Goal: Task Accomplishment & Management: Manage account settings

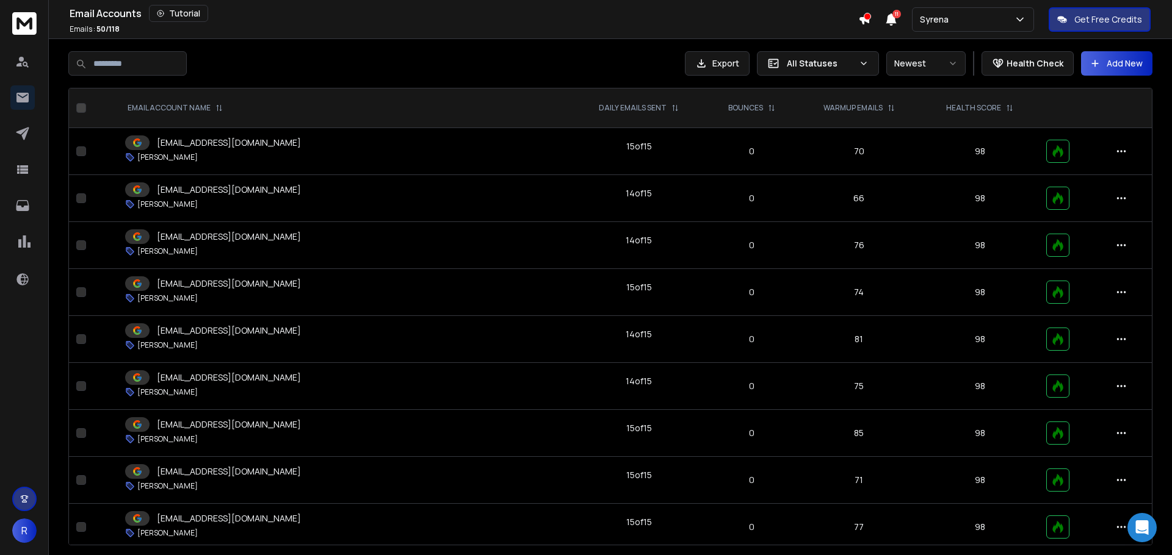
click at [969, 4] on div "Email Accounts Tutorial Emails : 50 / 118 11 Syrena Get Free Credits" at bounding box center [586, 19] width 1172 height 39
click at [953, 26] on button "Syrena" at bounding box center [973, 19] width 122 height 24
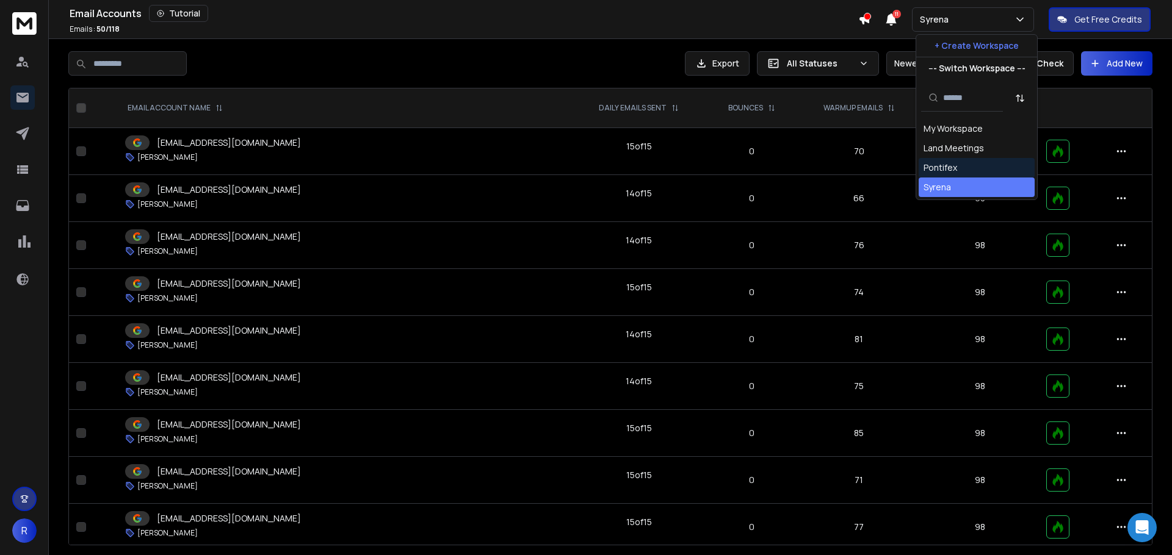
click at [925, 167] on div "Pontifex" at bounding box center [940, 168] width 34 height 12
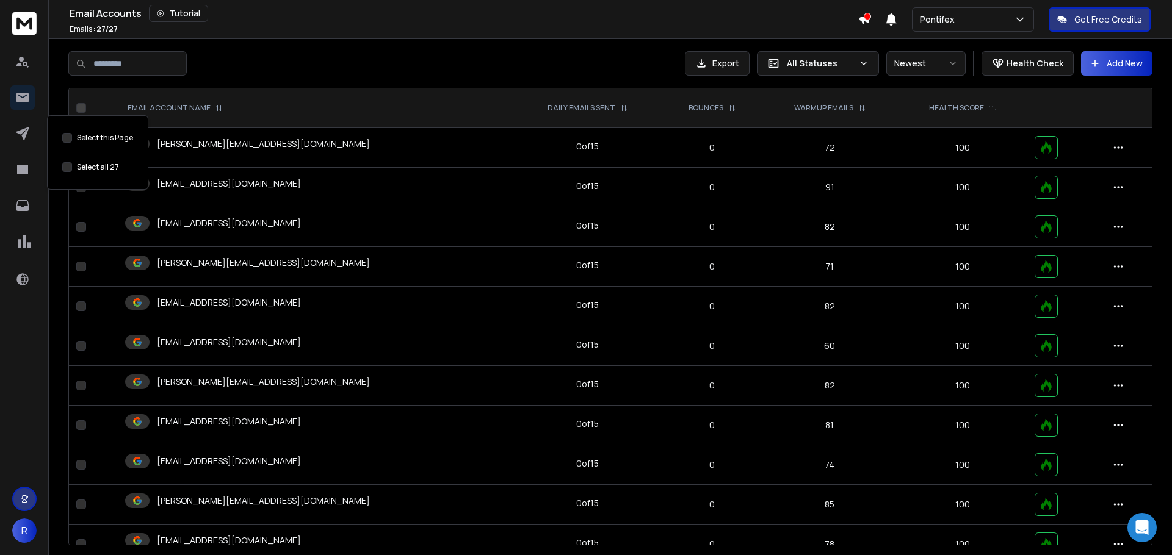
click at [82, 109] on button "Select this Page" at bounding box center [81, 108] width 10 height 10
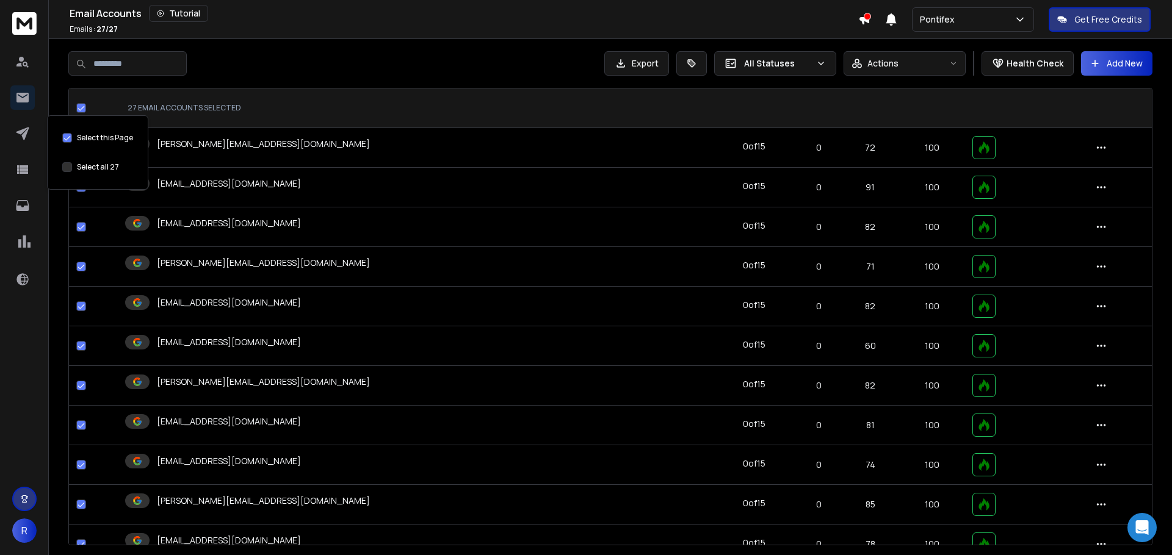
click at [93, 164] on label "Select all 27" at bounding box center [98, 167] width 42 height 10
click at [792, 65] on p "All Statuses" at bounding box center [777, 63] width 67 height 12
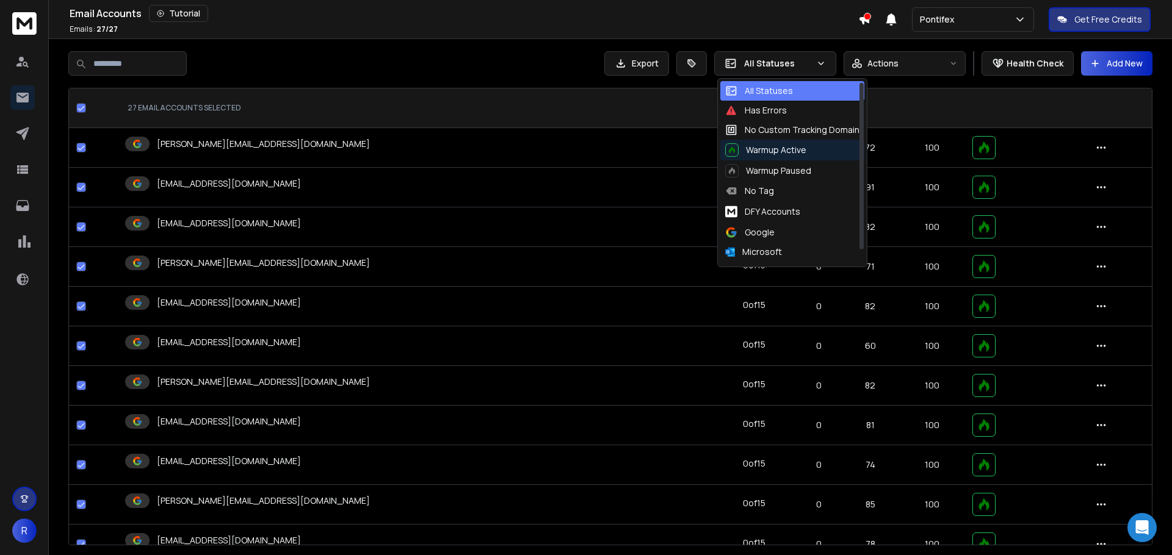
scroll to position [17, 0]
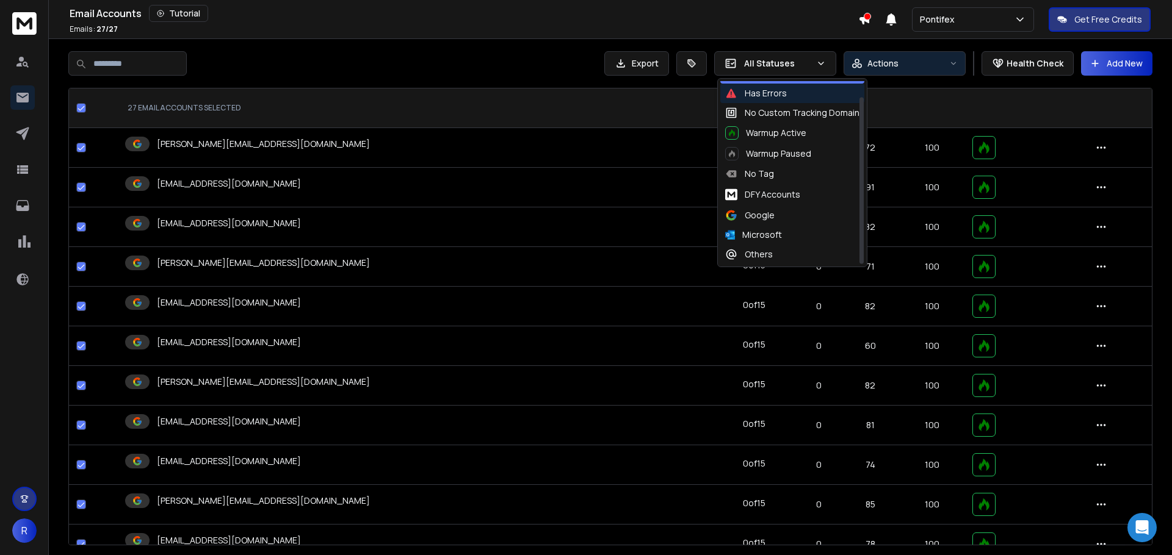
click at [898, 63] on p "Actions" at bounding box center [882, 63] width 31 height 12
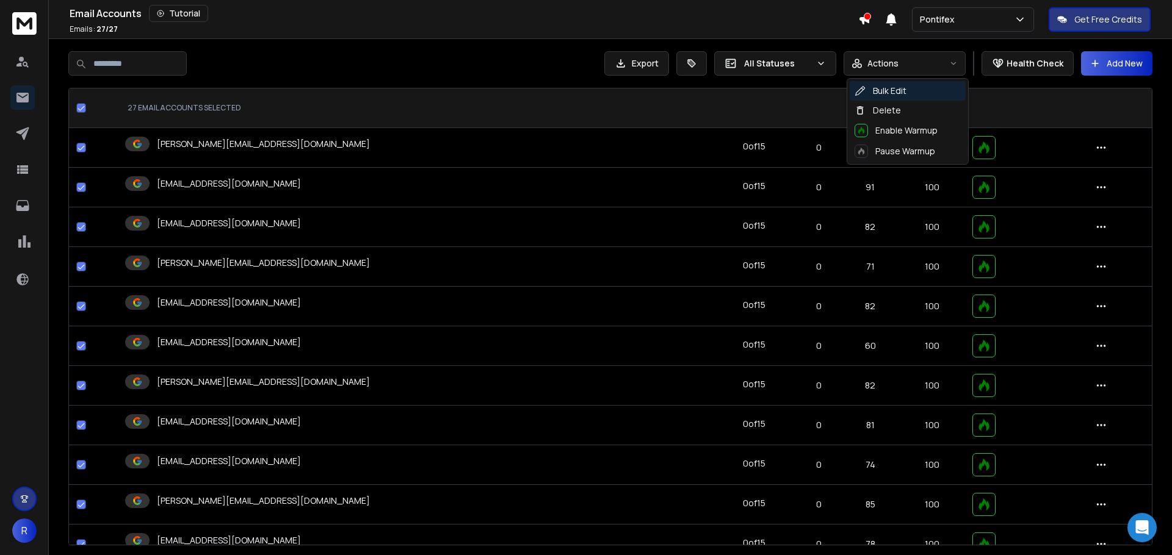
click at [891, 96] on div "Bulk Edit" at bounding box center [880, 91] width 52 height 12
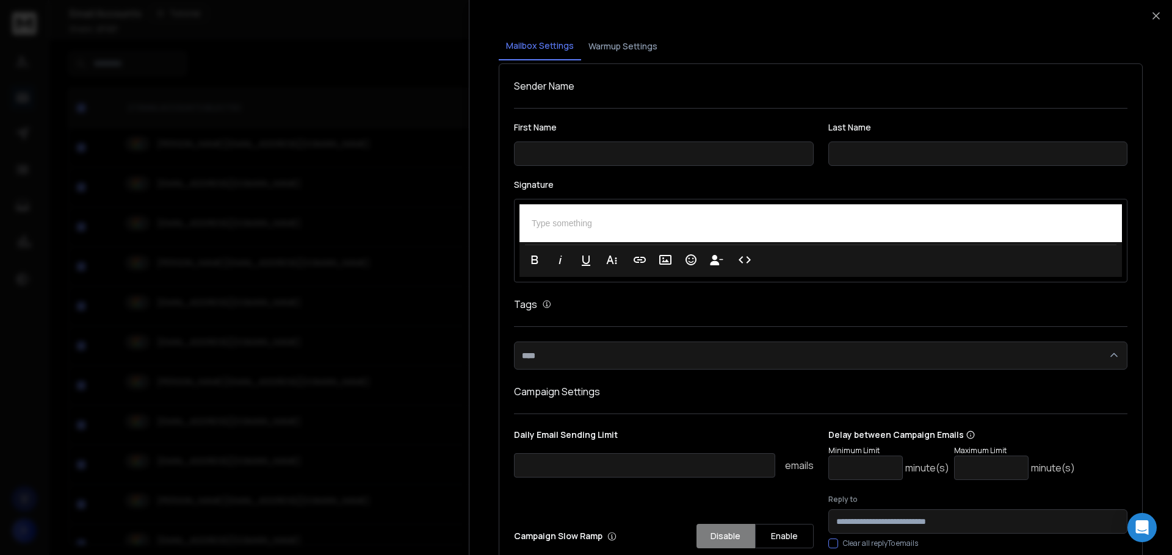
click at [597, 229] on div at bounding box center [821, 223] width 578 height 13
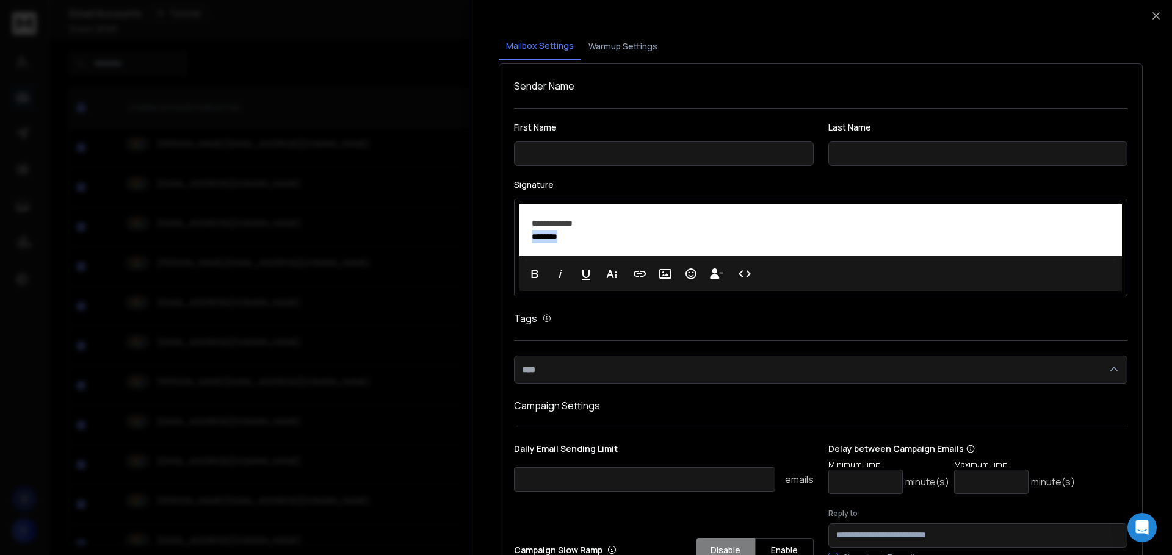
drag, startPoint x: 566, startPoint y: 243, endPoint x: 510, endPoint y: 243, distance: 56.1
click at [510, 243] on div "**********" at bounding box center [821, 381] width 644 height 637
click at [539, 238] on div "**********" at bounding box center [819, 236] width 574 height 13
drag, startPoint x: 597, startPoint y: 222, endPoint x: 522, endPoint y: 222, distance: 75.1
click at [522, 222] on div "**********" at bounding box center [820, 230] width 602 height 52
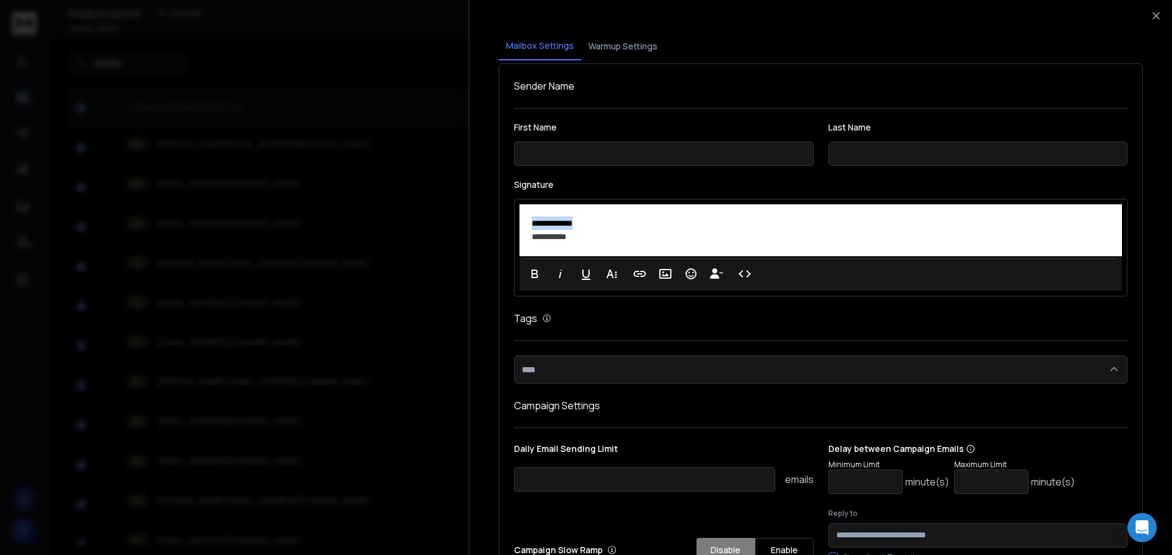
copy div "**********"
click at [591, 228] on div "**********" at bounding box center [819, 223] width 574 height 13
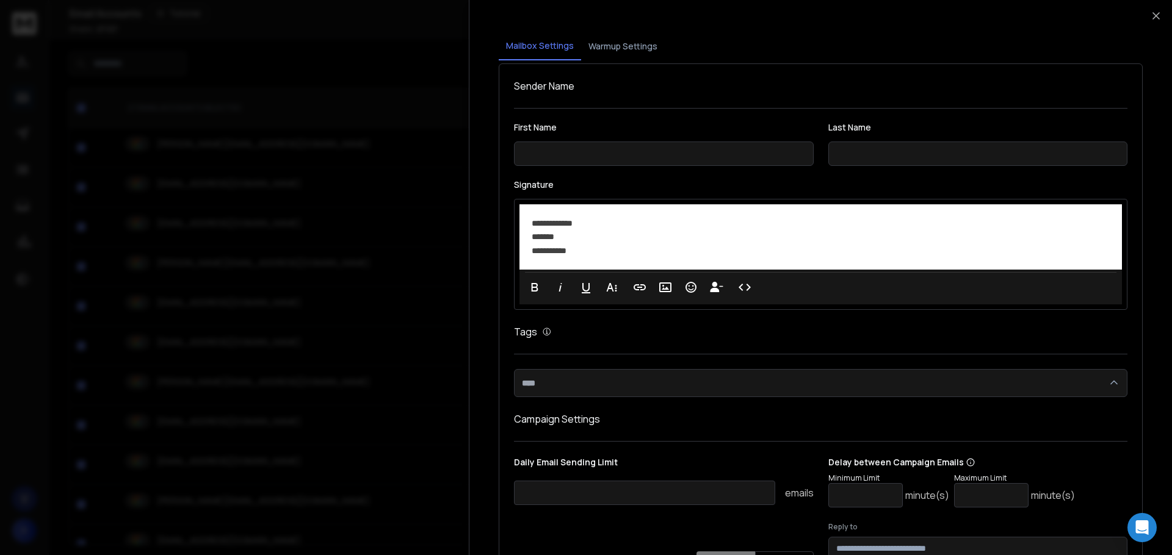
click at [652, 262] on div "**********" at bounding box center [820, 236] width 602 height 65
drag, startPoint x: 546, startPoint y: 223, endPoint x: 530, endPoint y: 222, distance: 15.9
click at [530, 222] on div "**********" at bounding box center [820, 236] width 602 height 65
copy div "***"
click at [560, 154] on input "text" at bounding box center [664, 154] width 300 height 24
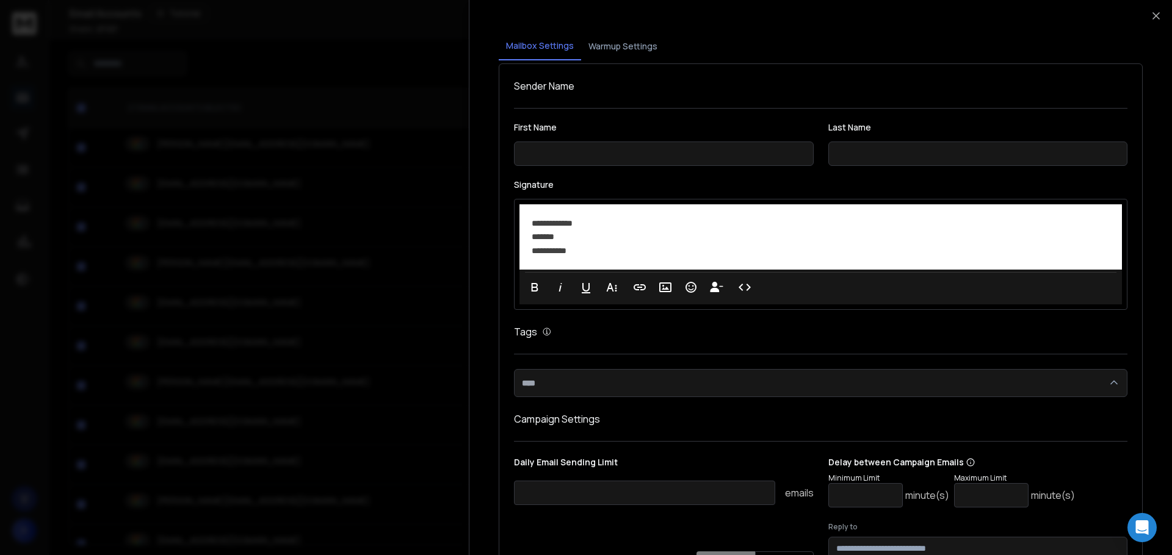
paste input "***"
type input "***"
drag, startPoint x: 549, startPoint y: 225, endPoint x: 586, endPoint y: 225, distance: 37.2
click at [586, 225] on div "**********" at bounding box center [819, 223] width 574 height 13
copy div "*********"
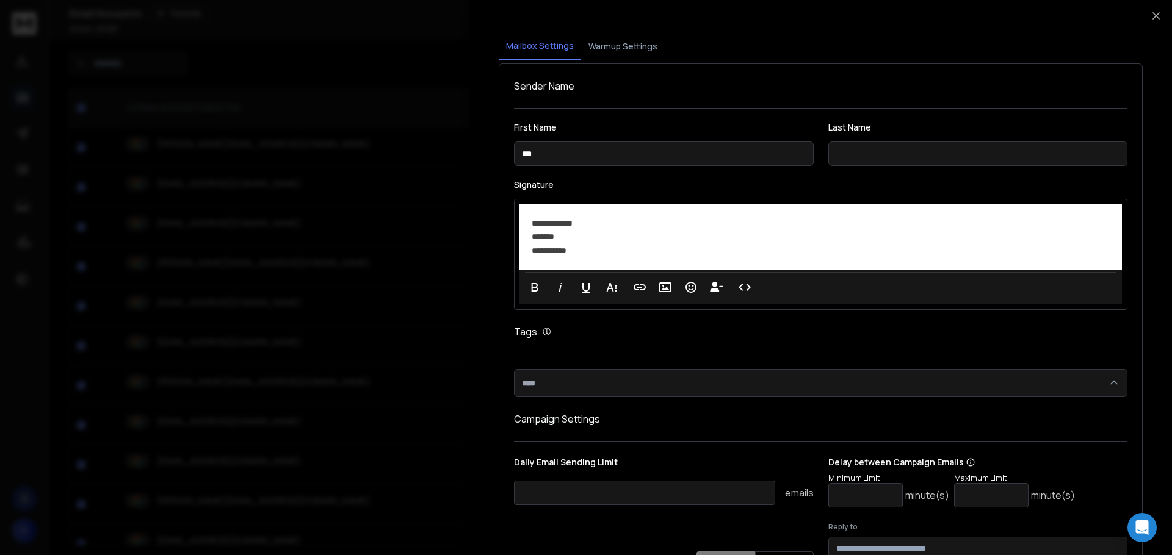
click at [904, 151] on input "text" at bounding box center [978, 154] width 300 height 24
paste input "*********"
type input "*********"
click at [832, 108] on div at bounding box center [820, 108] width 613 height 1
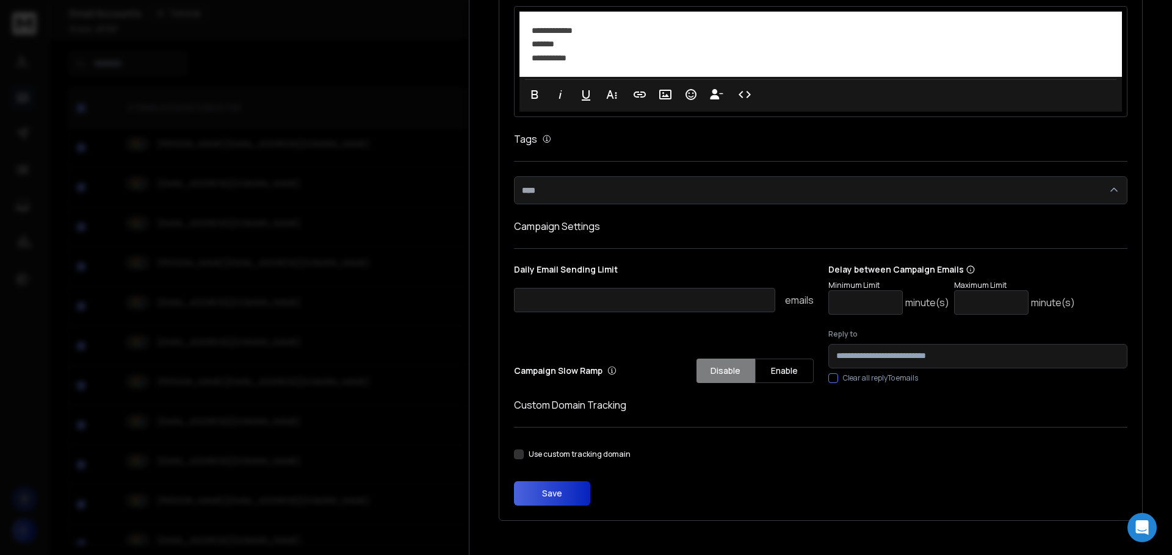
click at [564, 491] on button "Save" at bounding box center [552, 494] width 76 height 24
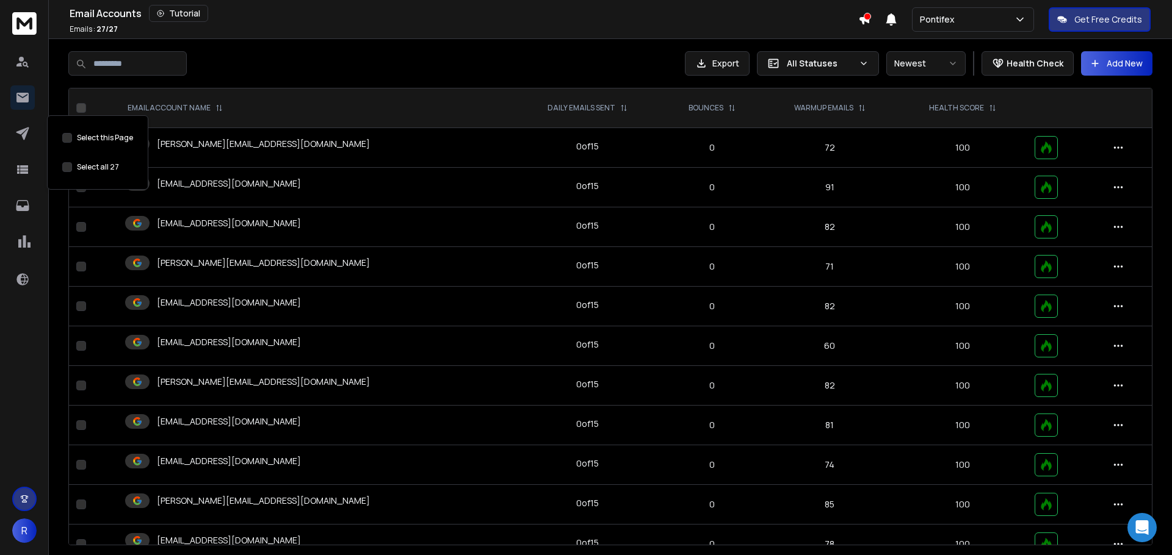
click at [72, 106] on th at bounding box center [93, 108] width 49 height 40
click at [1133, 527] on div "Open Intercom Messenger" at bounding box center [1142, 528] width 32 height 32
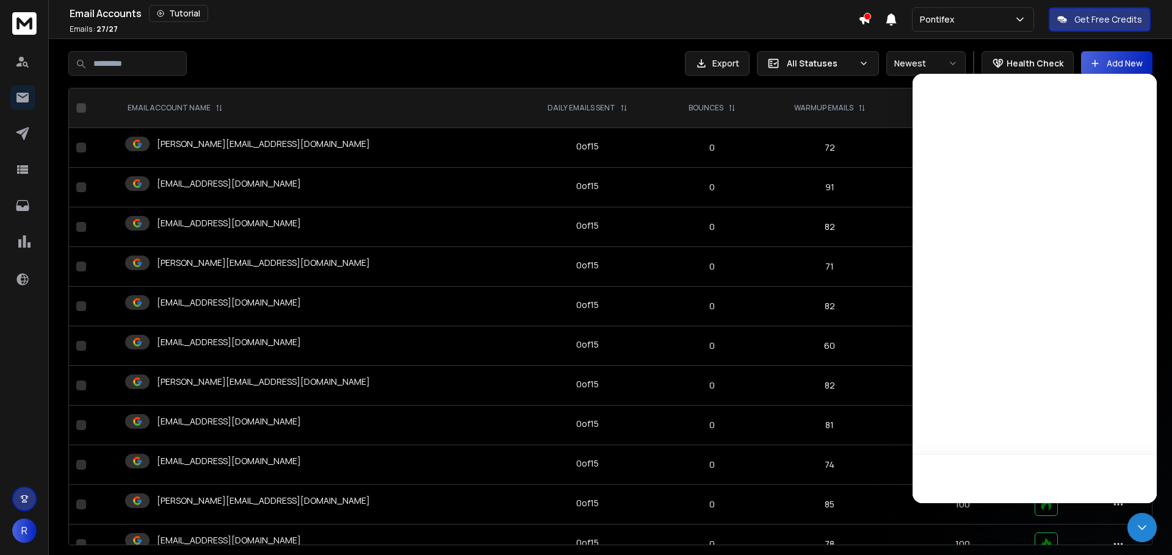
scroll to position [0, 0]
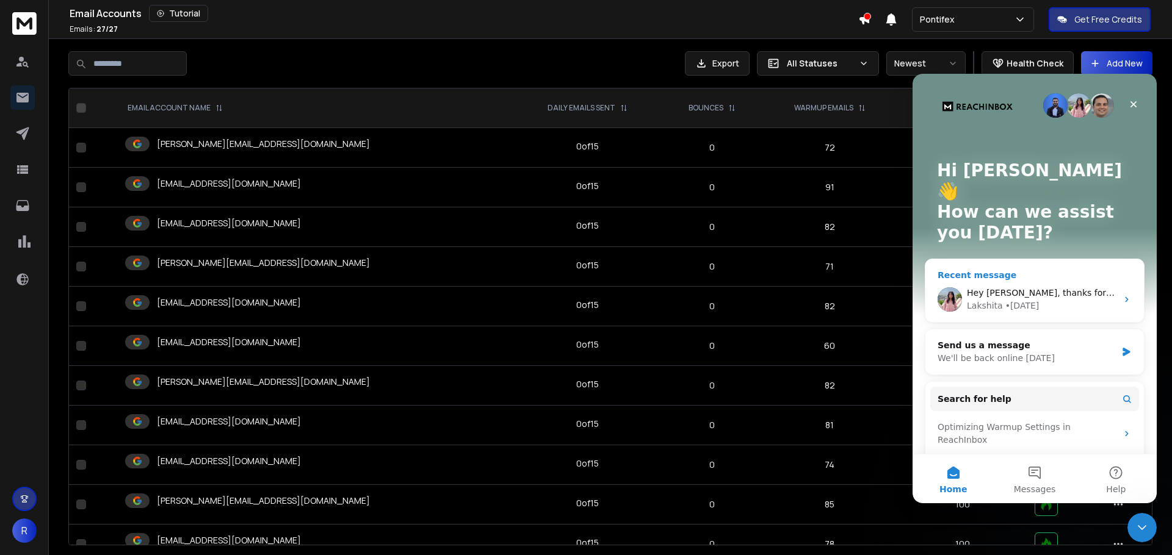
click at [1102, 297] on div "Hey Ravi, thanks for reaching out. Here is how you can add accounts signatures …" at bounding box center [1034, 299] width 218 height 45
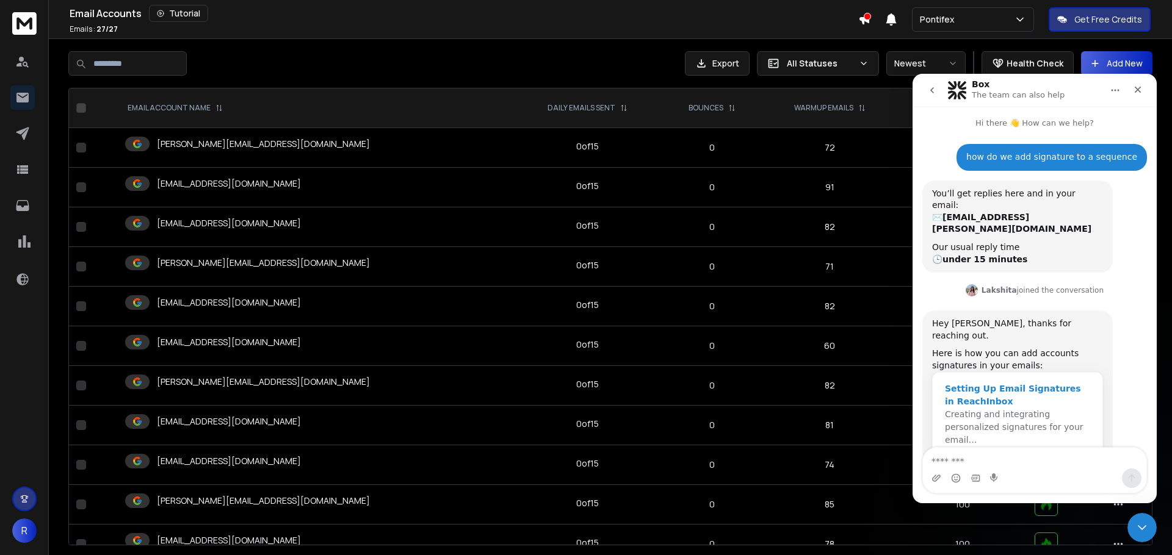
scroll to position [5, 0]
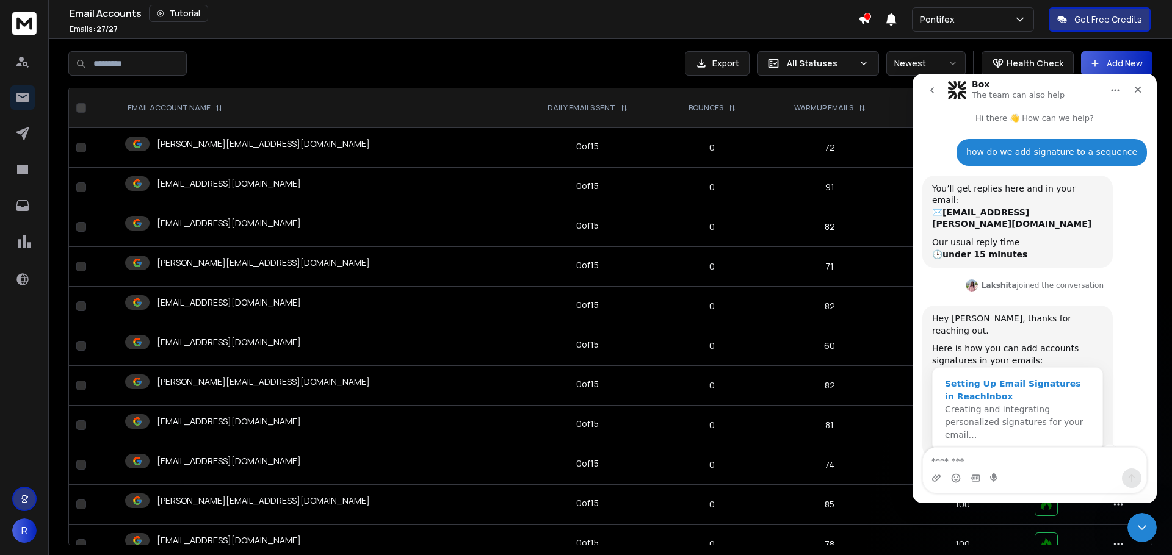
click at [998, 405] on span "Creating and integrating personalized signatures for your email…" at bounding box center [1014, 422] width 139 height 35
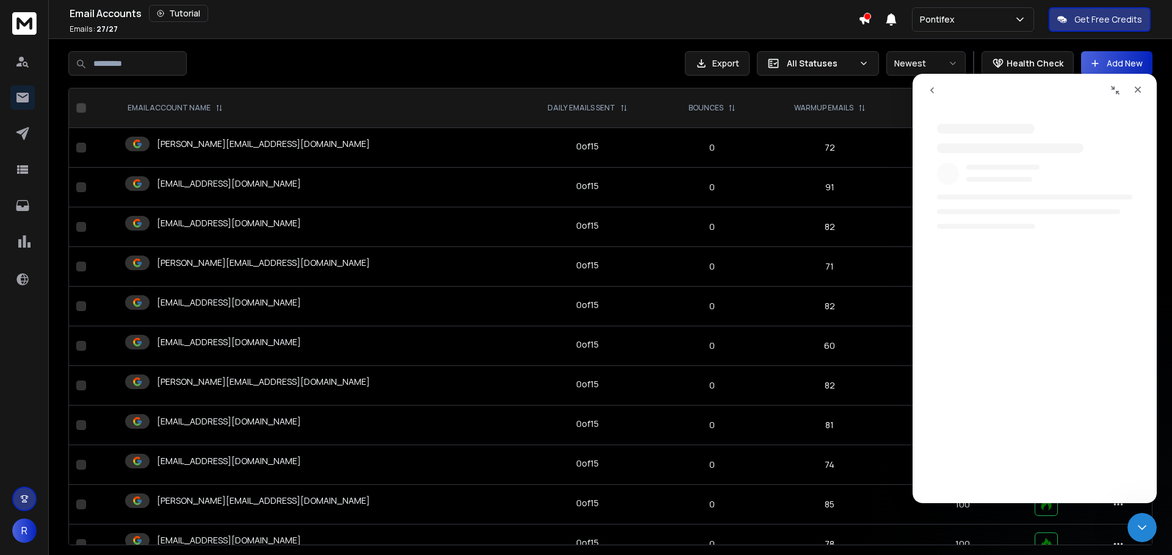
scroll to position [0, 0]
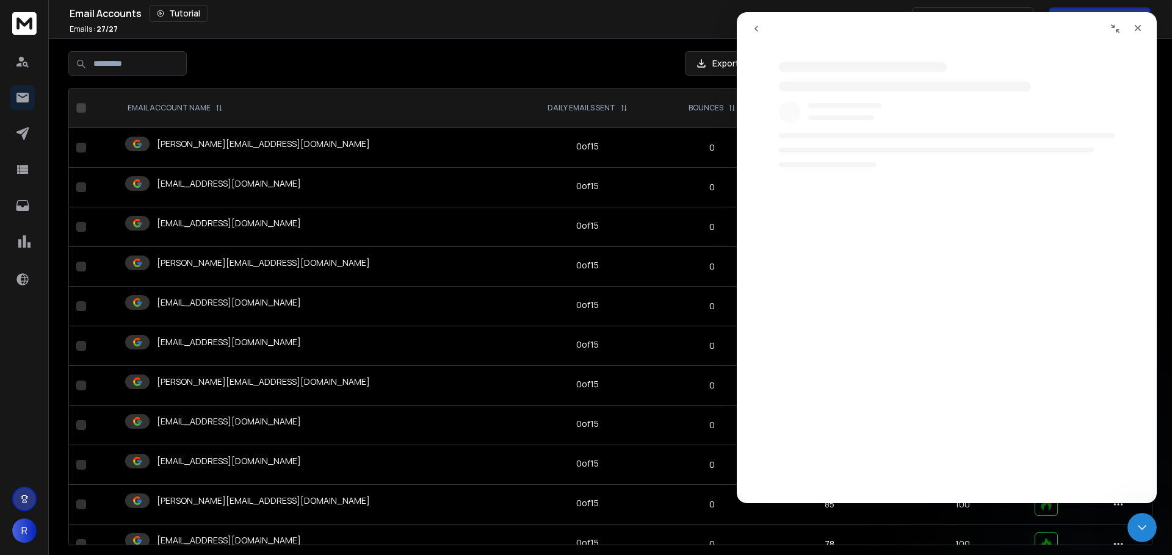
click at [995, 360] on div "Intercom messenger" at bounding box center [959, 361] width 420 height 267
click at [460, 43] on div "Export All Statuses Newest Health Check Add New EMAIL ACCOUNT NAME DAILY EMAILS…" at bounding box center [610, 298] width 1123 height 519
click at [27, 145] on link at bounding box center [22, 133] width 24 height 24
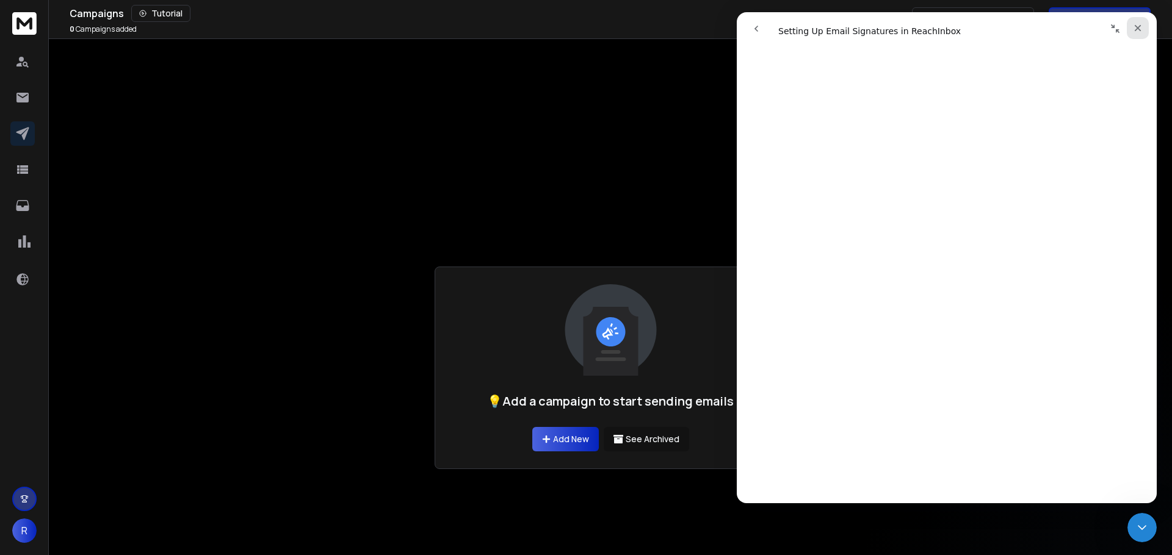
click at [1134, 35] on div "Close" at bounding box center [1138, 28] width 22 height 22
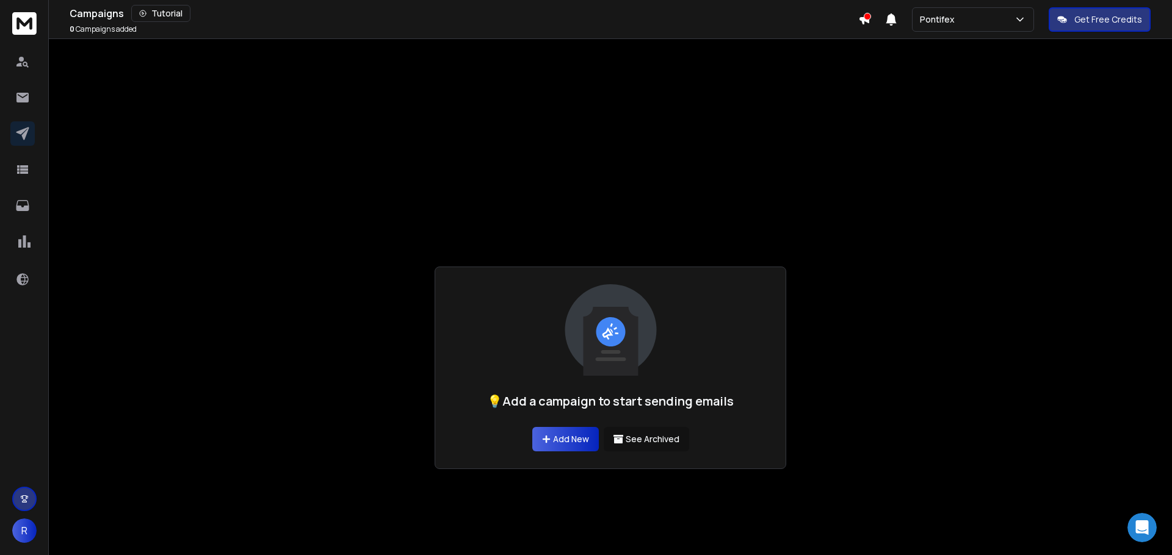
click at [588, 461] on div "💡Add a campaign to start sending emails Add New See Archived" at bounding box center [611, 368] width 352 height 203
click at [568, 441] on link "Add New" at bounding box center [565, 439] width 67 height 24
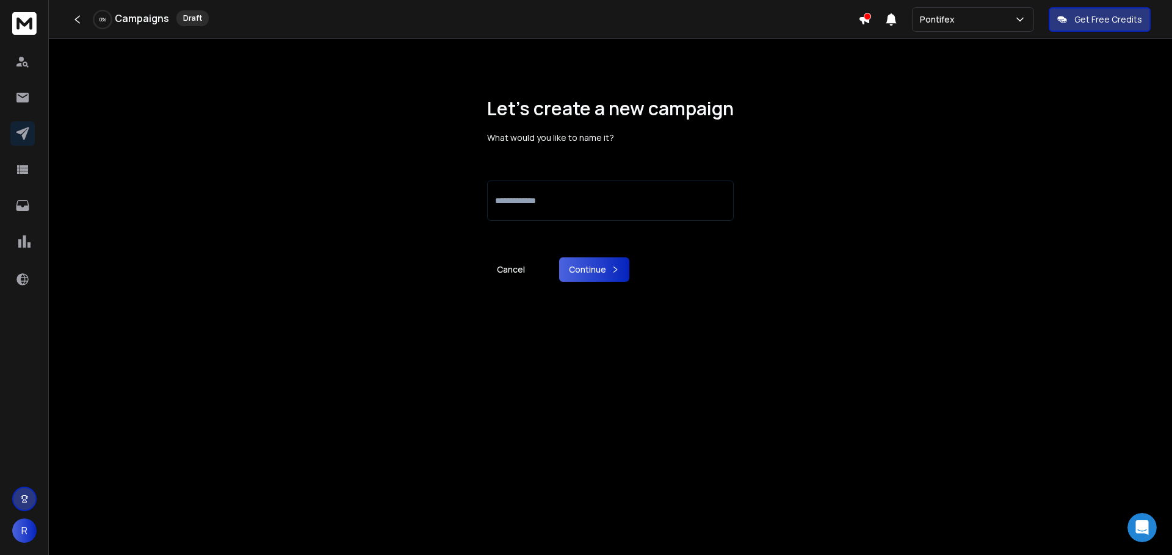
click at [545, 193] on input at bounding box center [610, 201] width 247 height 40
click at [551, 201] on input "**********" at bounding box center [610, 201] width 247 height 40
type input "**********"
click at [603, 266] on button "Continue" at bounding box center [594, 270] width 70 height 24
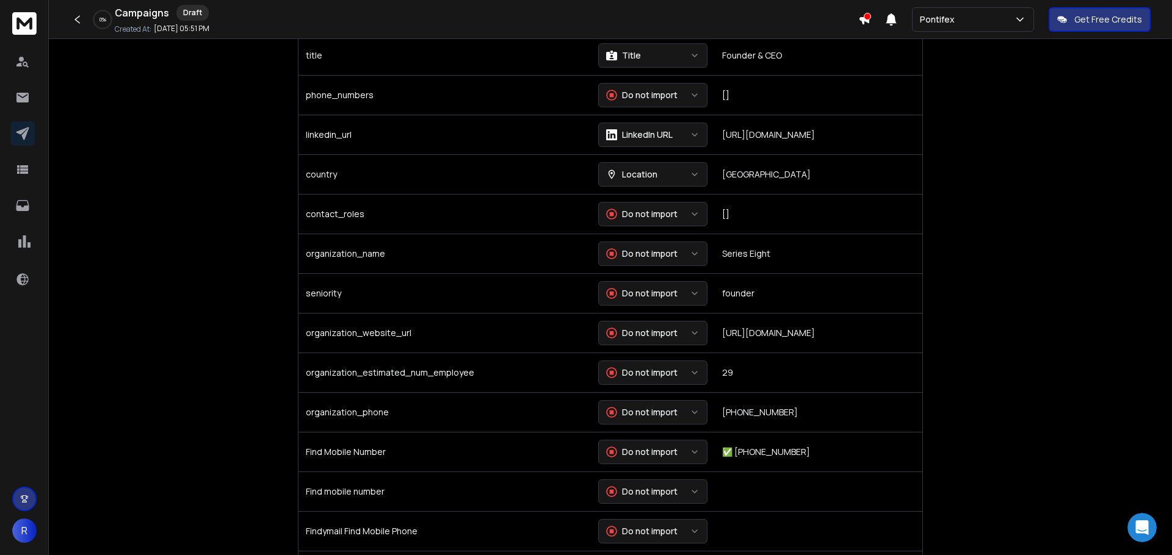
scroll to position [364, 0]
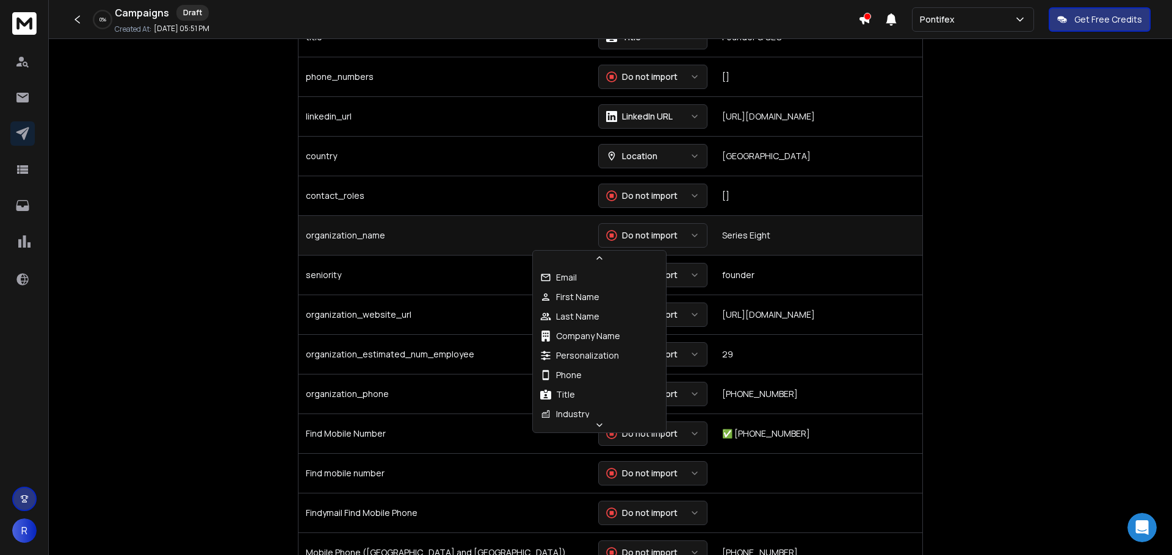
click at [606, 237] on div "Do not import" at bounding box center [641, 235] width 71 height 12
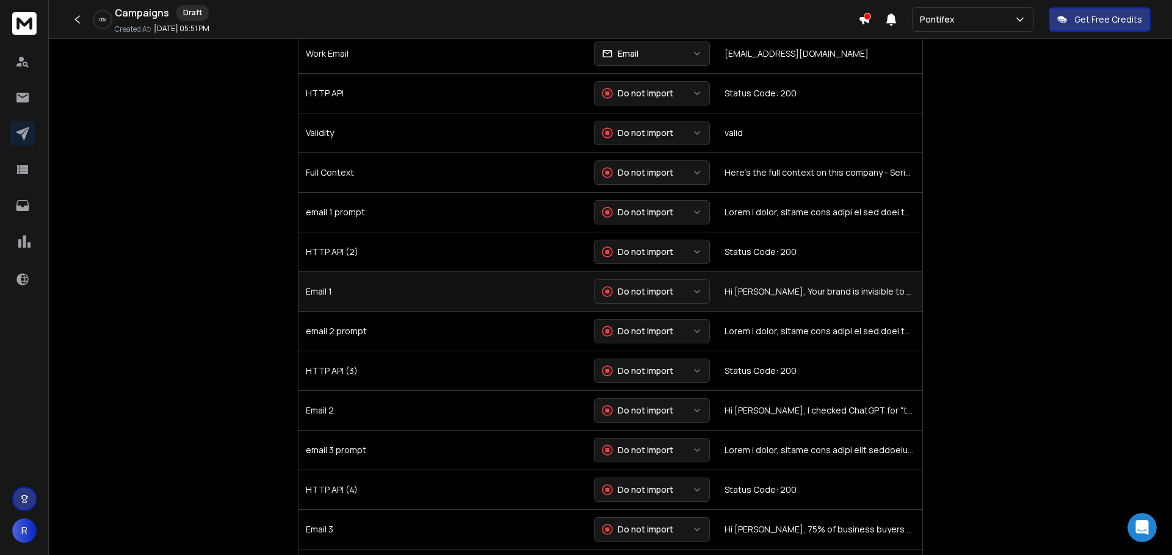
scroll to position [1263, 0]
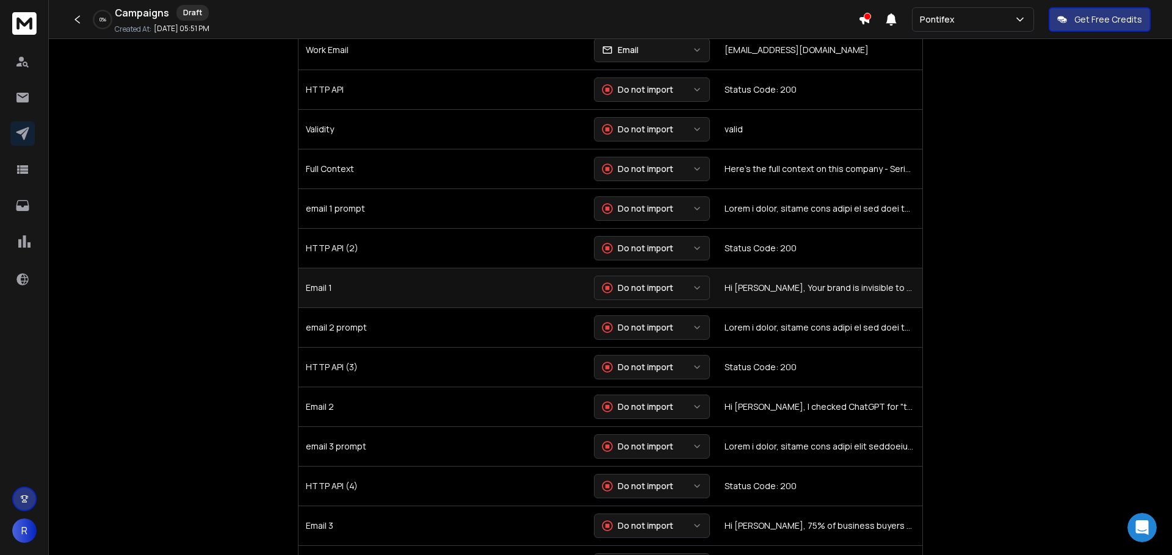
click at [602, 286] on div "Do not import" at bounding box center [637, 288] width 71 height 12
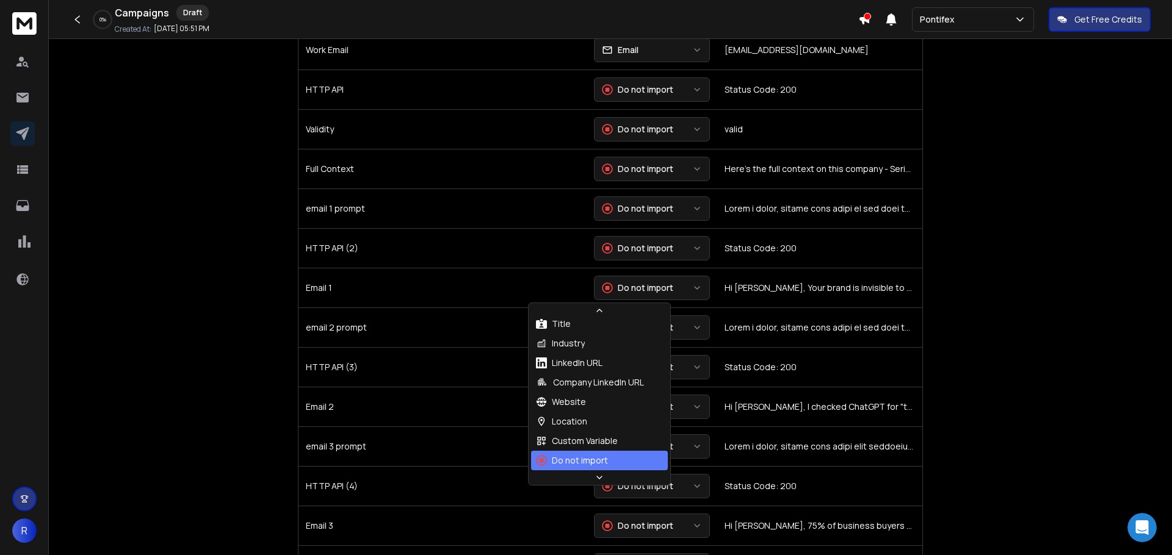
scroll to position [111, 0]
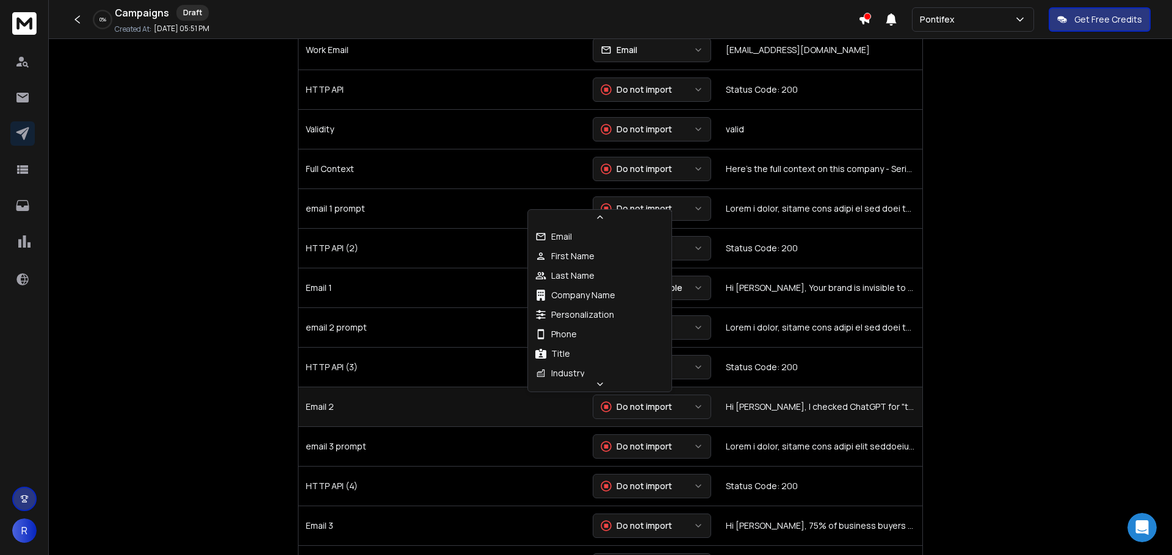
click at [601, 409] on div "Do not import" at bounding box center [636, 407] width 71 height 12
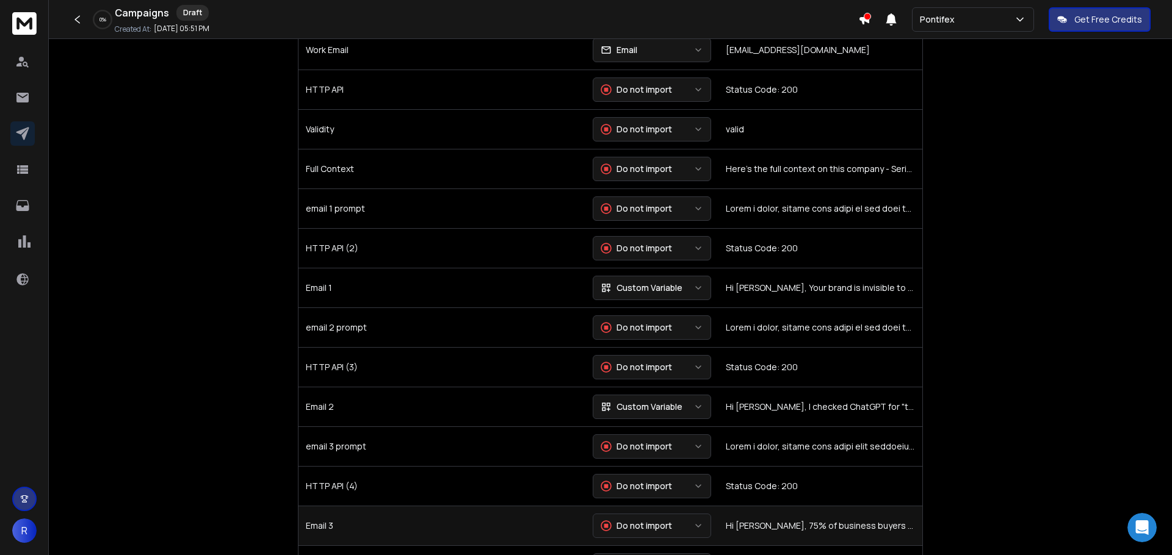
click at [601, 525] on div "Do not import" at bounding box center [636, 526] width 71 height 12
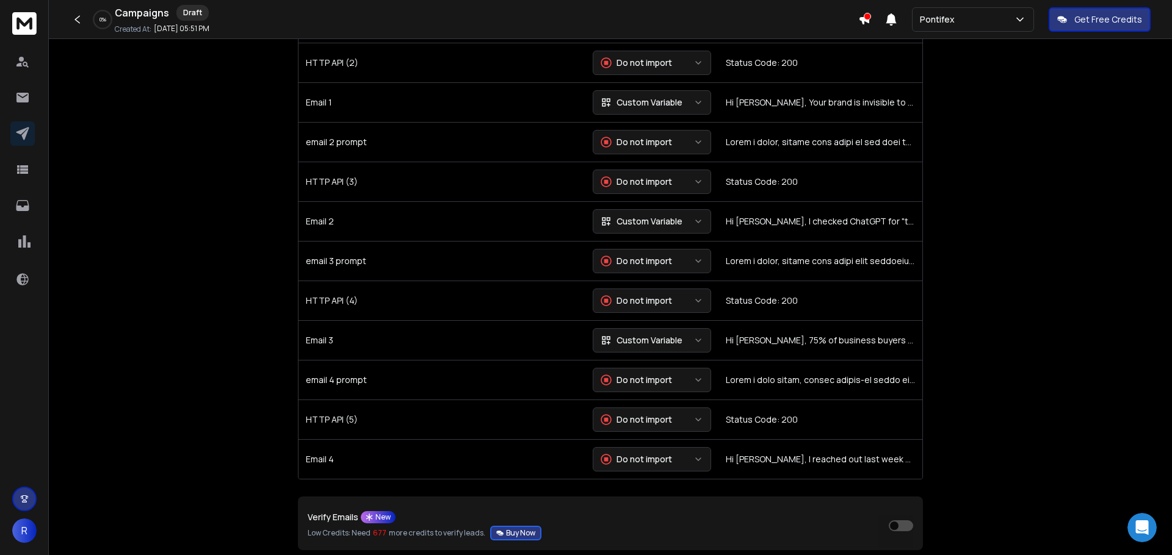
scroll to position [1507, 0]
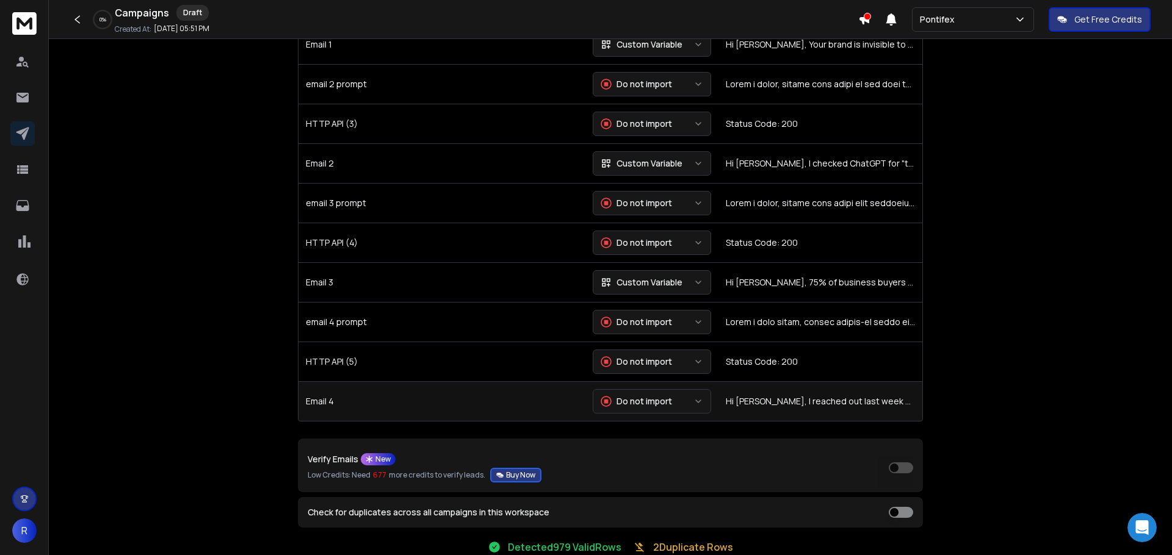
click at [601, 398] on div "Do not import" at bounding box center [636, 401] width 71 height 12
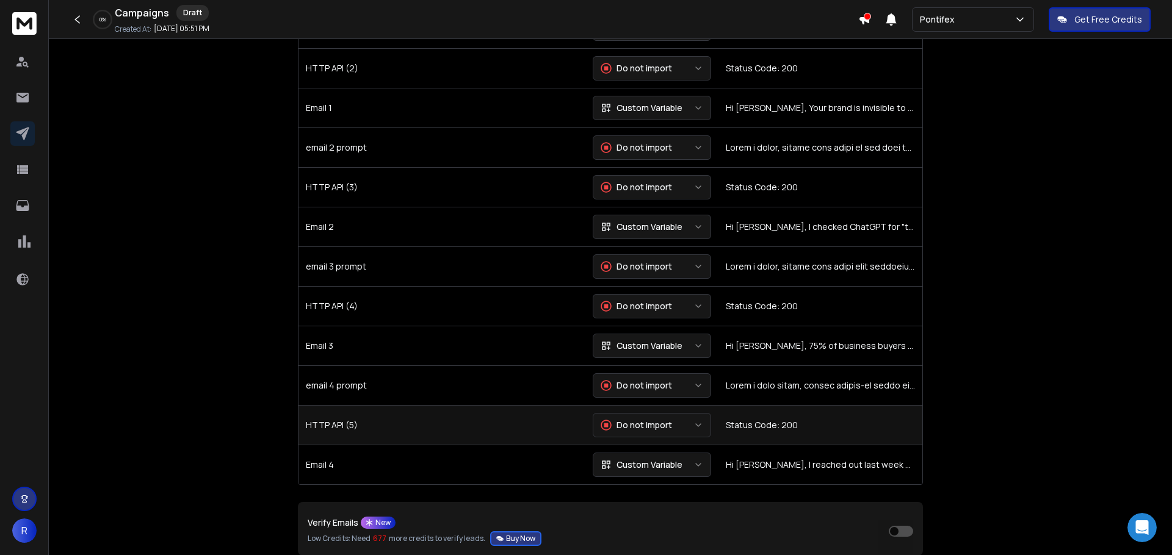
scroll to position [1562, 0]
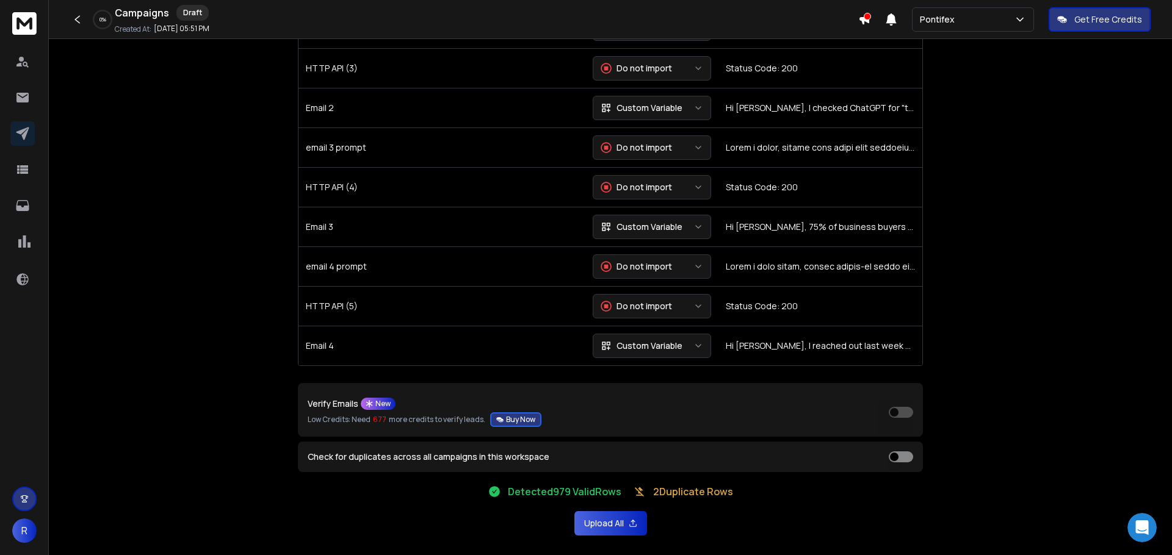
click at [619, 521] on button "Upload All" at bounding box center [610, 523] width 73 height 24
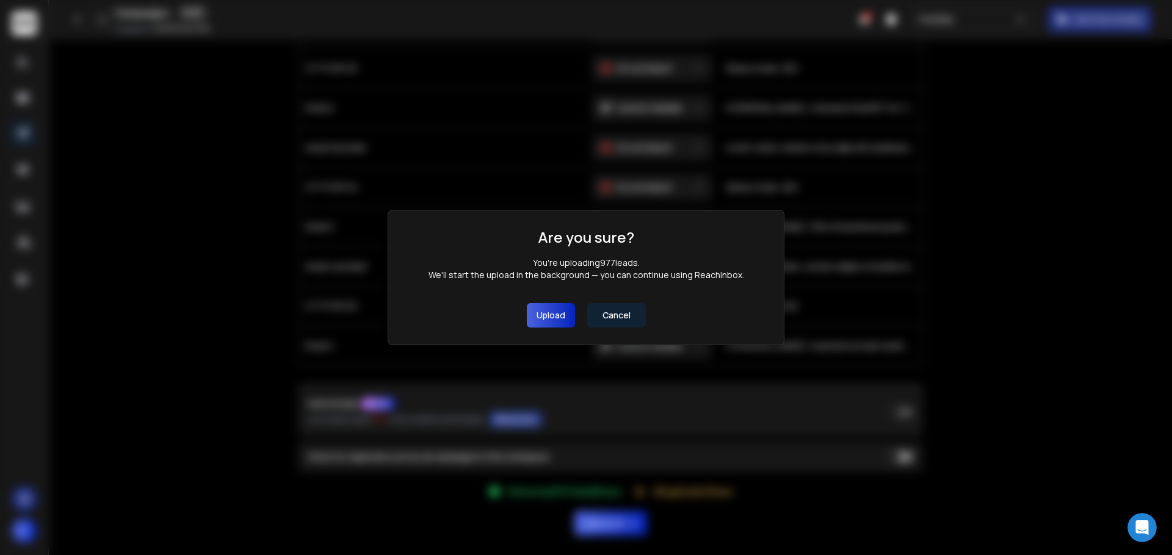
click at [552, 323] on button "Upload" at bounding box center [551, 315] width 48 height 24
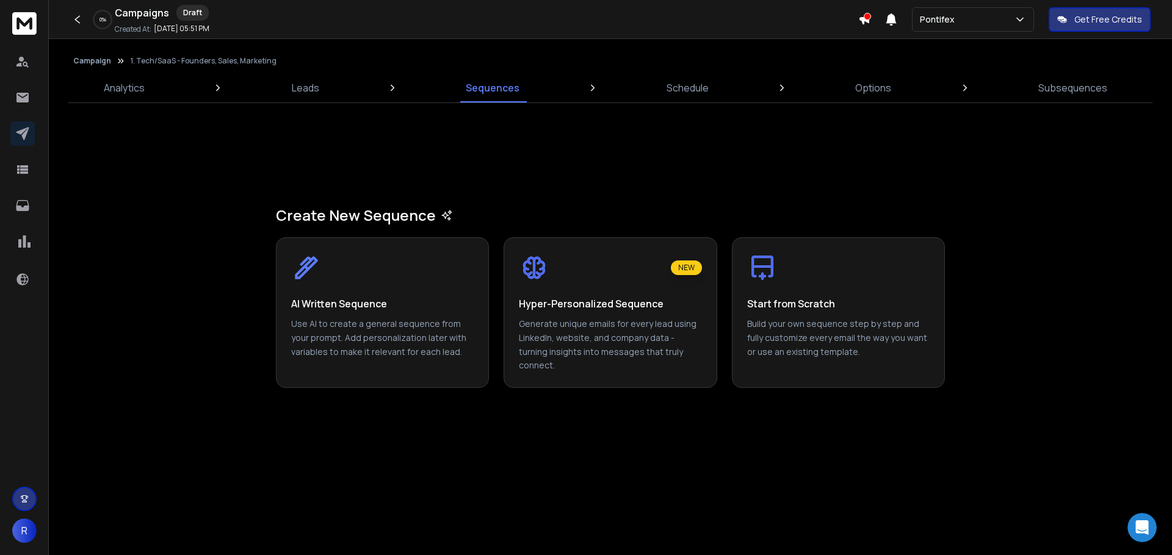
click at [834, 297] on div "Start from Scratch Build your own sequence step by step and fully customize eve…" at bounding box center [838, 313] width 212 height 150
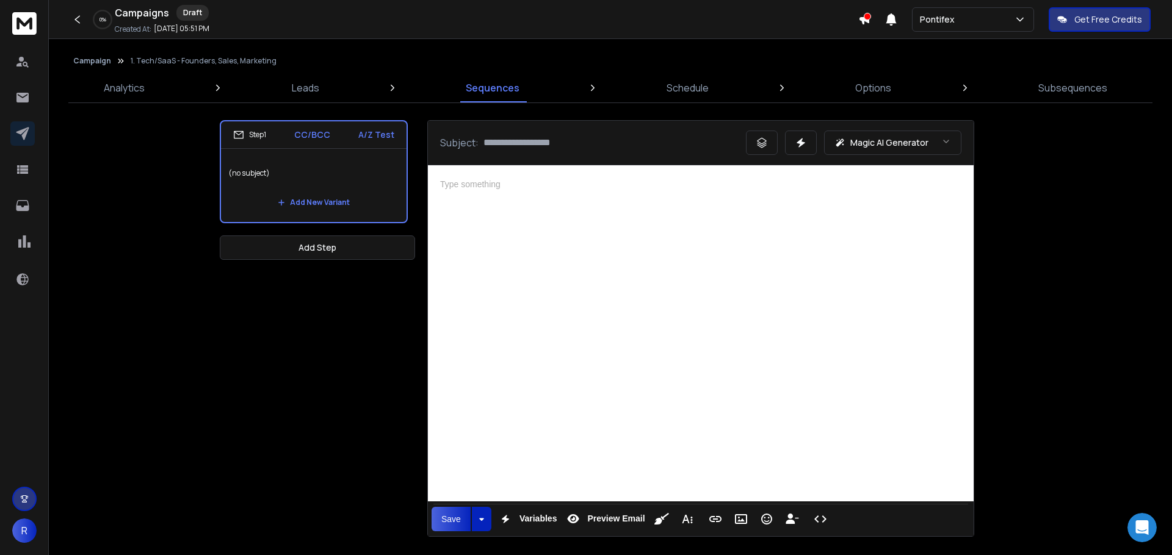
click at [477, 195] on div at bounding box center [701, 331] width 546 height 333
click at [483, 193] on div at bounding box center [701, 331] width 546 height 333
click at [541, 517] on span "Variables" at bounding box center [538, 519] width 43 height 10
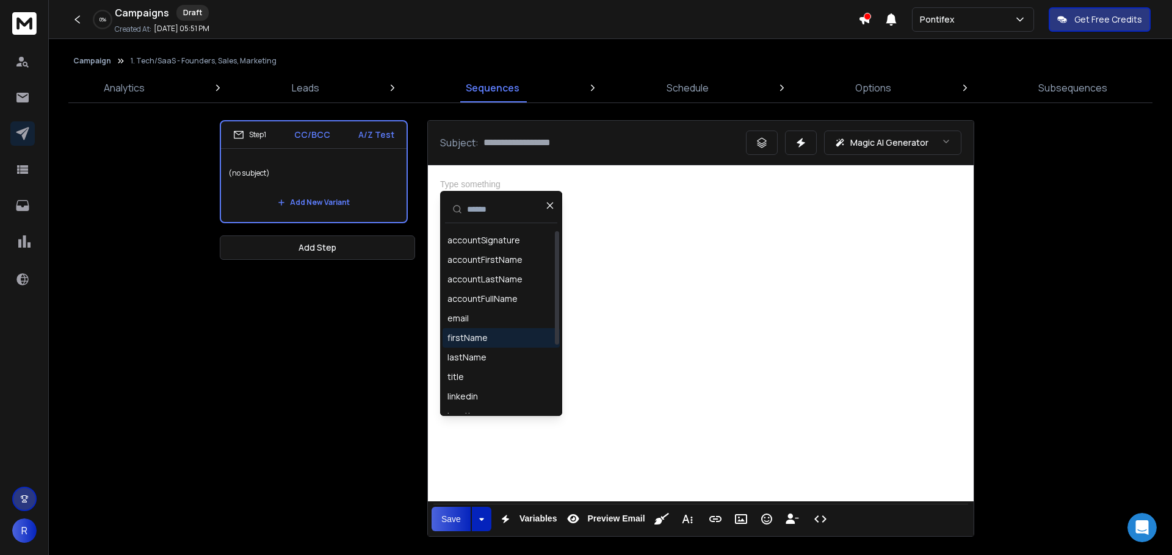
scroll to position [110, 0]
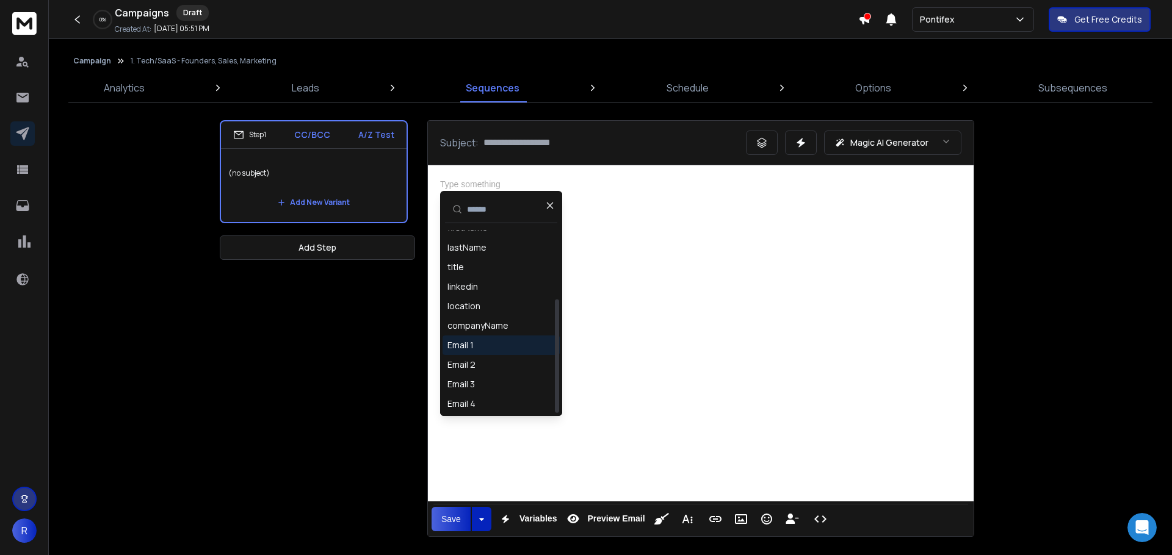
click at [489, 342] on div "Email 1" at bounding box center [500, 346] width 117 height 20
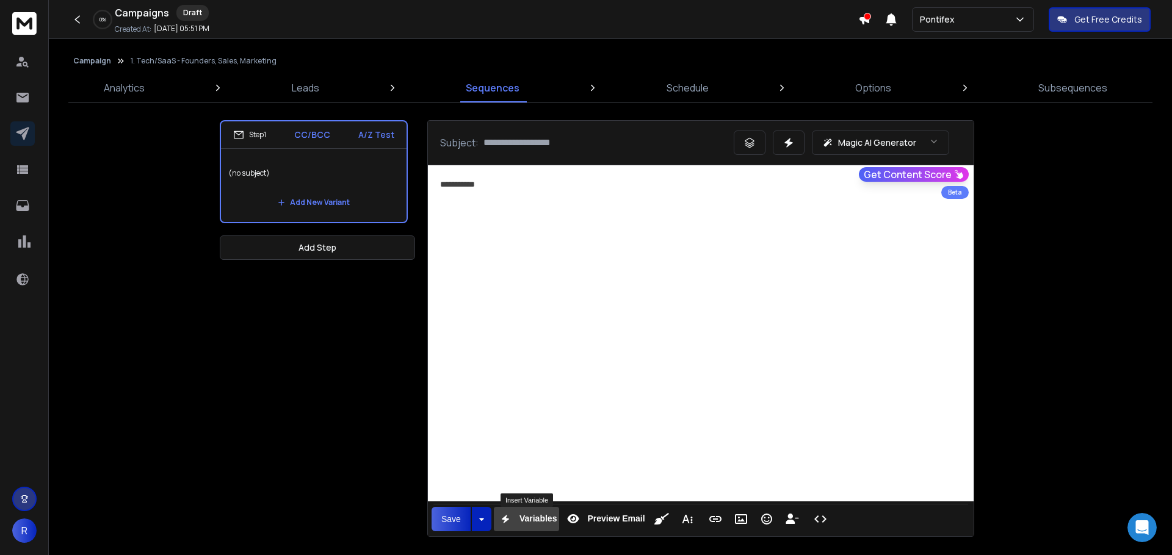
click at [539, 516] on span "Variables" at bounding box center [538, 519] width 43 height 10
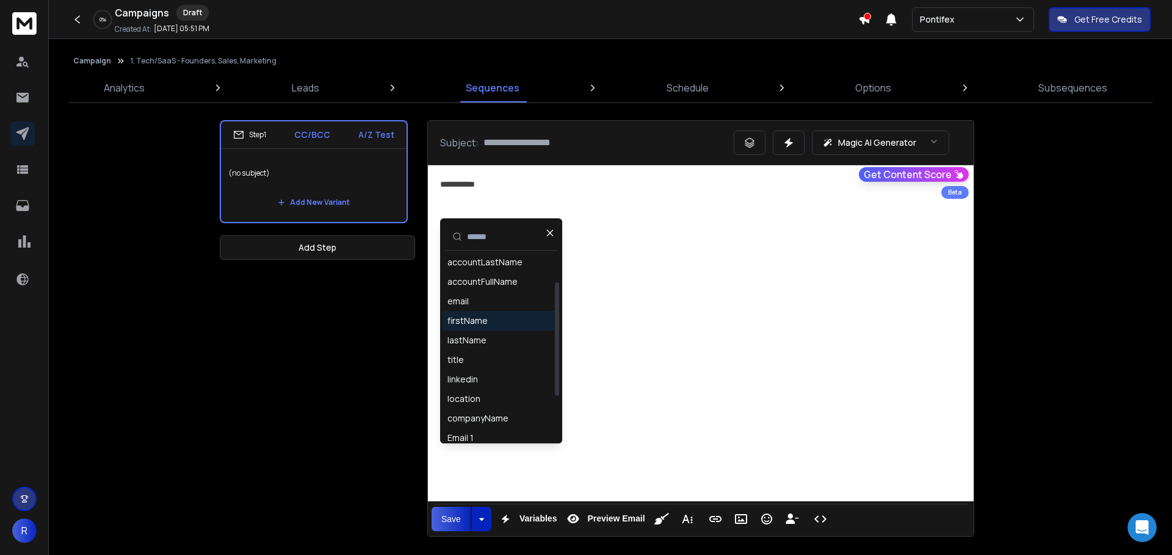
scroll to position [0, 0]
click at [487, 268] on div "accountSignature" at bounding box center [483, 268] width 73 height 12
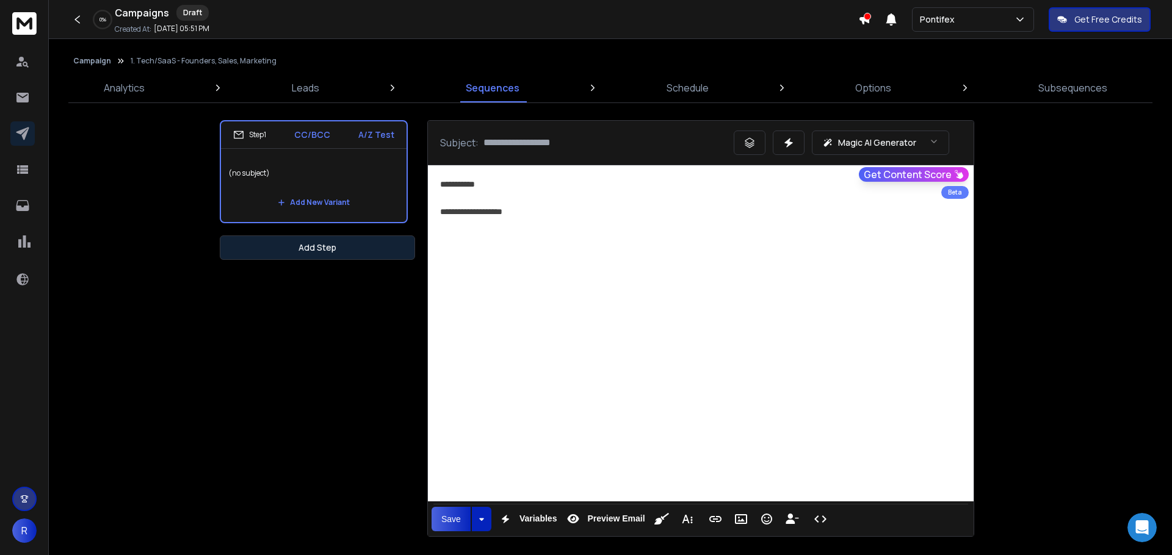
click at [339, 250] on button "Add Step" at bounding box center [317, 248] width 195 height 24
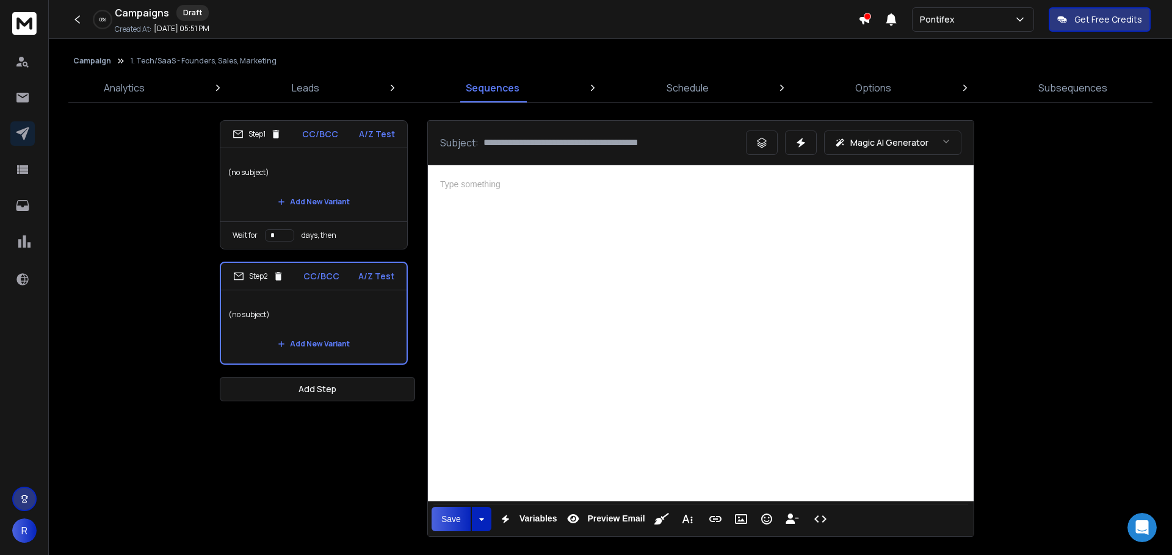
click at [297, 308] on p "(no subject)" at bounding box center [313, 315] width 171 height 34
click at [512, 195] on div at bounding box center [701, 331] width 546 height 333
click at [515, 513] on div "Variables" at bounding box center [527, 520] width 66 height 20
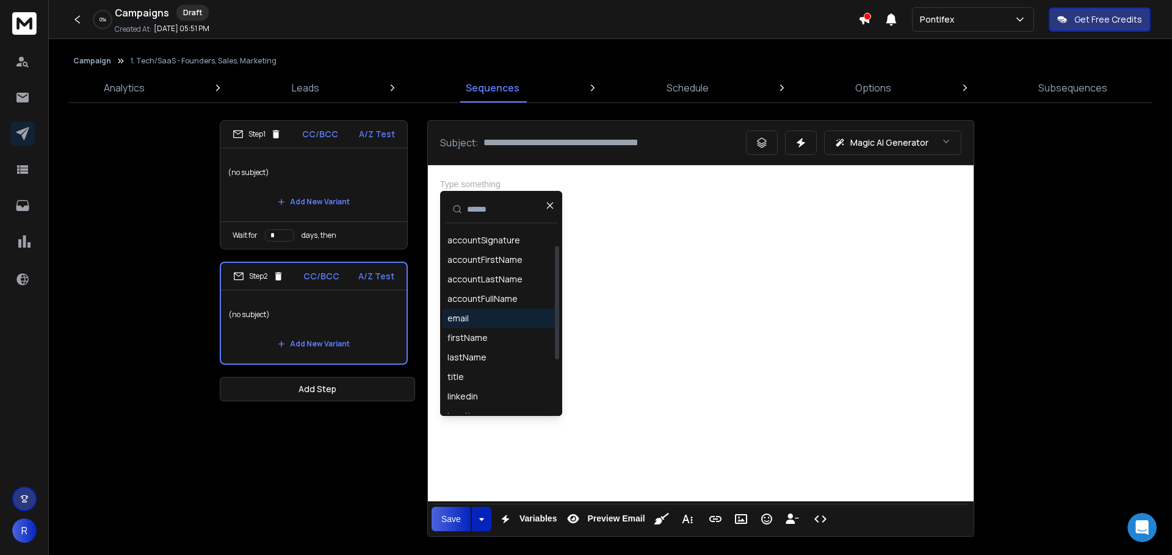
scroll to position [110, 0]
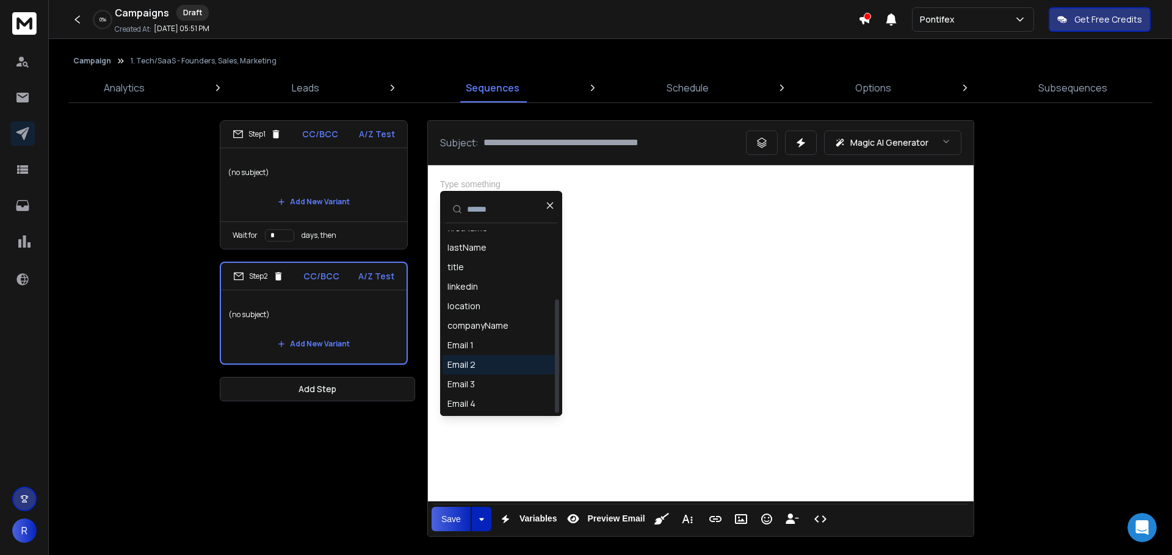
click at [470, 364] on div "Email 2" at bounding box center [461, 365] width 28 height 12
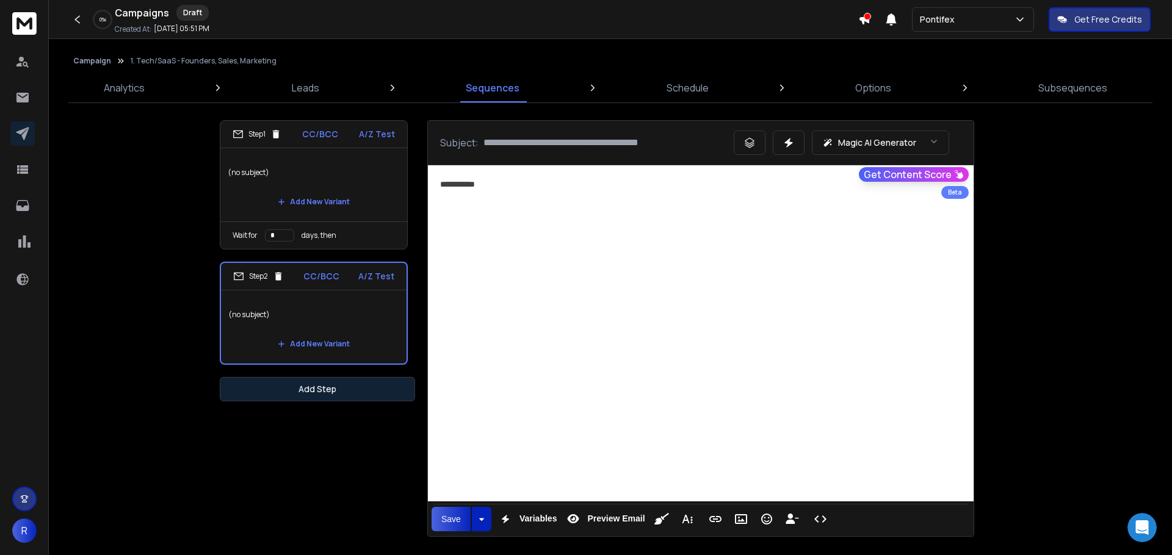
click at [336, 389] on button "Add Step" at bounding box center [317, 389] width 195 height 24
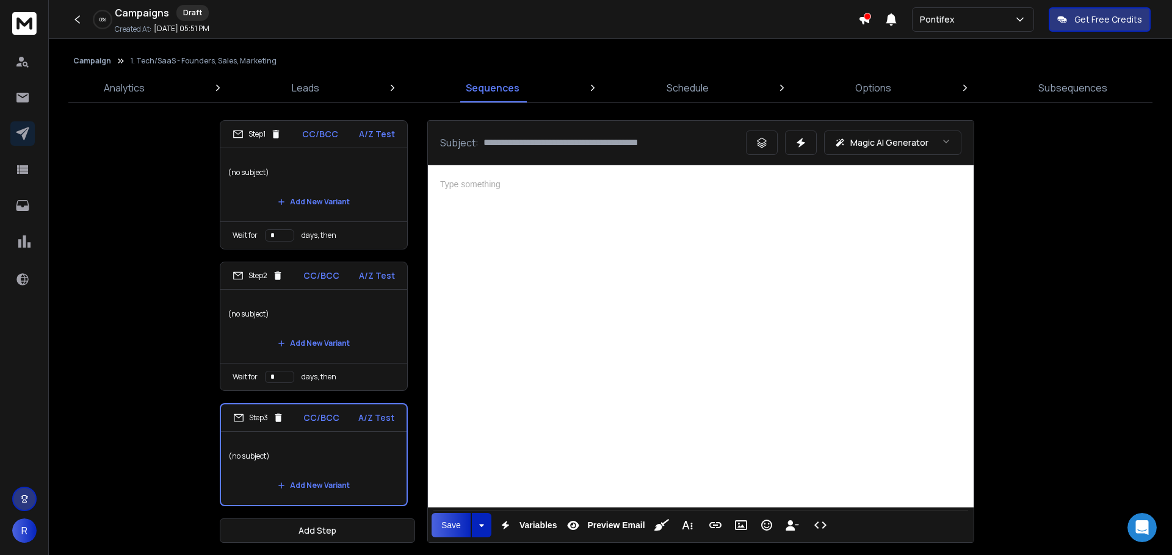
scroll to position [5, 0]
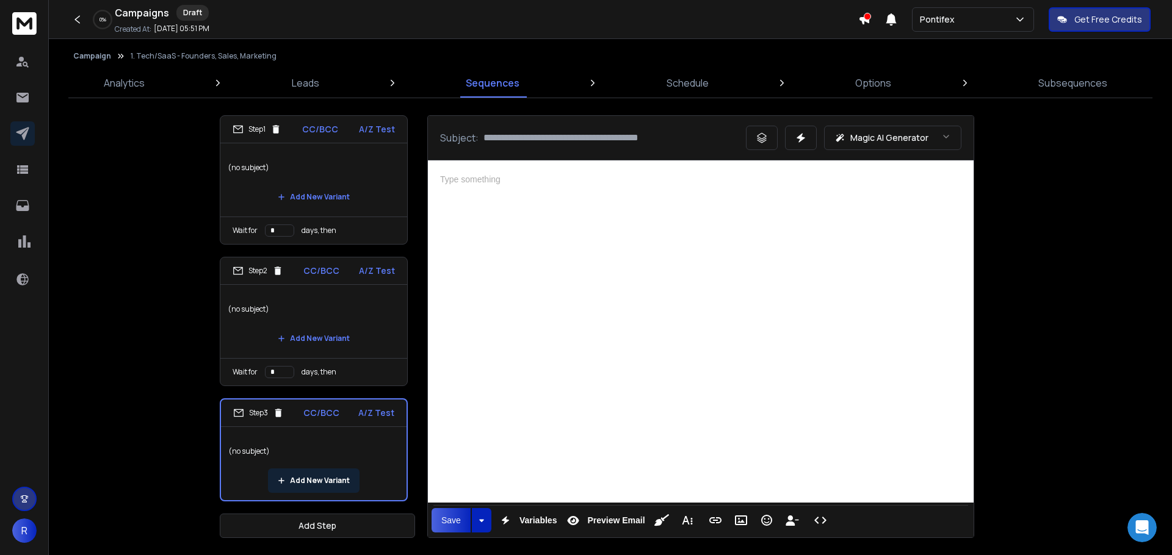
click at [327, 486] on button "Add New Variant" at bounding box center [314, 481] width 92 height 24
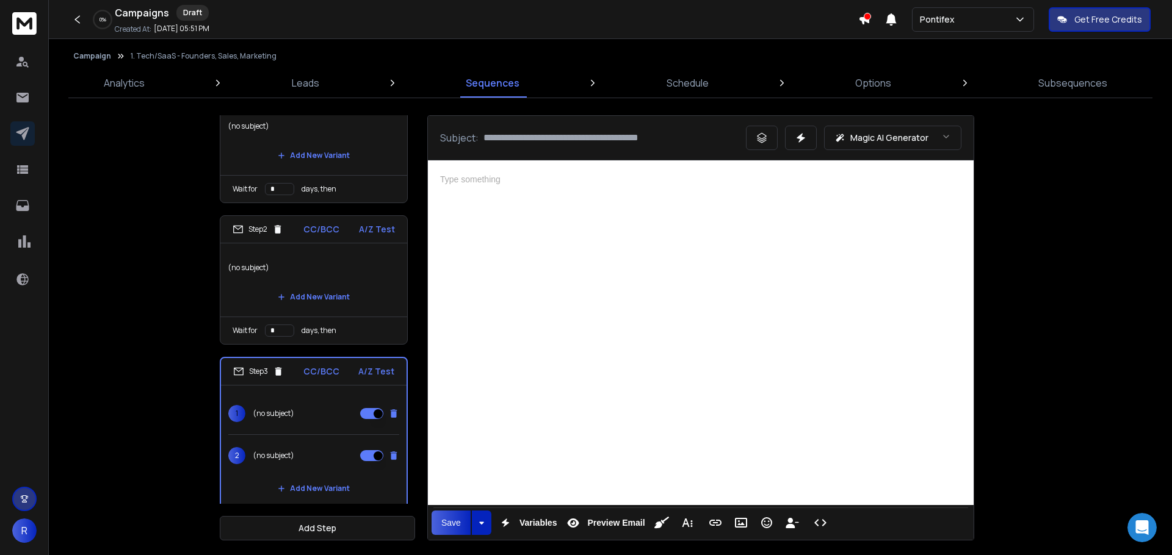
scroll to position [47, 0]
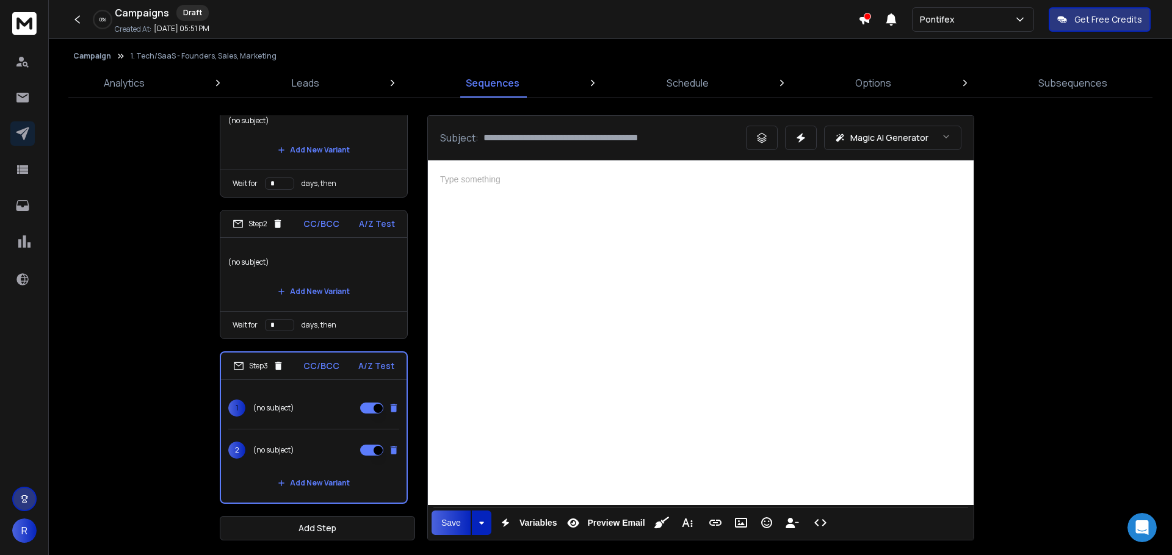
click at [280, 364] on icon at bounding box center [278, 366] width 7 height 9
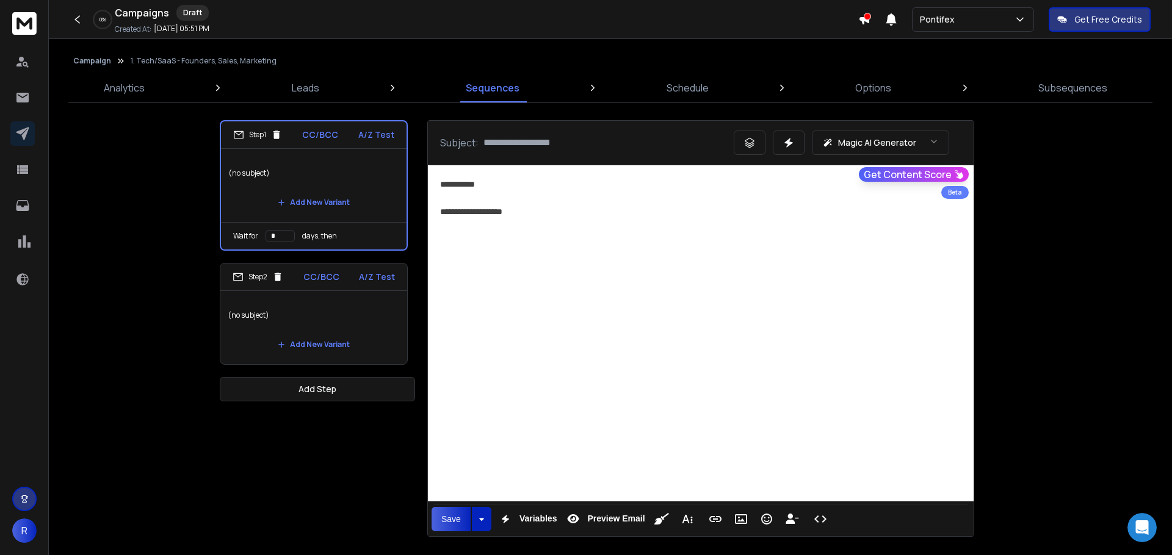
scroll to position [0, 0]
click at [303, 308] on p "(no subject)" at bounding box center [314, 315] width 172 height 34
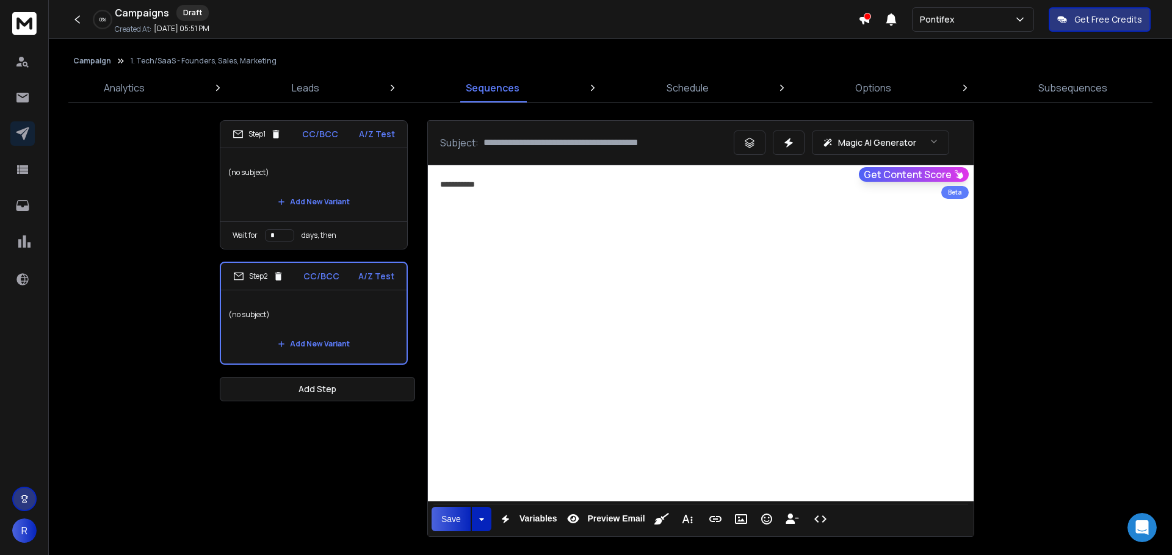
click at [297, 189] on p "(no subject)" at bounding box center [314, 173] width 172 height 34
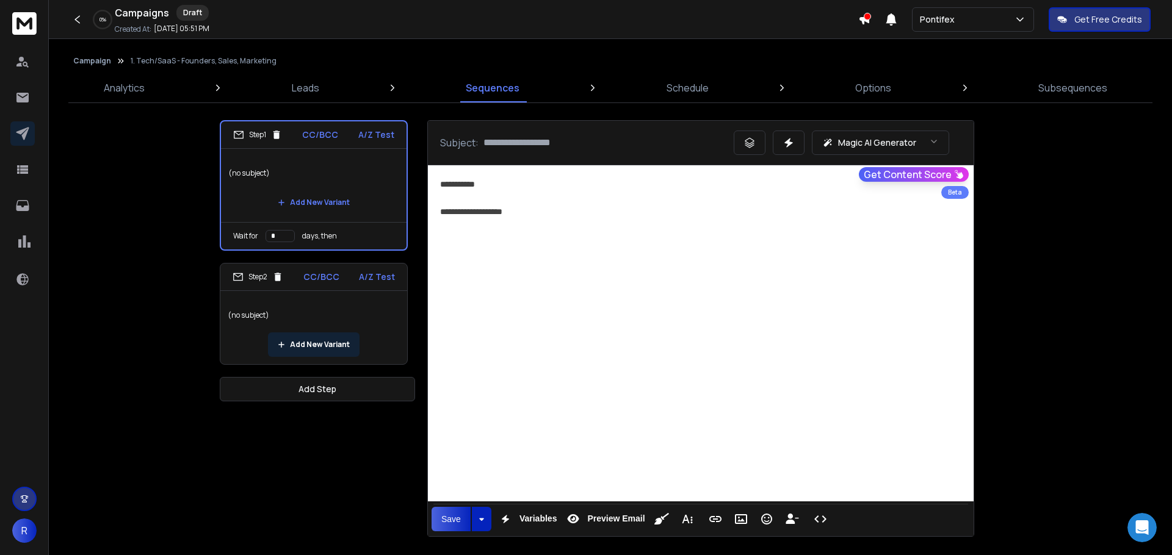
click at [292, 336] on button "Add New Variant" at bounding box center [314, 345] width 92 height 24
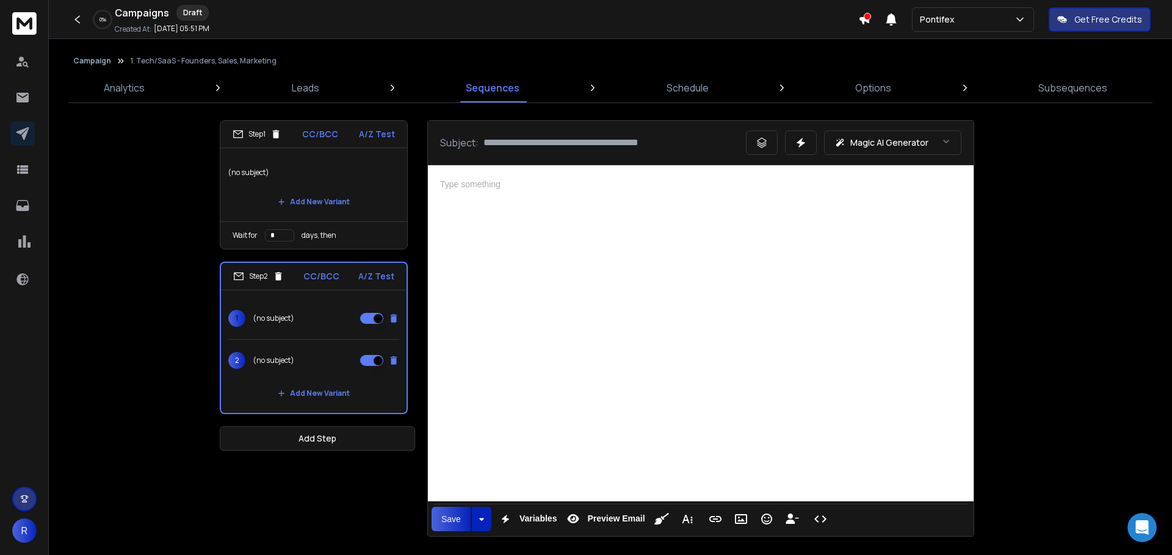
click at [279, 279] on icon at bounding box center [278, 276] width 7 height 9
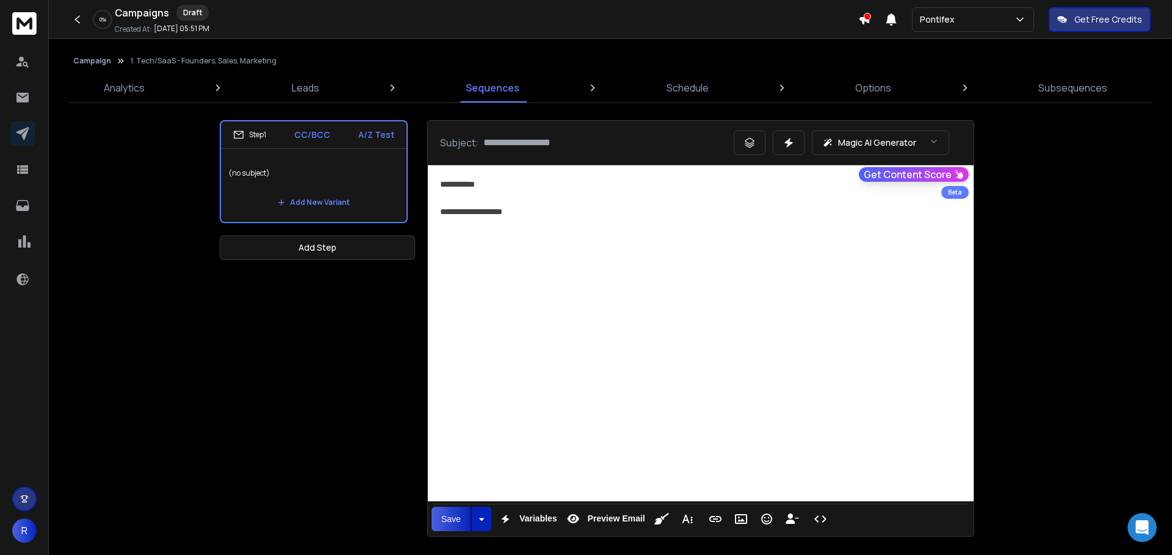
click at [284, 172] on p "(no subject)" at bounding box center [313, 173] width 171 height 34
click at [300, 251] on button "Add Step" at bounding box center [317, 248] width 195 height 24
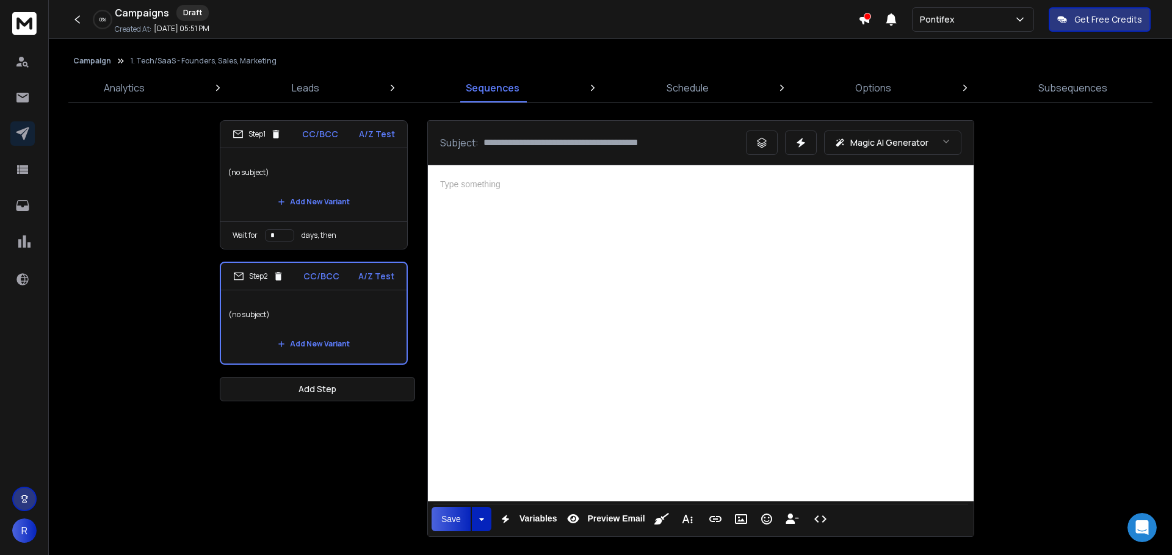
click at [465, 204] on div at bounding box center [701, 331] width 546 height 333
click at [541, 537] on div "Step 1 CC/BCC A/Z Test (no subject) Add New Variant Wait for * days, then Step …" at bounding box center [610, 328] width 1084 height 427
click at [541, 530] on button "Variables Insert Variable" at bounding box center [527, 519] width 66 height 24
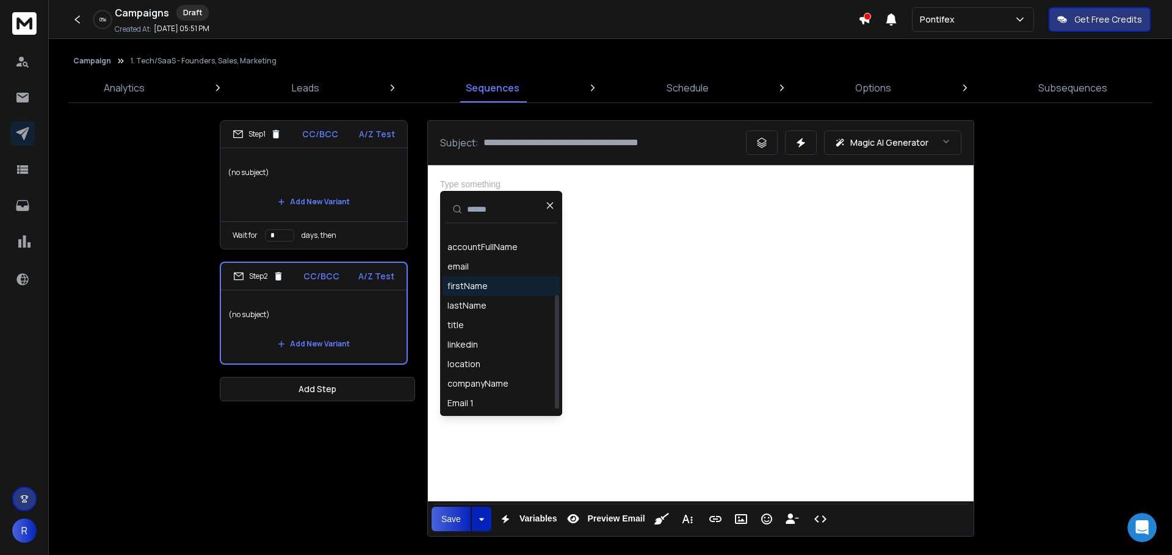
scroll to position [110, 0]
click at [488, 359] on div "Email 2" at bounding box center [500, 365] width 117 height 20
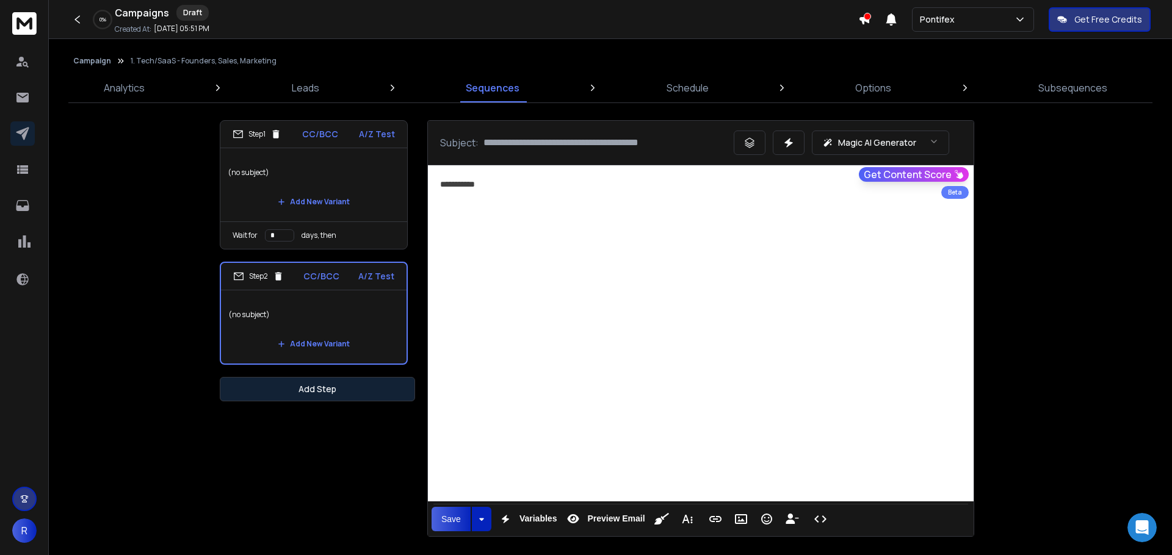
click at [283, 386] on button "Add Step" at bounding box center [317, 389] width 195 height 24
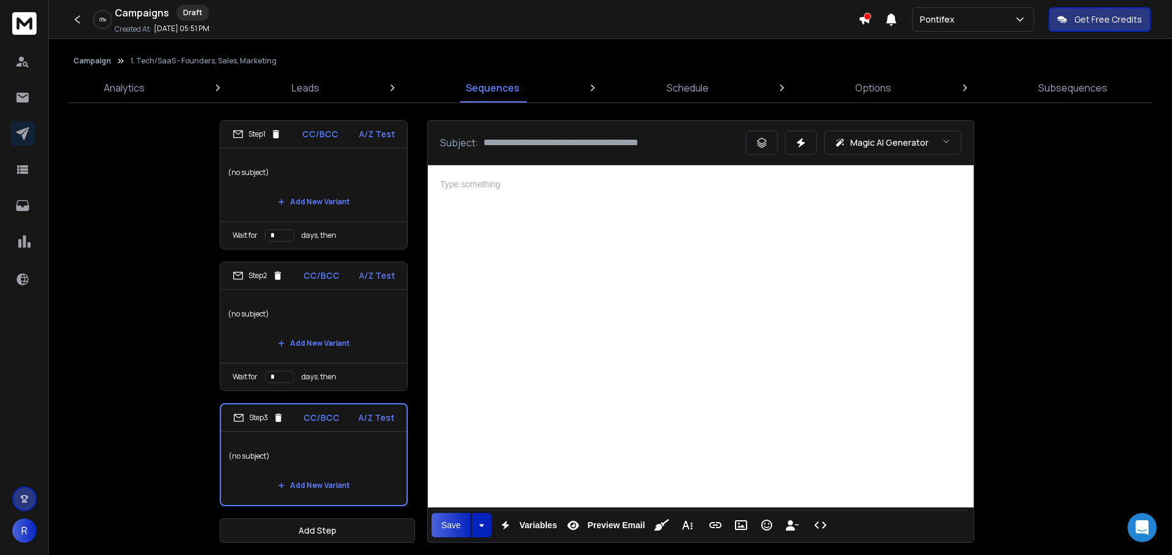
click at [278, 377] on input "*" at bounding box center [279, 377] width 29 height 12
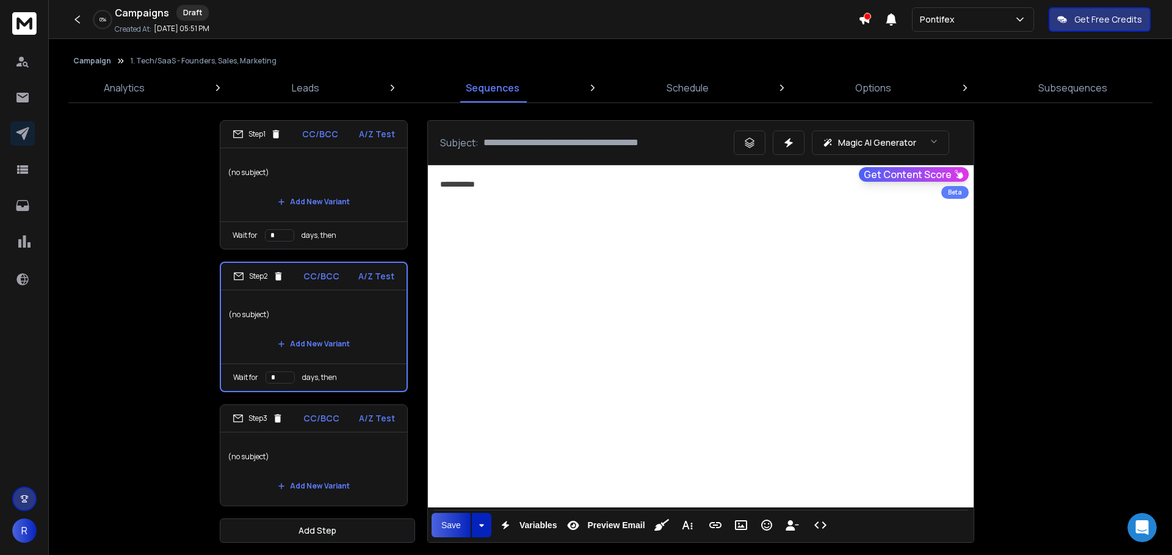
click at [278, 449] on p "(no subject)" at bounding box center [314, 457] width 172 height 34
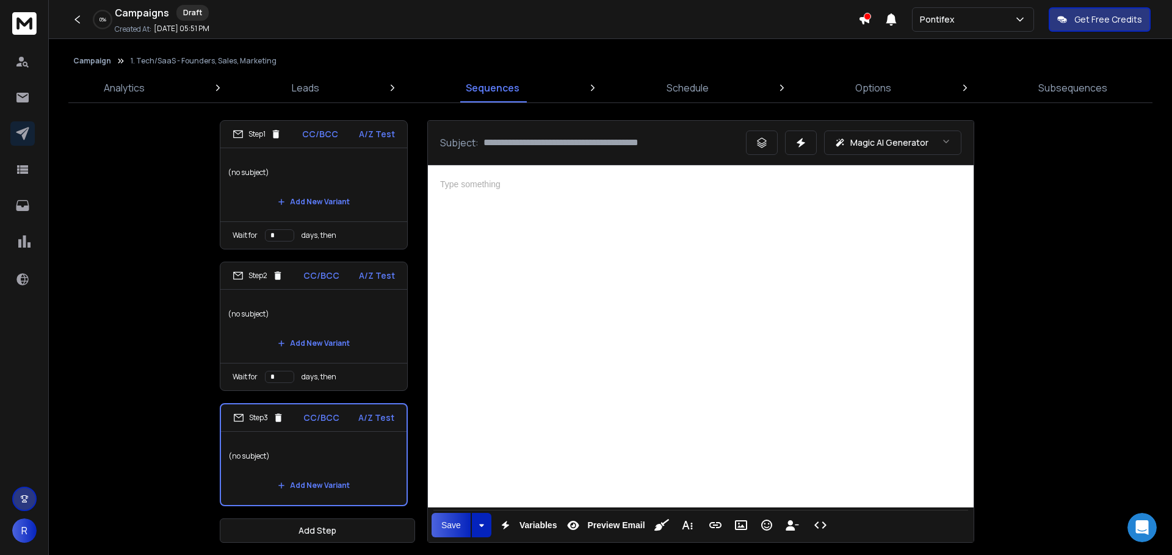
type input "*"
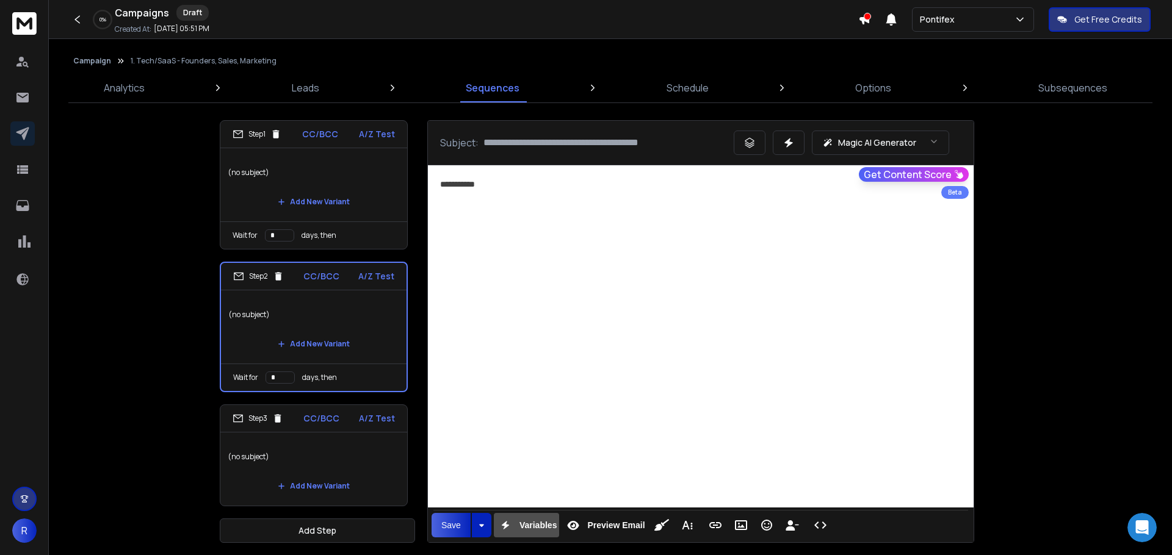
click at [528, 525] on span "Variables" at bounding box center [538, 526] width 43 height 10
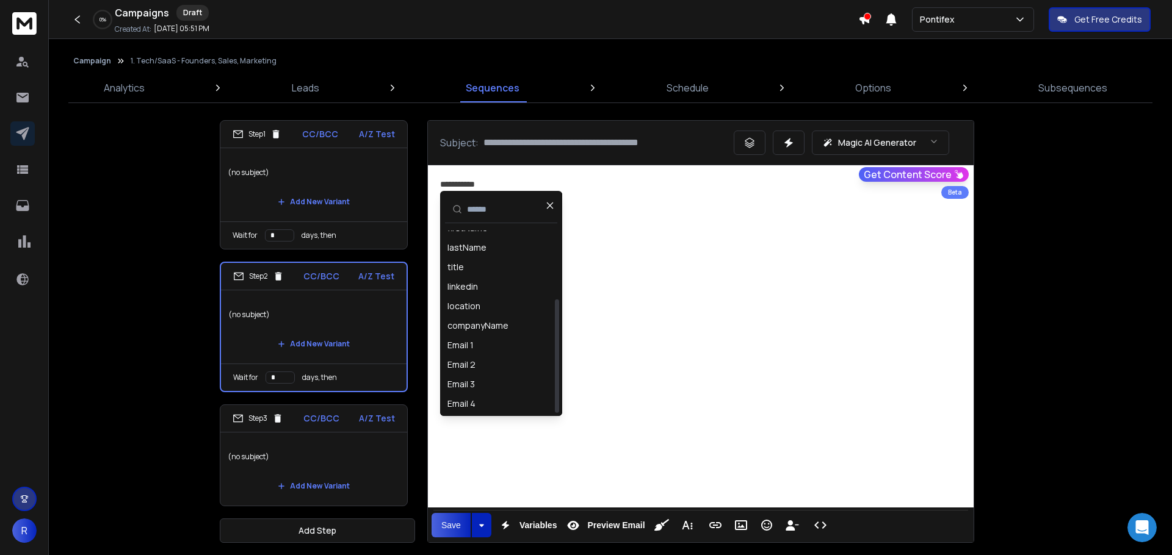
scroll to position [5, 0]
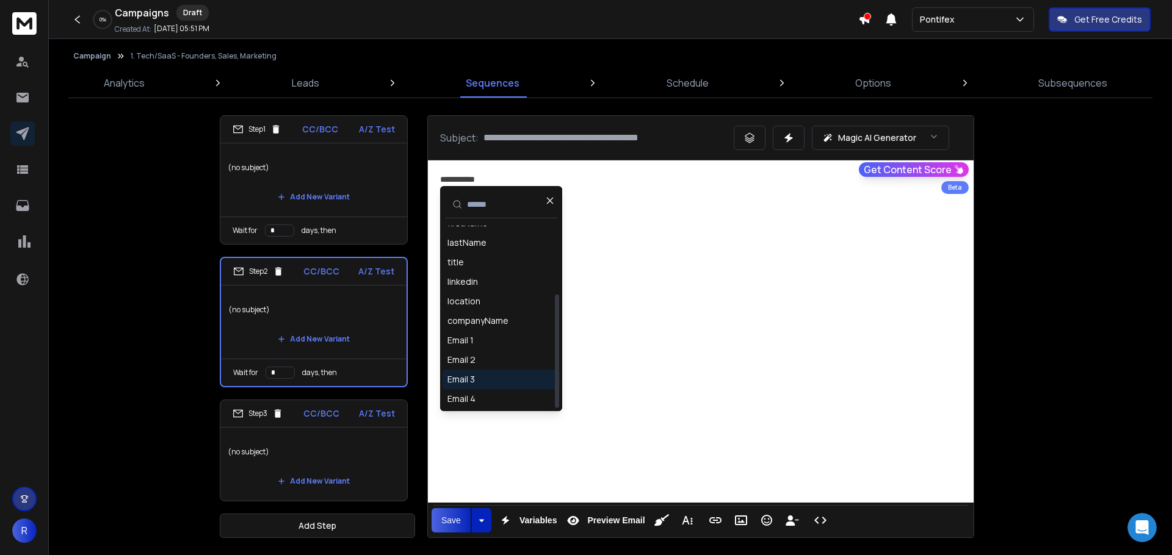
click at [475, 378] on div "Email 3" at bounding box center [500, 380] width 117 height 20
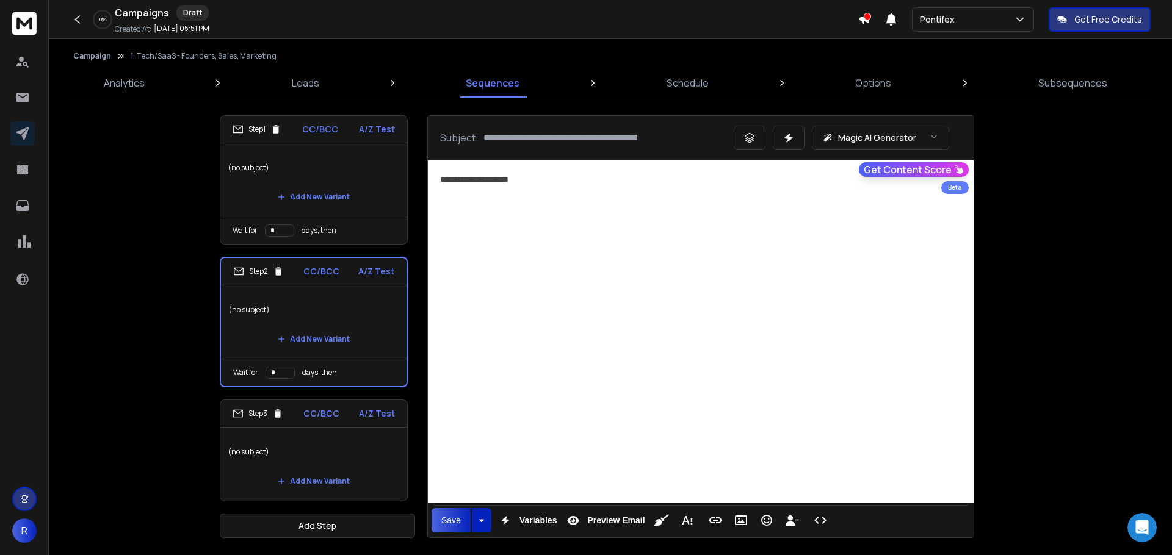
click at [278, 381] on div "Wait for * days, then" at bounding box center [314, 372] width 186 height 27
click at [301, 456] on p "(no subject)" at bounding box center [314, 452] width 172 height 34
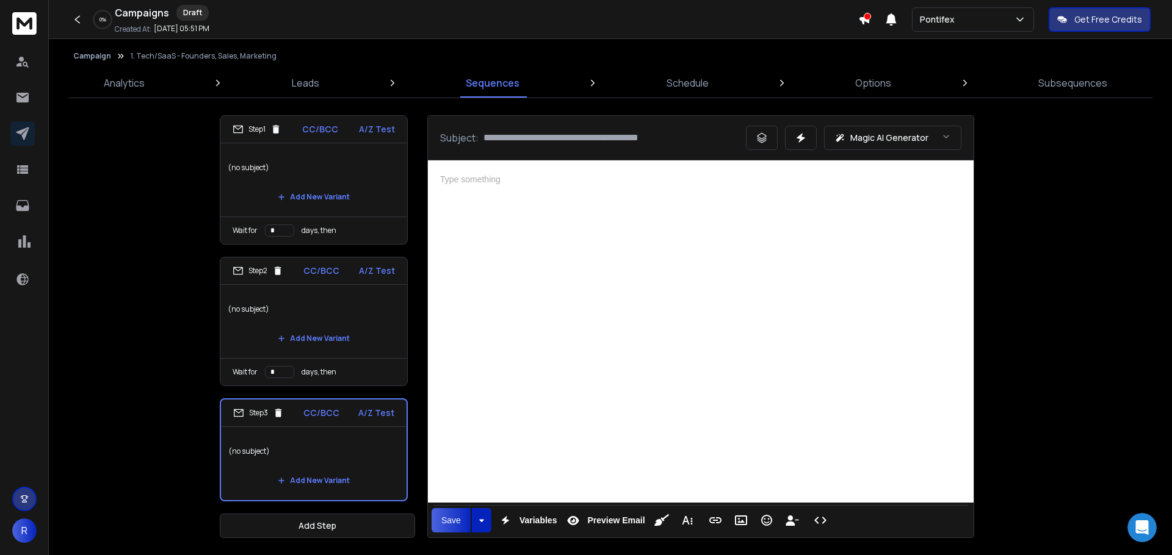
click at [312, 316] on p "(no subject)" at bounding box center [314, 309] width 172 height 34
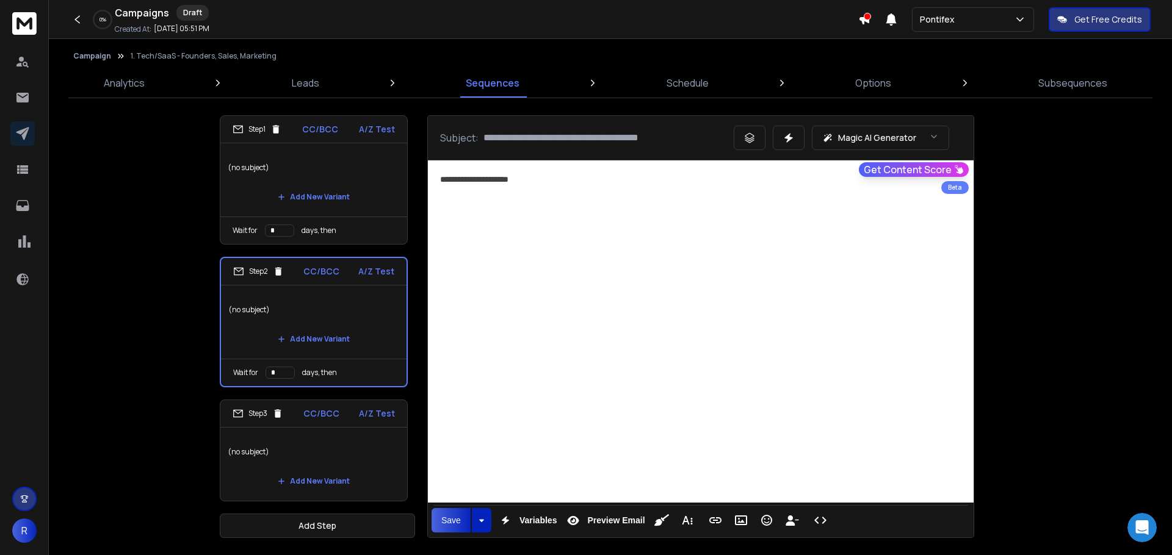
click at [536, 183] on div "**********" at bounding box center [700, 179] width 521 height 13
drag, startPoint x: 481, startPoint y: 184, endPoint x: 402, endPoint y: 184, distance: 78.7
click at [402, 184] on div "**********" at bounding box center [610, 326] width 781 height 423
click at [326, 466] on p "(no subject)" at bounding box center [314, 452] width 172 height 34
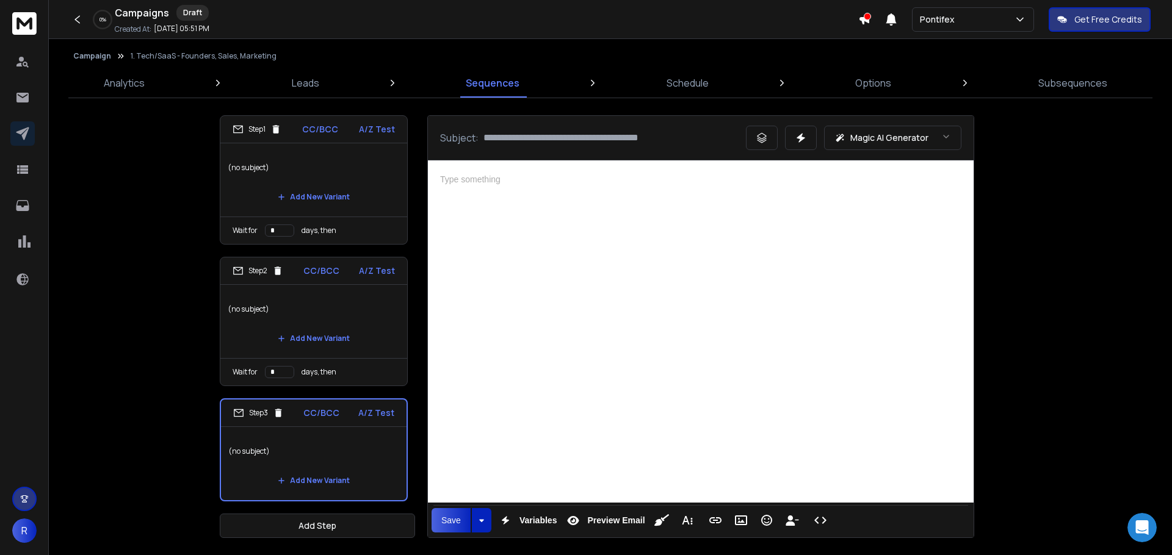
click at [508, 200] on div at bounding box center [701, 327] width 546 height 333
click at [530, 523] on span "Variables" at bounding box center [538, 521] width 43 height 10
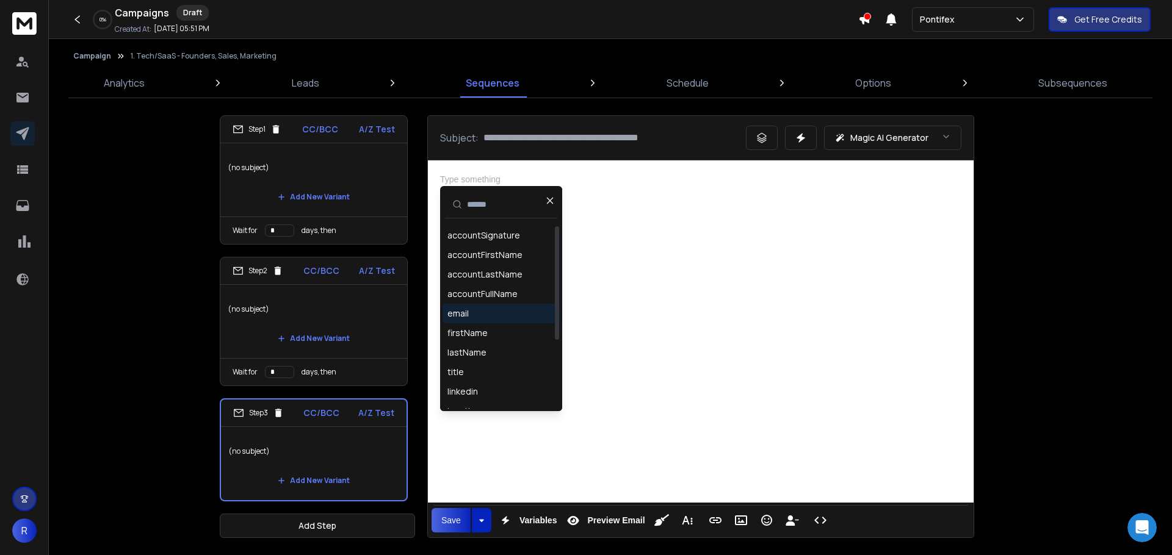
scroll to position [110, 0]
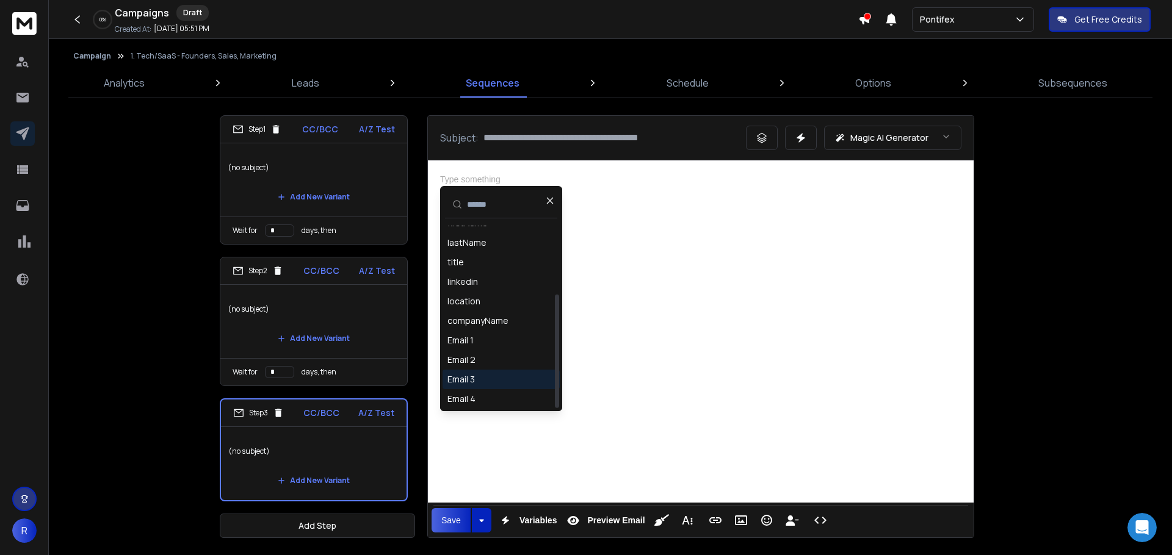
click at [476, 380] on div "Email 3" at bounding box center [500, 380] width 117 height 20
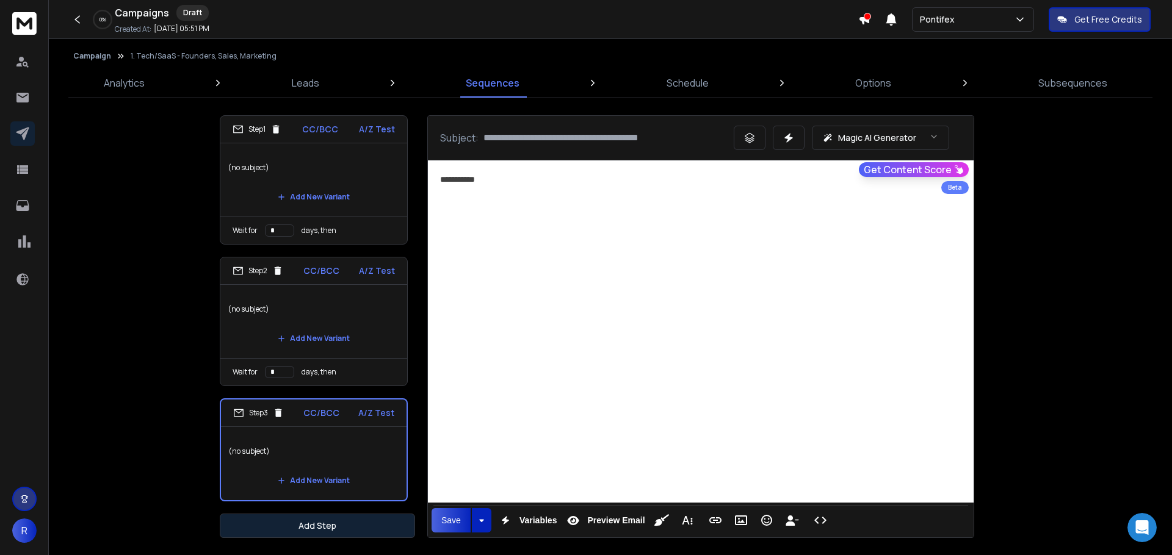
click at [309, 532] on button "Add Step" at bounding box center [317, 526] width 195 height 24
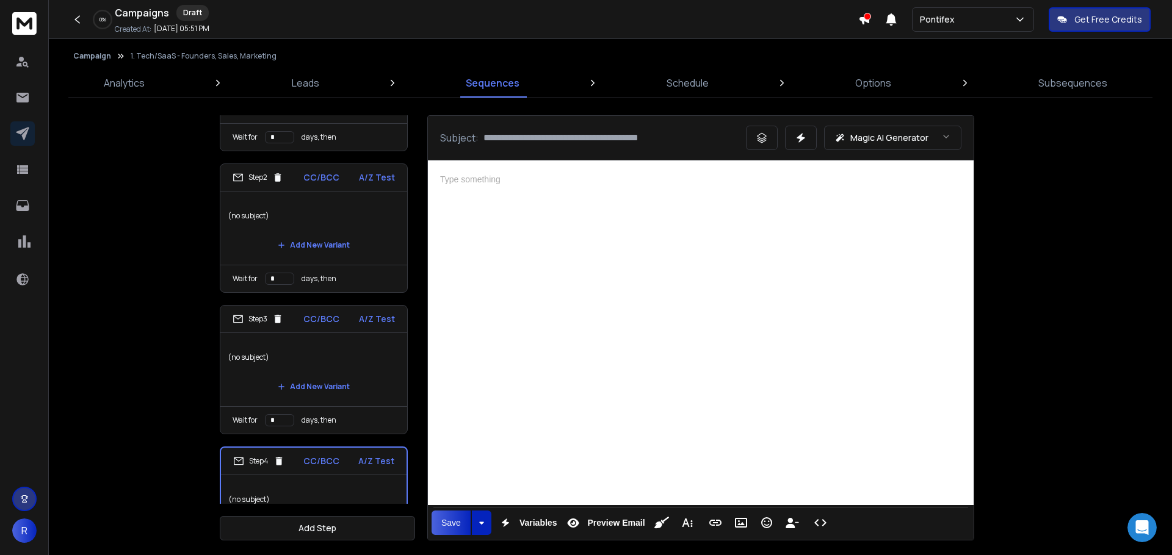
scroll to position [139, 0]
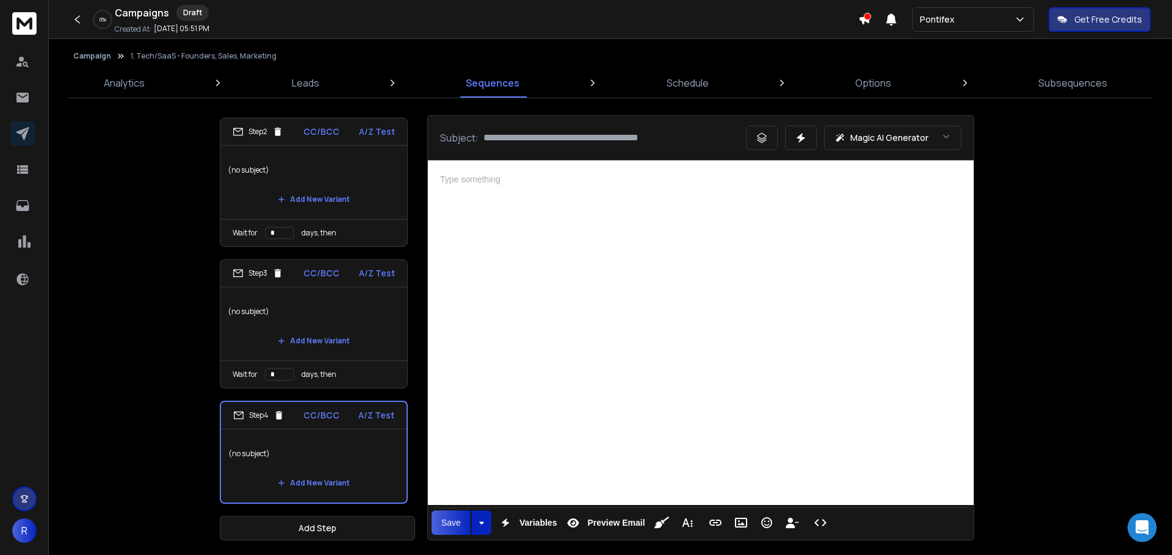
click at [302, 450] on p "(no subject)" at bounding box center [313, 454] width 171 height 34
click at [263, 450] on p "(no subject)" at bounding box center [313, 454] width 171 height 34
click at [277, 378] on input "*" at bounding box center [279, 375] width 29 height 12
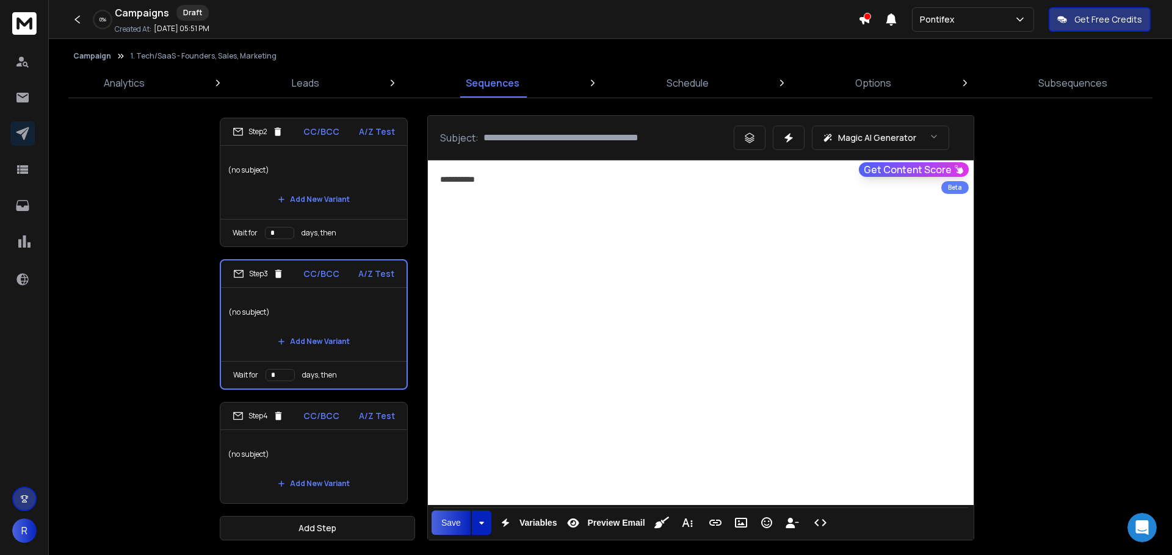
click at [310, 441] on p "(no subject)" at bounding box center [314, 455] width 172 height 34
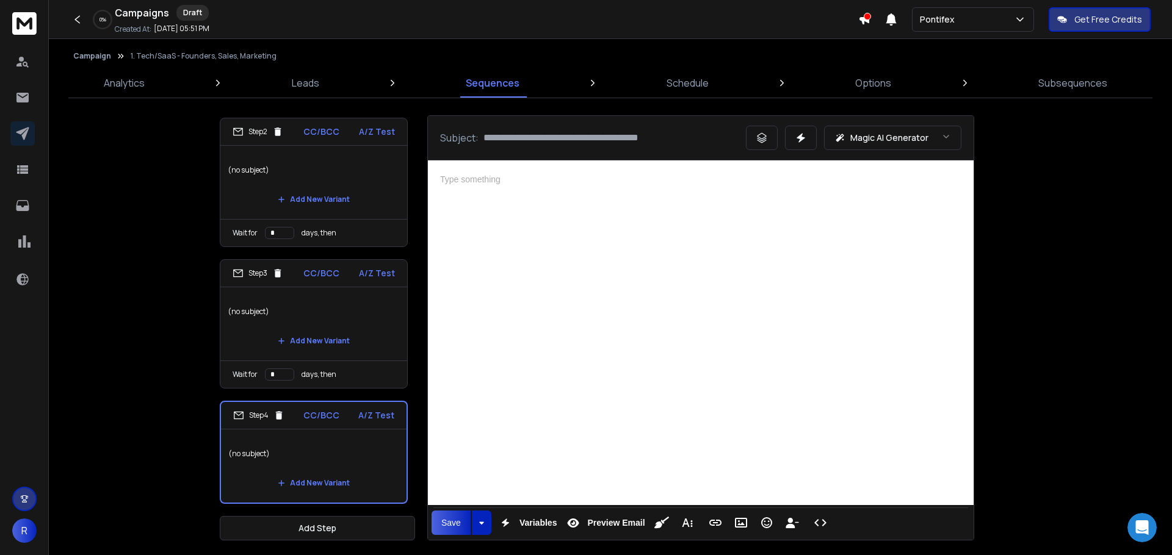
type input "*"
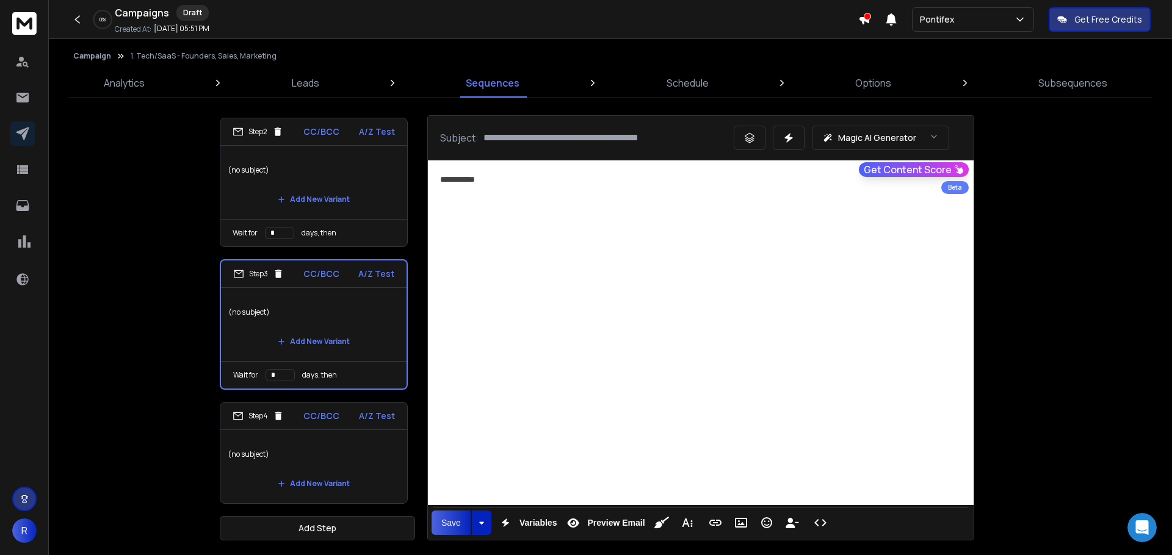
click at [336, 444] on p "(no subject)" at bounding box center [314, 455] width 172 height 34
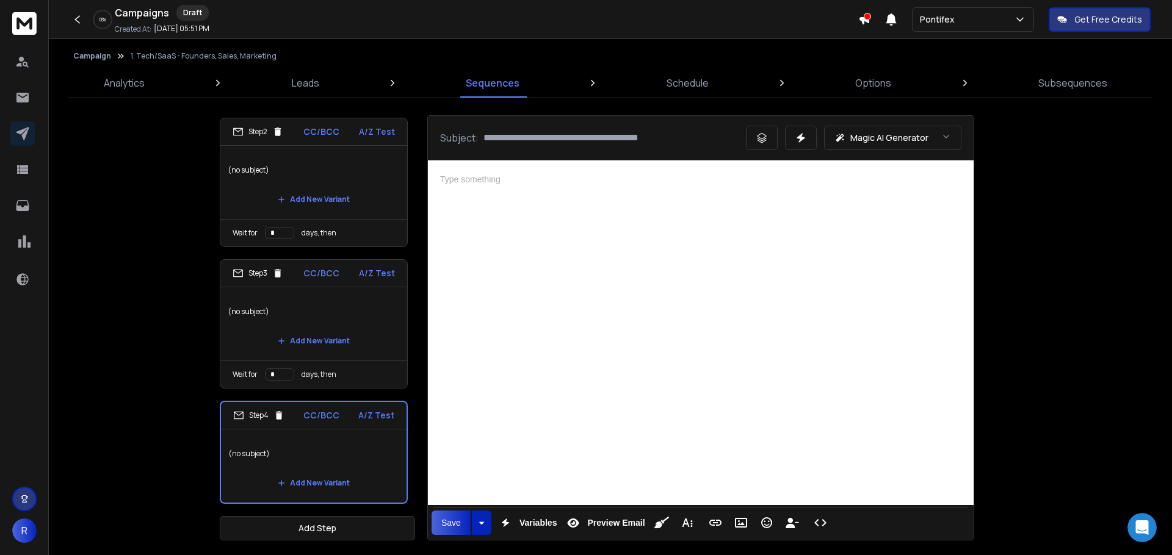
click at [560, 286] on div at bounding box center [701, 327] width 546 height 333
click at [530, 521] on span "Variables" at bounding box center [538, 523] width 43 height 10
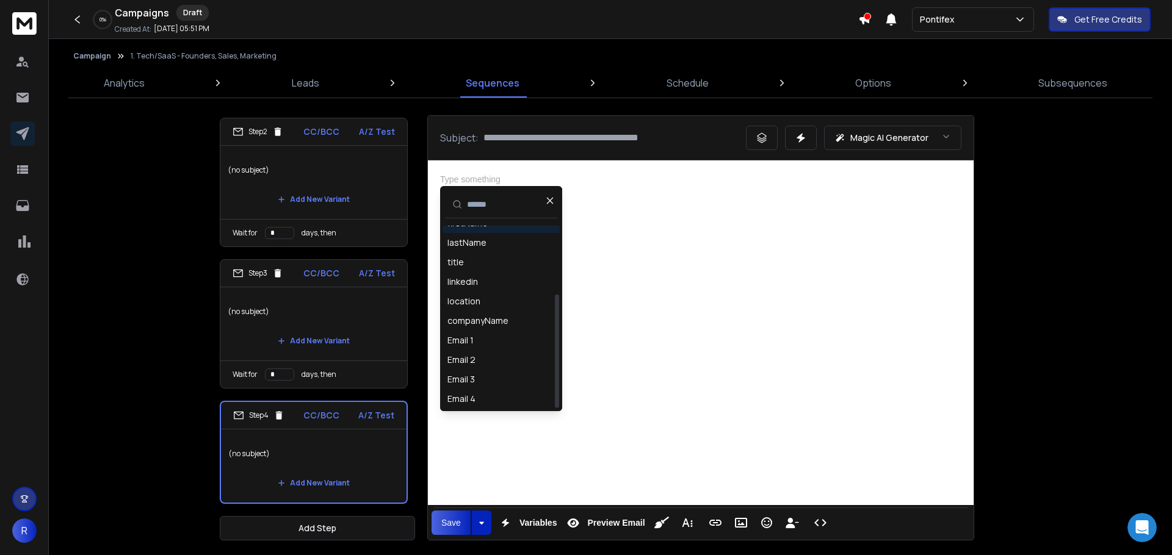
scroll to position [7, 0]
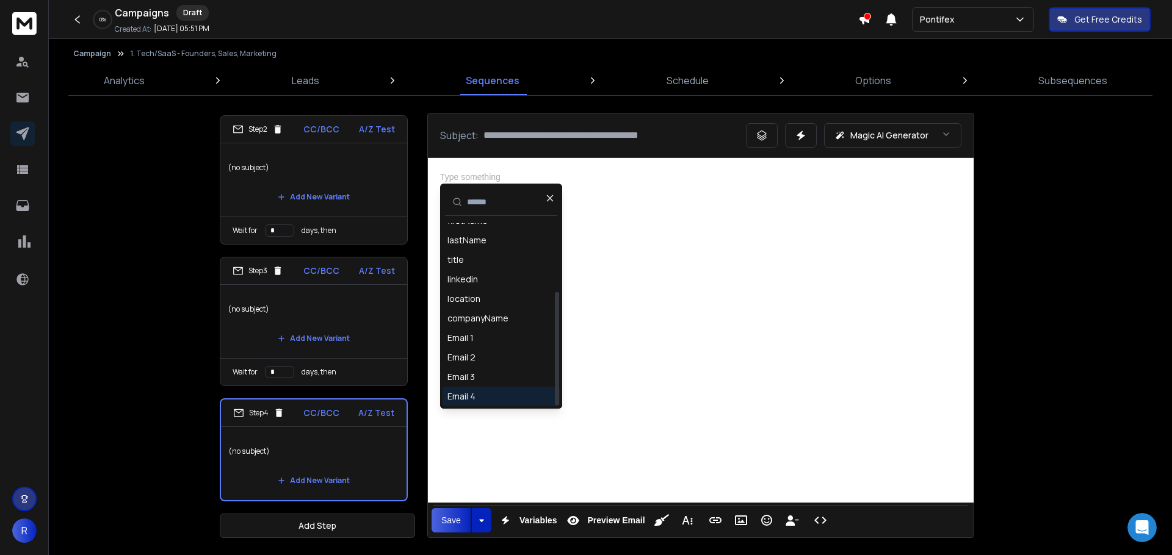
click at [479, 391] on div "Email 4" at bounding box center [500, 397] width 117 height 20
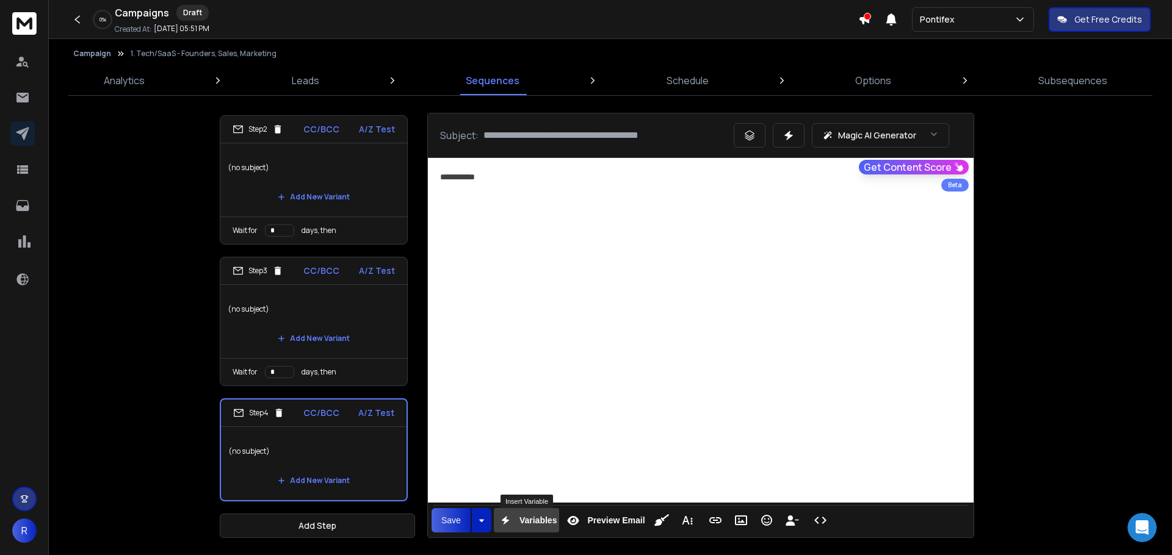
click at [548, 521] on span "Variables" at bounding box center [538, 521] width 43 height 10
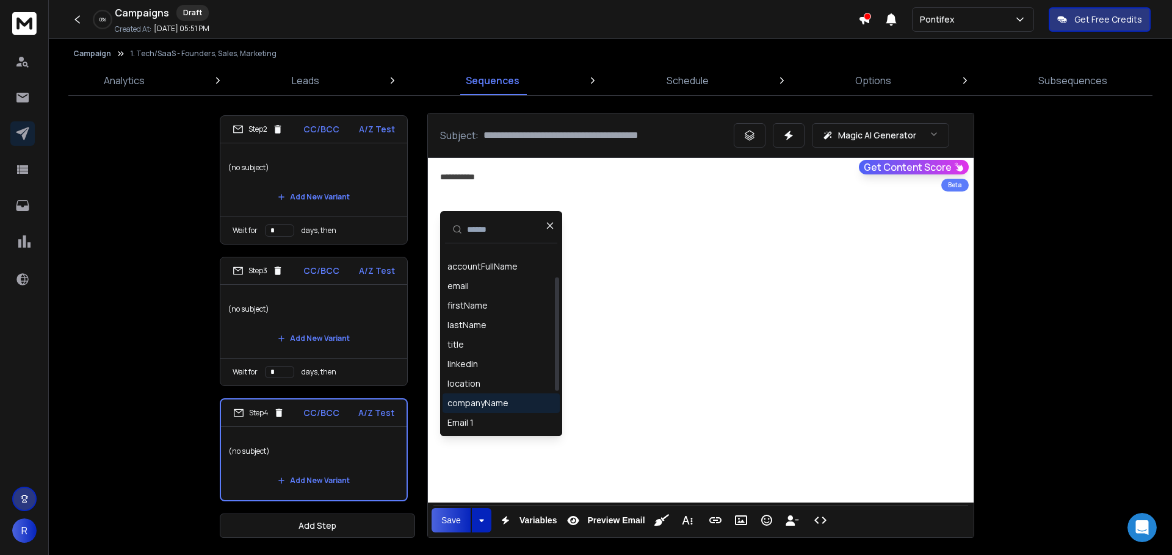
scroll to position [0, 0]
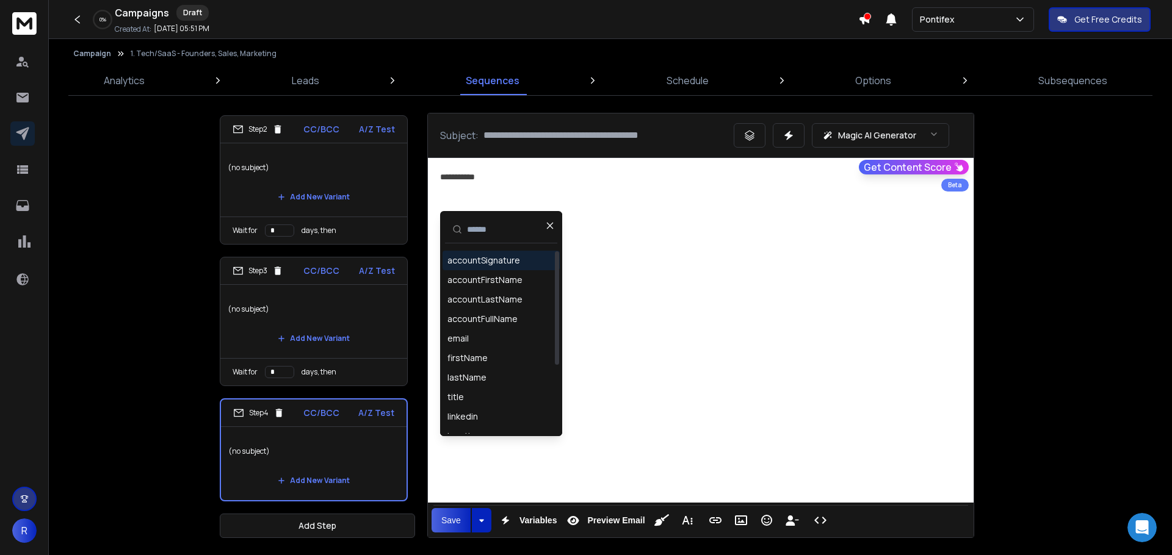
click at [488, 261] on div "accountSignature" at bounding box center [483, 260] width 73 height 12
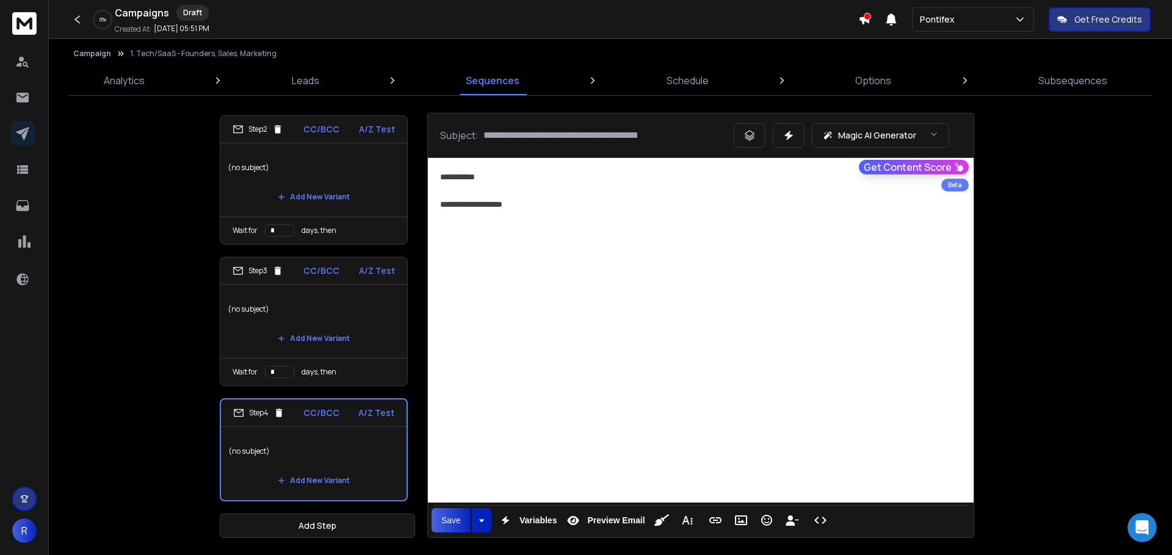
click at [295, 319] on p "(no subject)" at bounding box center [314, 309] width 172 height 34
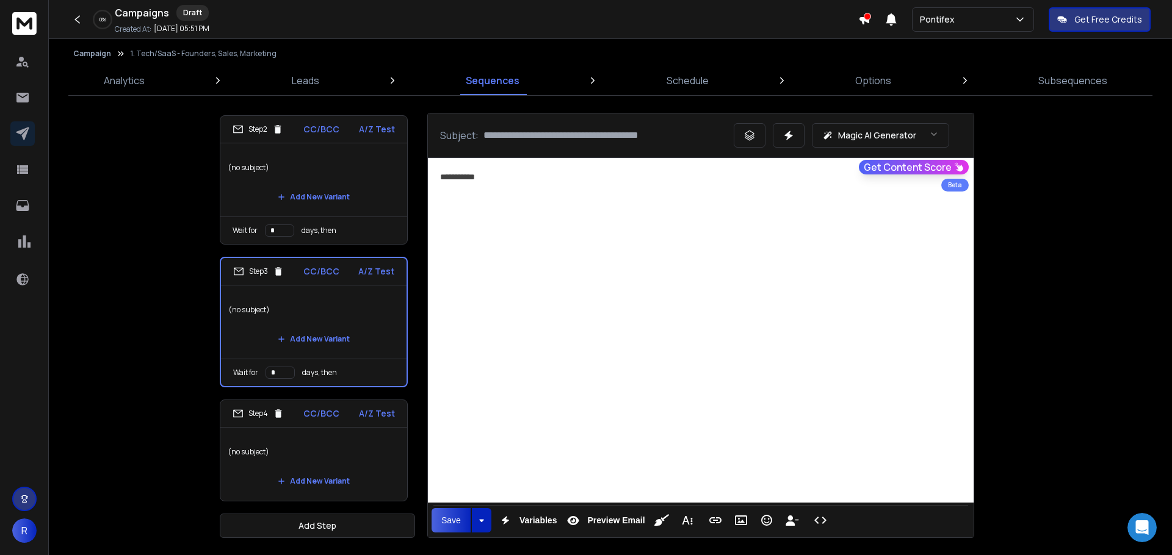
click at [529, 218] on div "**********" at bounding box center [701, 324] width 546 height 333
click at [544, 514] on div "Variables" at bounding box center [527, 521] width 66 height 20
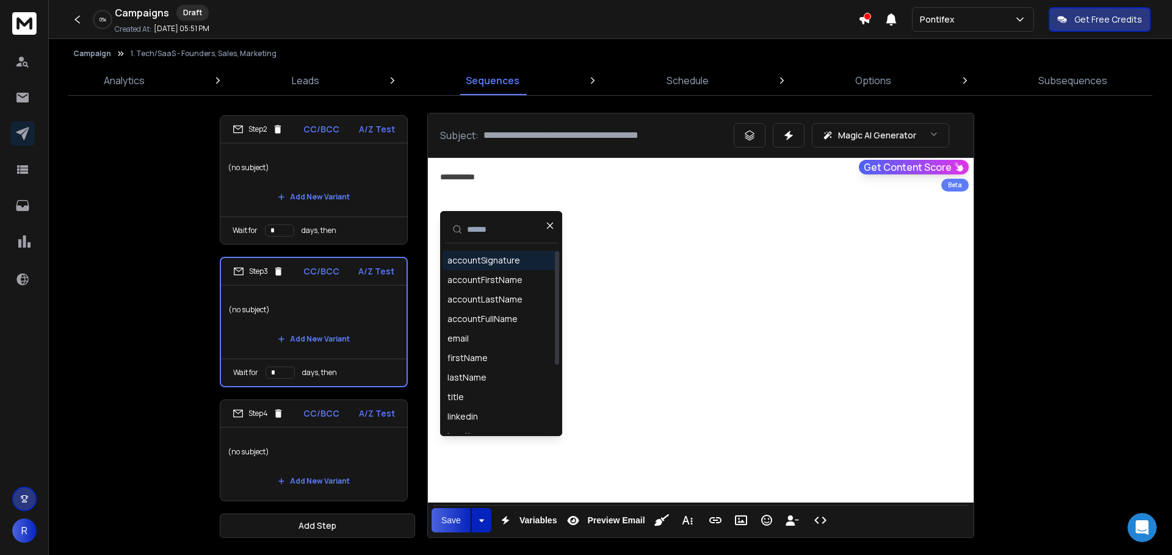
click at [484, 261] on div "accountSignature" at bounding box center [483, 260] width 73 height 12
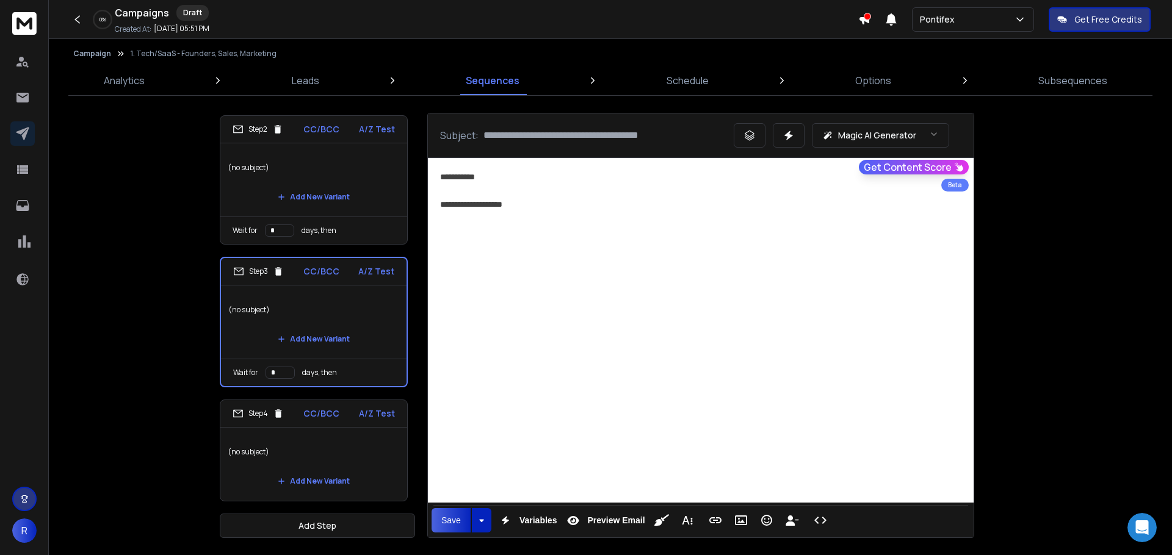
click at [316, 173] on p "(no subject)" at bounding box center [314, 168] width 172 height 34
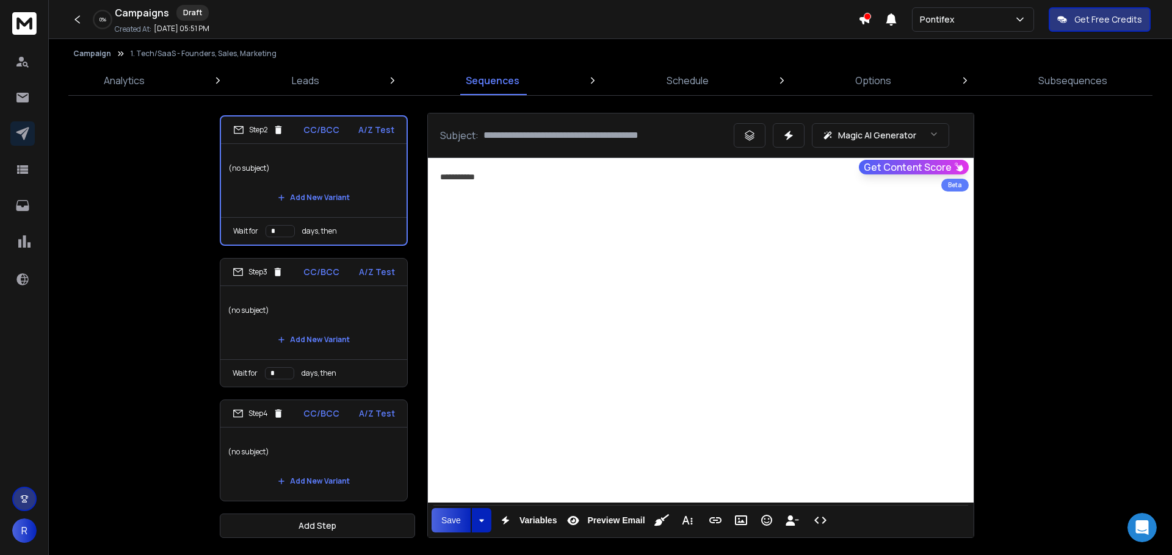
click at [493, 186] on div "**********" at bounding box center [701, 324] width 546 height 333
click at [530, 533] on div "Save Save Save as Template Variables Insert Variable Preview Email Preview Emai…" at bounding box center [565, 520] width 270 height 29
click at [530, 525] on span "Variables" at bounding box center [538, 521] width 43 height 10
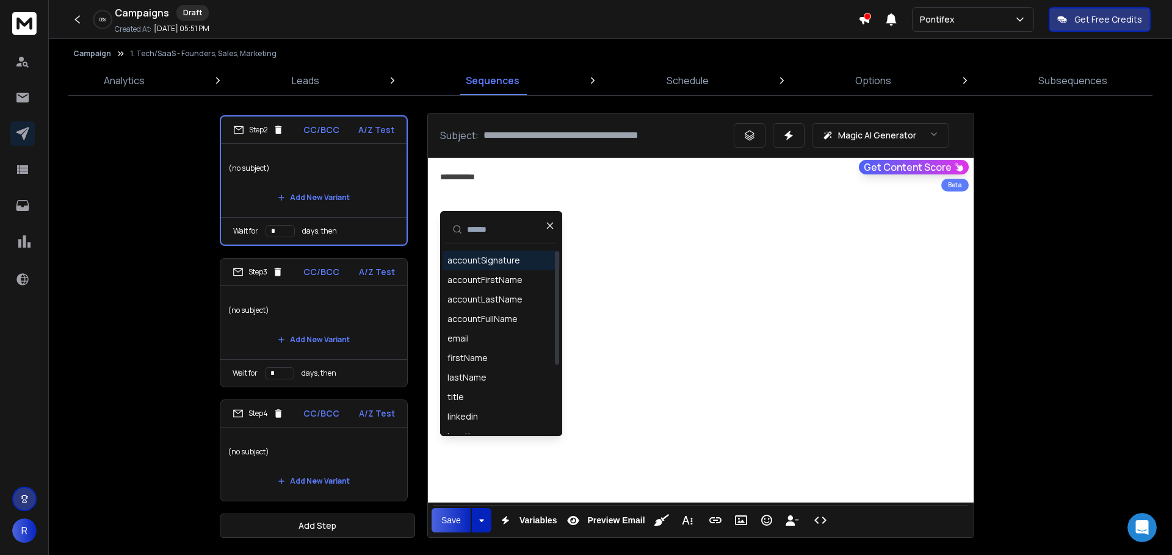
click at [514, 267] on div "accountSignature" at bounding box center [500, 261] width 117 height 20
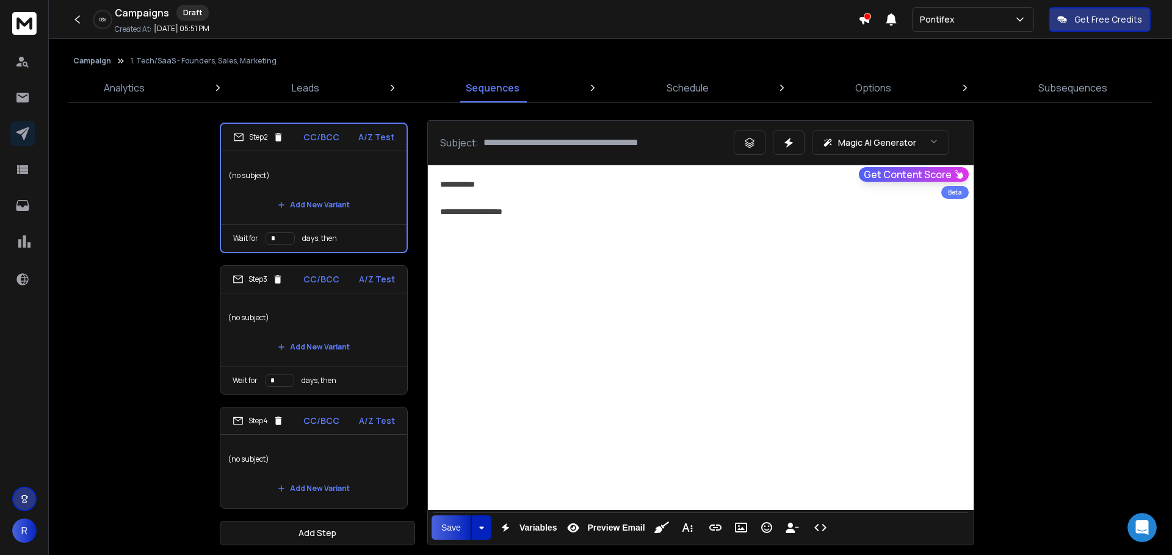
click at [535, 154] on div "Subject: Magic AI Generator Get Content Score Beta" at bounding box center [701, 143] width 546 height 45
click at [516, 144] on input at bounding box center [602, 142] width 238 height 15
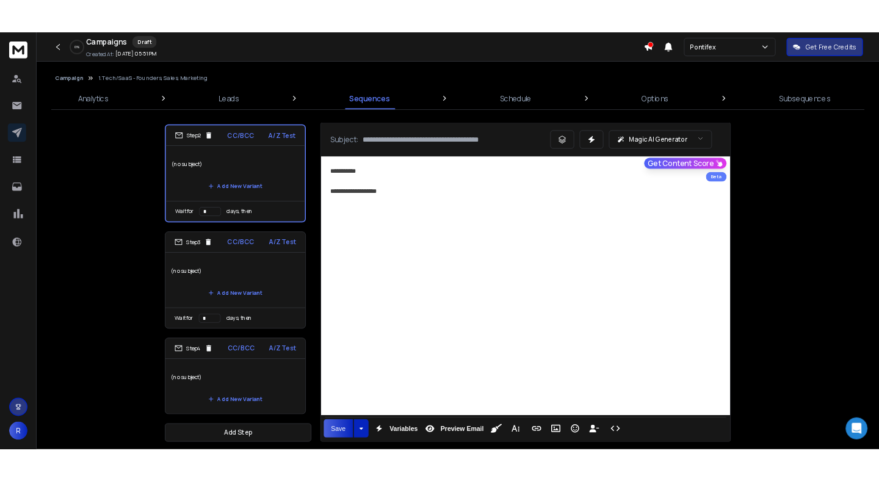
scroll to position [139, 0]
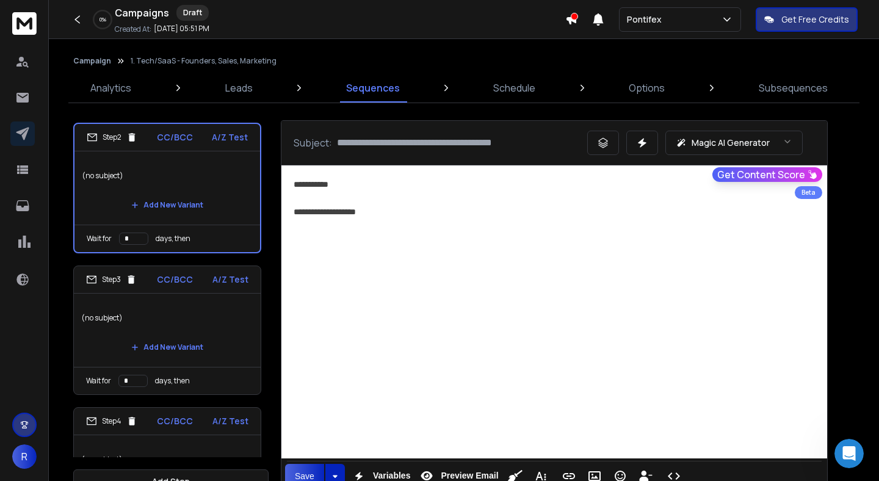
type input "*"
click at [641, 138] on icon "button" at bounding box center [642, 142] width 11 height 11
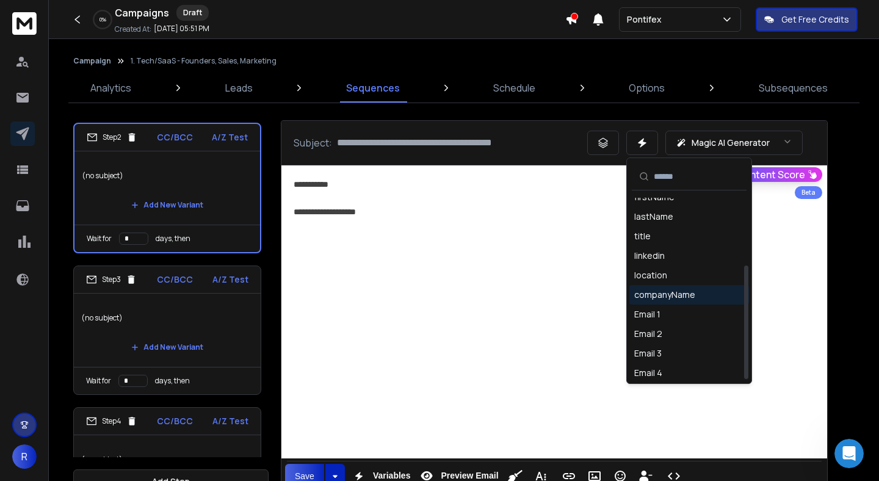
scroll to position [110, 0]
click at [682, 294] on div "companyName" at bounding box center [664, 293] width 61 height 12
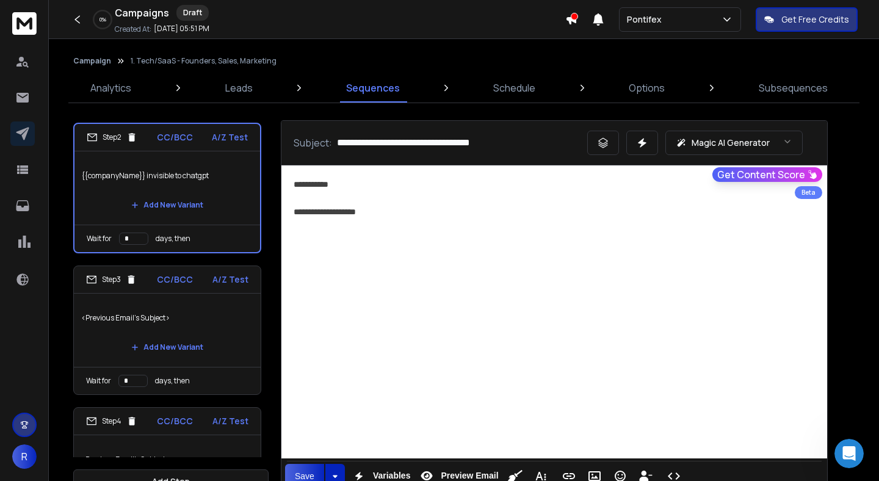
click at [409, 138] on input "**********" at bounding box center [456, 142] width 238 height 15
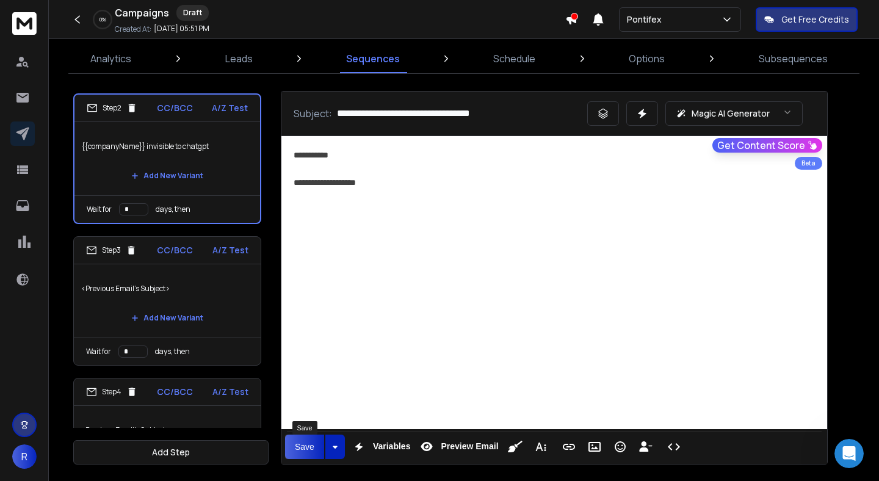
type input "**********"
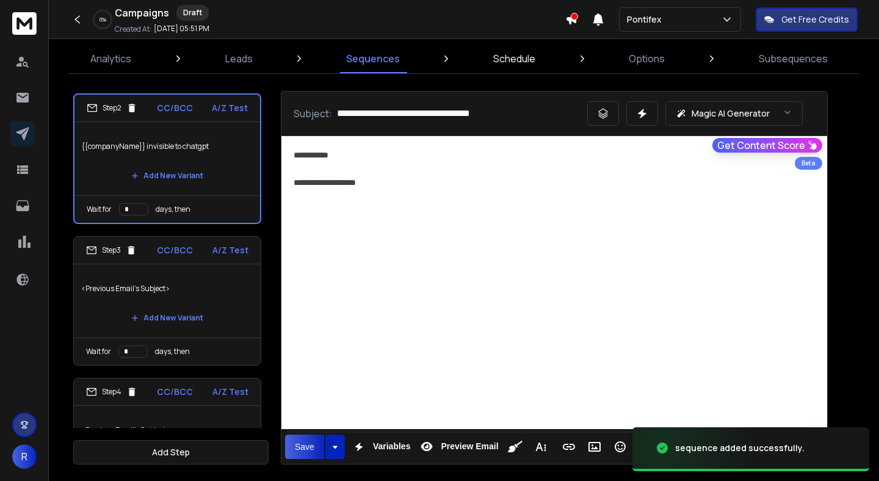
click at [503, 61] on p "Schedule" at bounding box center [514, 58] width 42 height 15
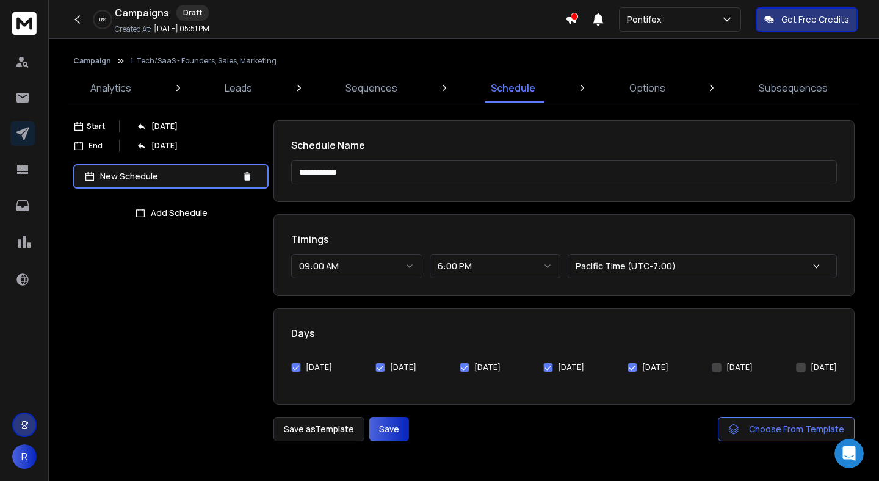
click at [333, 168] on input "**********" at bounding box center [564, 172] width 546 height 24
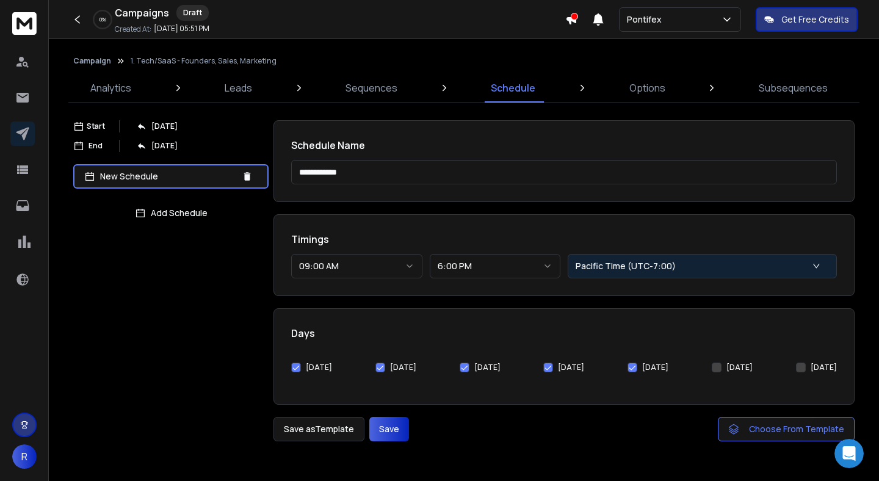
click at [637, 262] on p "Pacific Time (UTC-7:00)" at bounding box center [627, 266] width 105 height 12
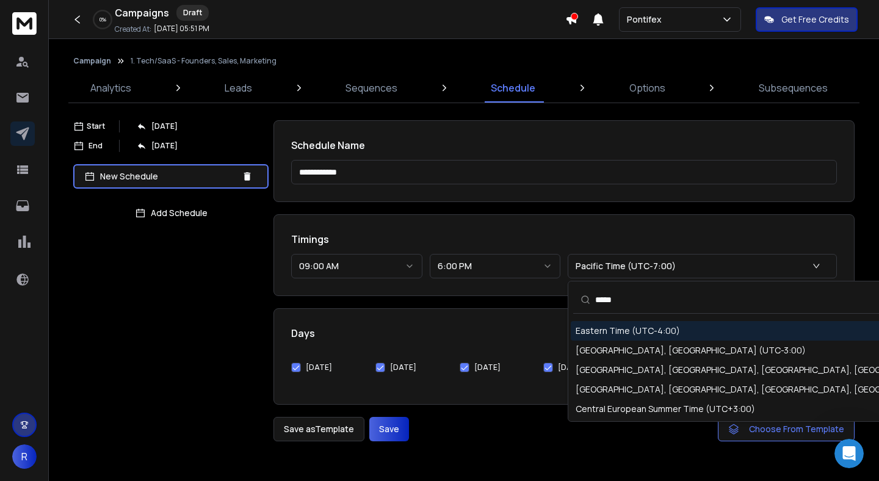
type input "****"
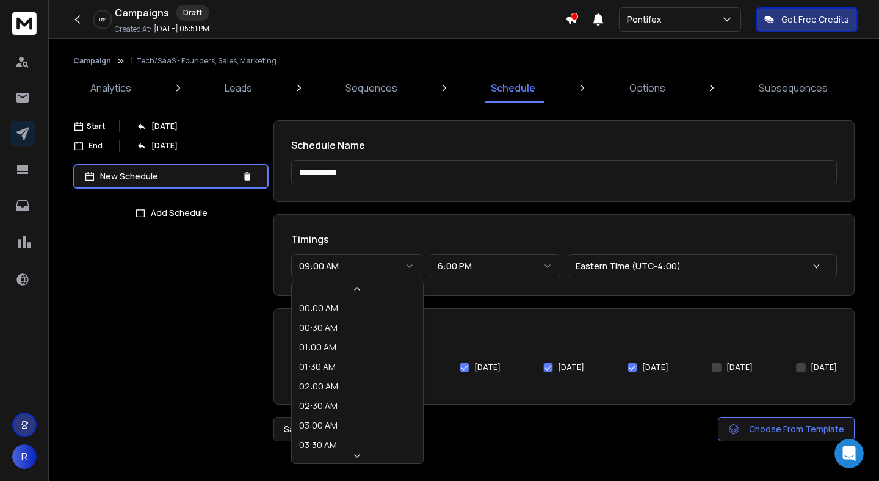
click at [375, 259] on button "09:00 AM" at bounding box center [356, 266] width 131 height 24
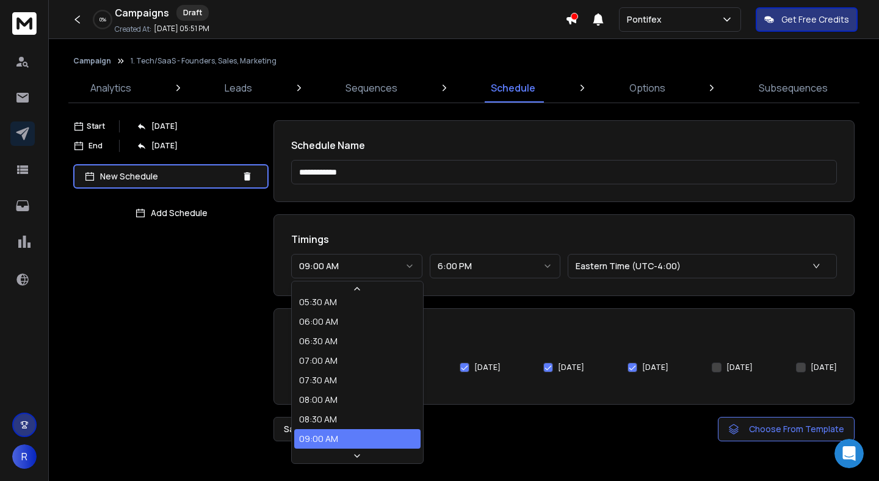
select select "********"
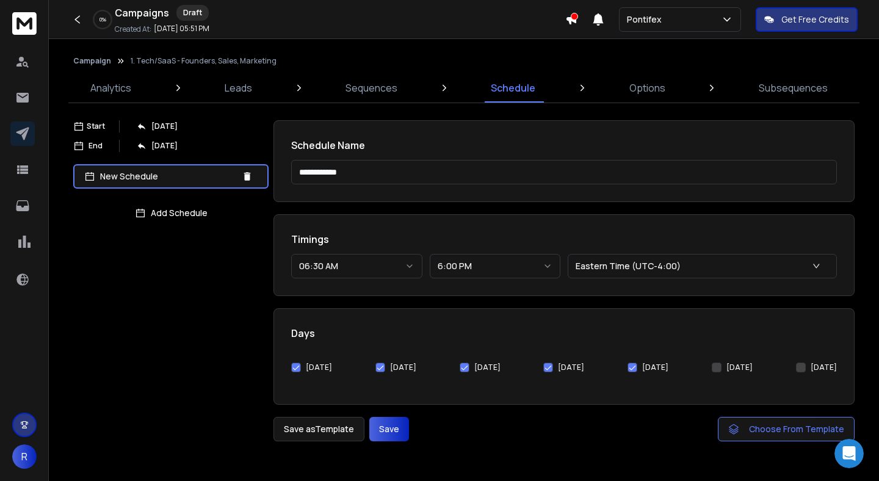
click at [401, 424] on button "Save" at bounding box center [389, 429] width 40 height 24
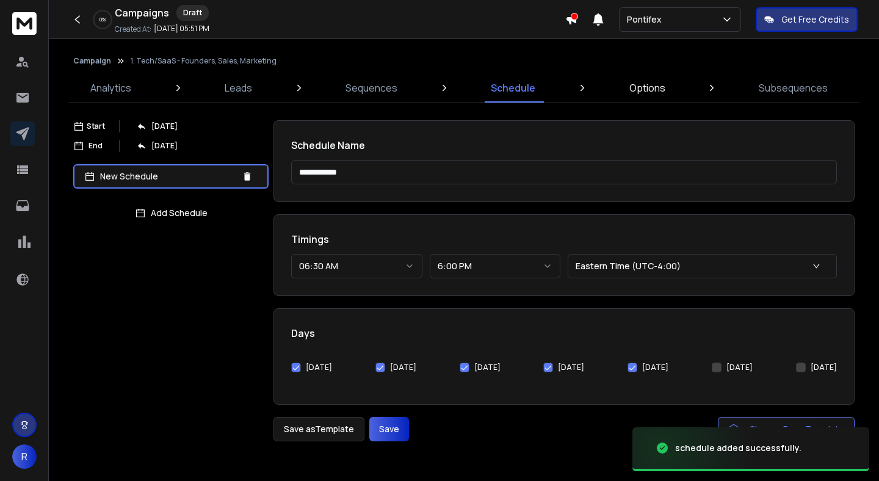
click at [651, 90] on p "Options" at bounding box center [647, 88] width 36 height 15
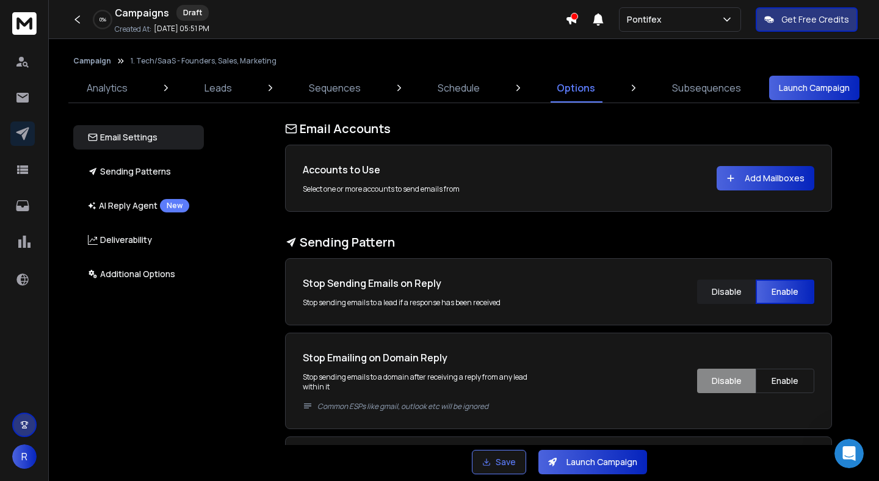
click at [768, 165] on div "Accounts to Use Select one or more accounts to send emails from Add Mailboxes" at bounding box center [558, 178] width 511 height 32
click at [741, 178] on button "Add Mailboxes" at bounding box center [765, 178] width 98 height 24
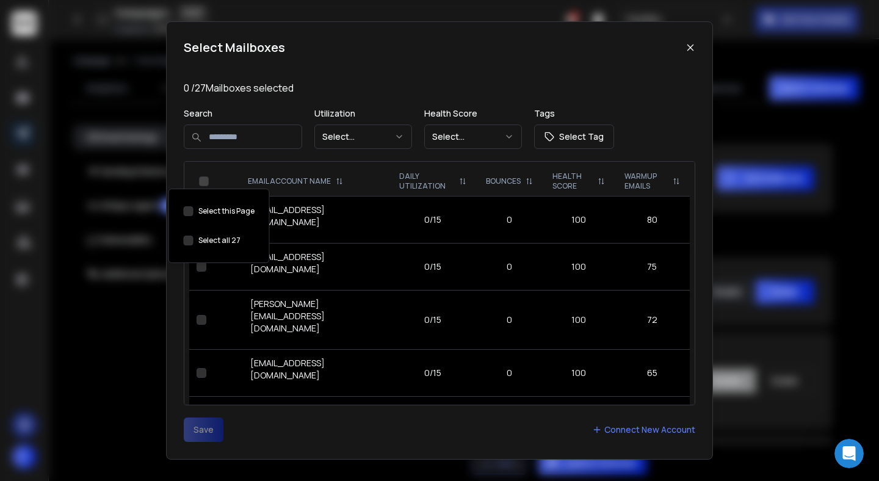
click at [186, 243] on button "Select this Page" at bounding box center [189, 241] width 10 height 10
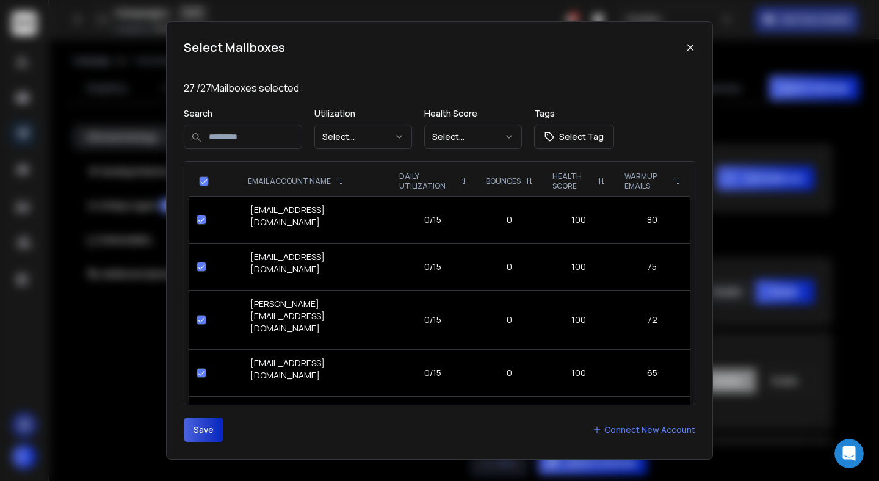
click at [215, 431] on button "Save" at bounding box center [204, 429] width 40 height 24
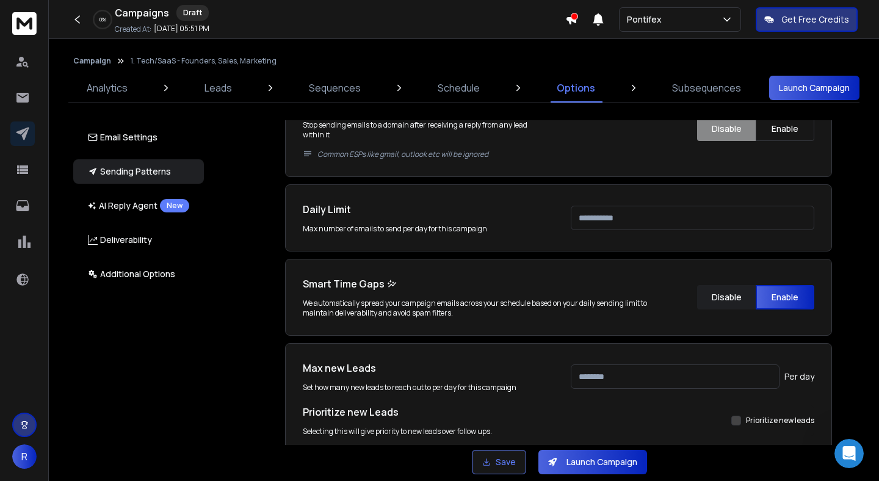
scroll to position [532, 0]
click at [644, 219] on input "***" at bounding box center [692, 218] width 243 height 24
drag, startPoint x: 644, startPoint y: 219, endPoint x: 576, endPoint y: 219, distance: 68.4
click at [576, 219] on input "***" at bounding box center [692, 218] width 243 height 24
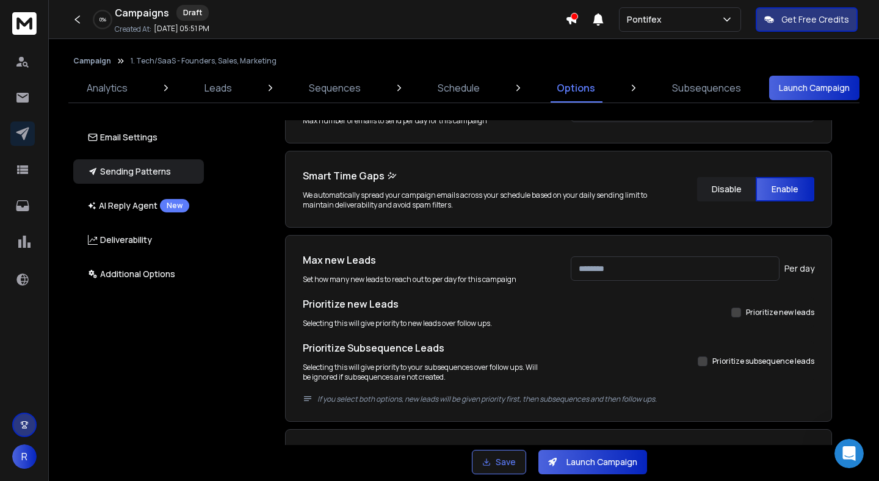
scroll to position [687, 0]
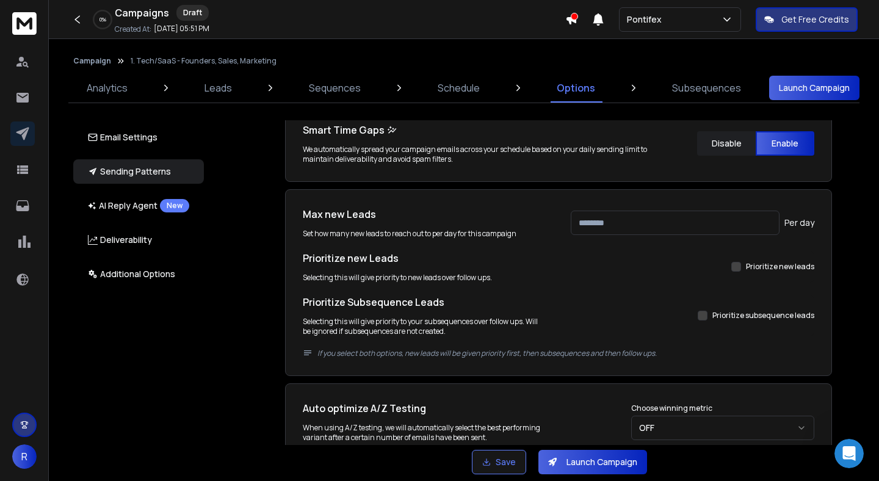
type input "***"
click at [635, 207] on div "Max new Leads Set how many new leads to reach out to per day for this campaign …" at bounding box center [558, 223] width 511 height 32
click at [610, 236] on div "Max new Leads Set how many new leads to reach out to per day for this campaign …" at bounding box center [558, 223] width 511 height 32
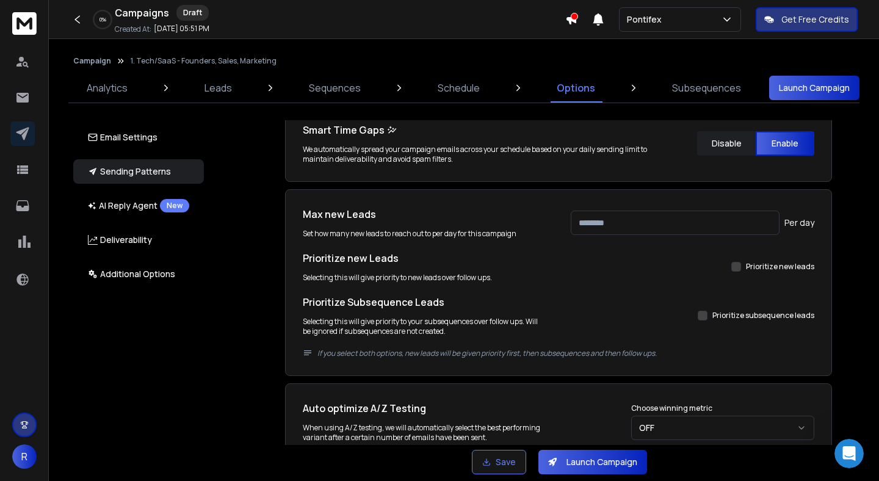
click at [608, 226] on input "***" at bounding box center [675, 223] width 209 height 24
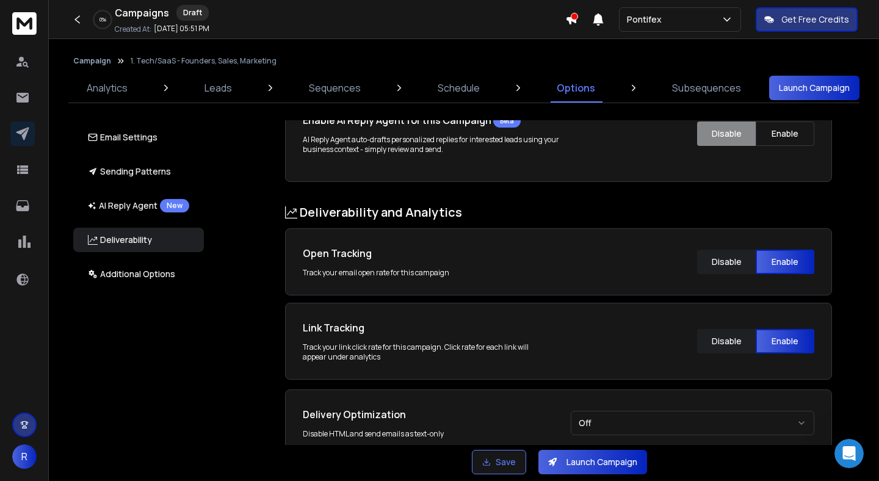
scroll to position [1315, 0]
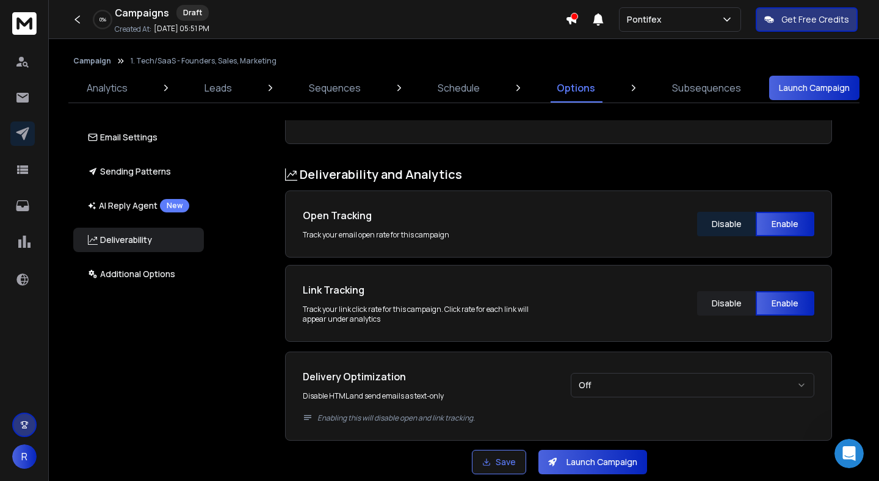
type input "***"
click at [726, 223] on button "Disable" at bounding box center [726, 224] width 59 height 24
click at [719, 301] on button "Disable" at bounding box center [726, 303] width 59 height 24
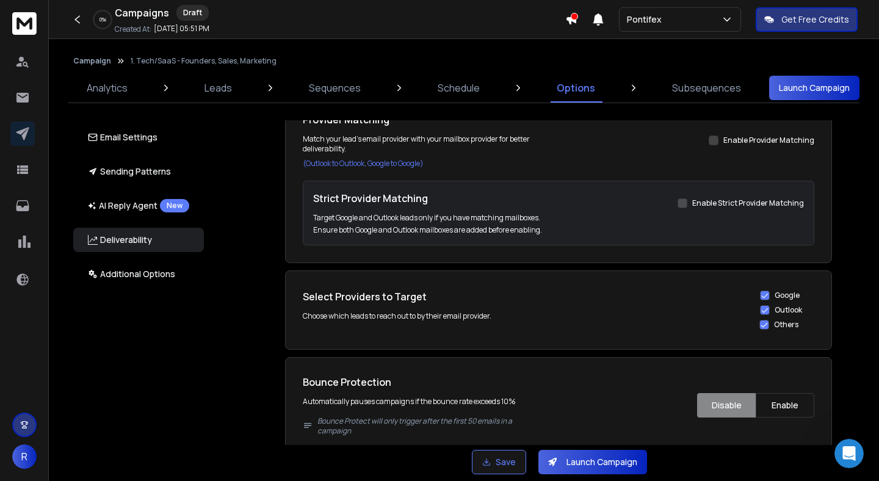
scroll to position [1501, 0]
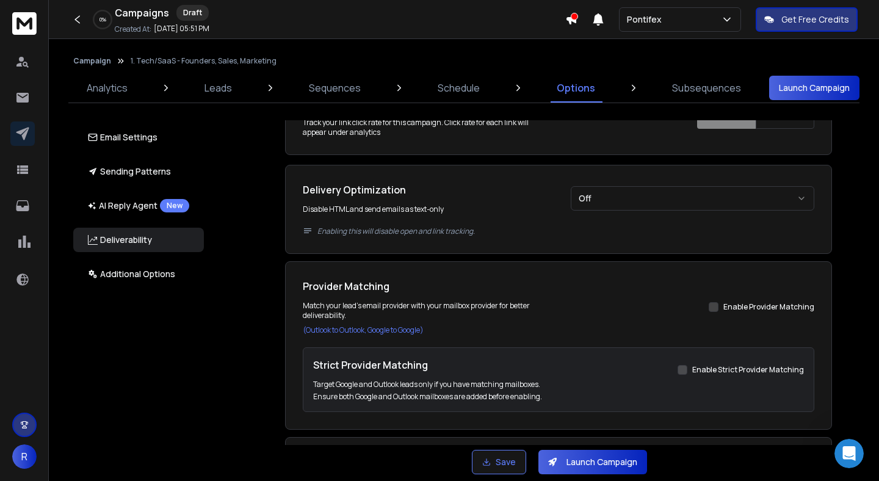
click at [613, 195] on button "Off" at bounding box center [692, 198] width 243 height 24
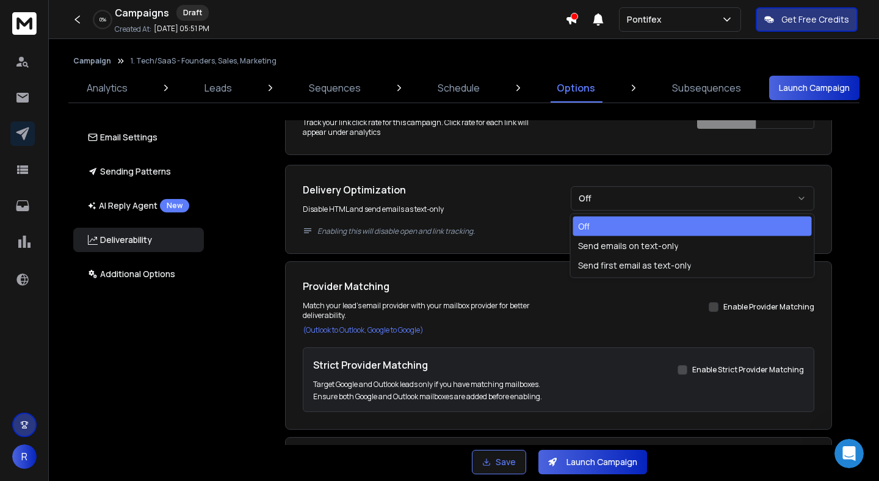
select select "*"
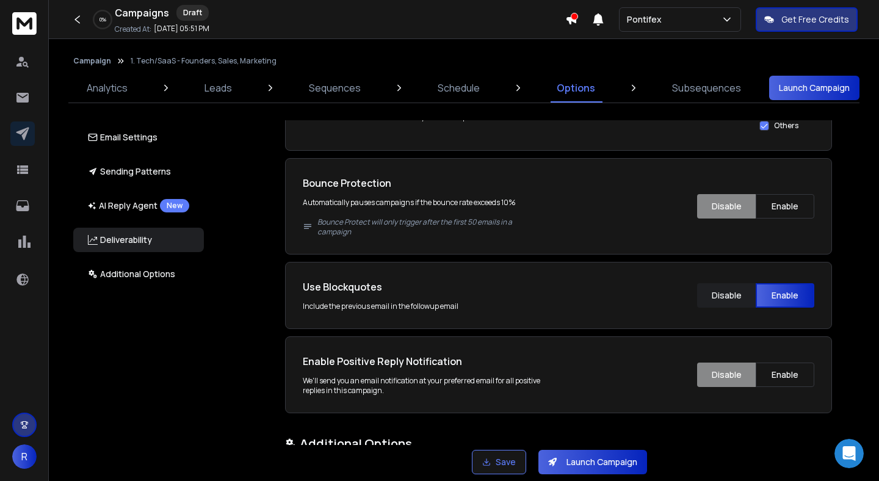
scroll to position [1911, 0]
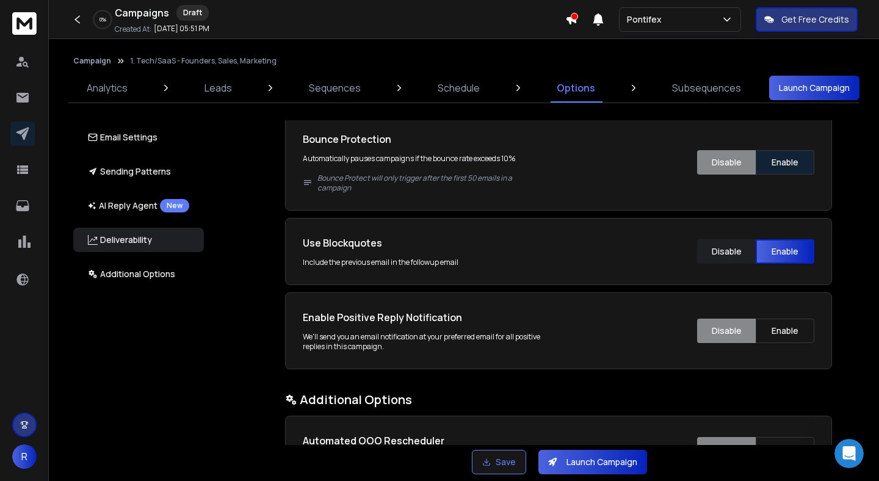
click at [787, 165] on button "Enable" at bounding box center [785, 162] width 59 height 24
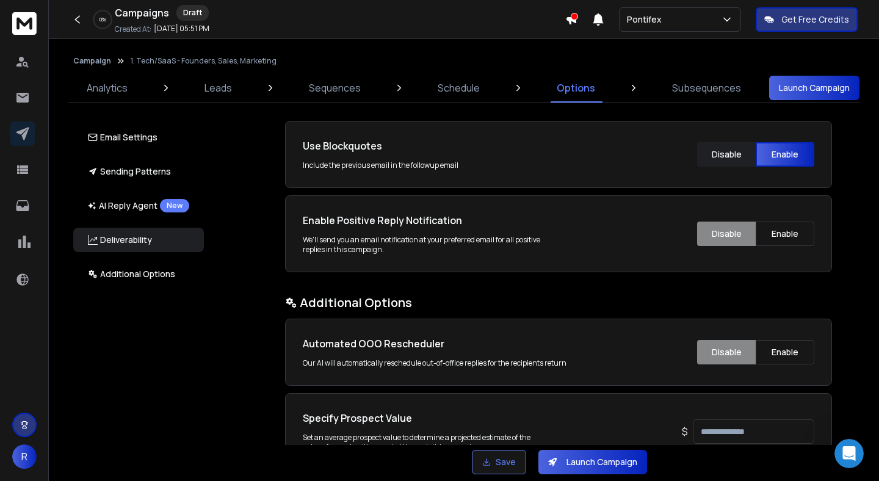
scroll to position [2033, 0]
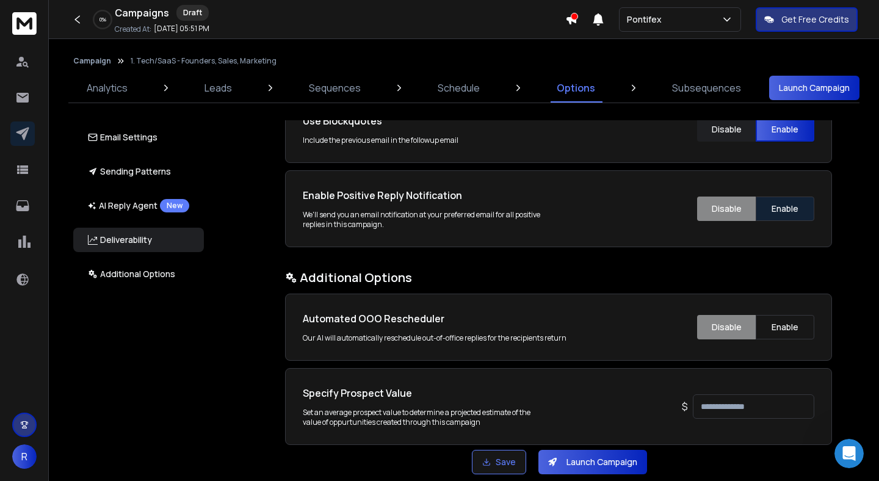
click at [797, 215] on button "Enable" at bounding box center [785, 209] width 59 height 24
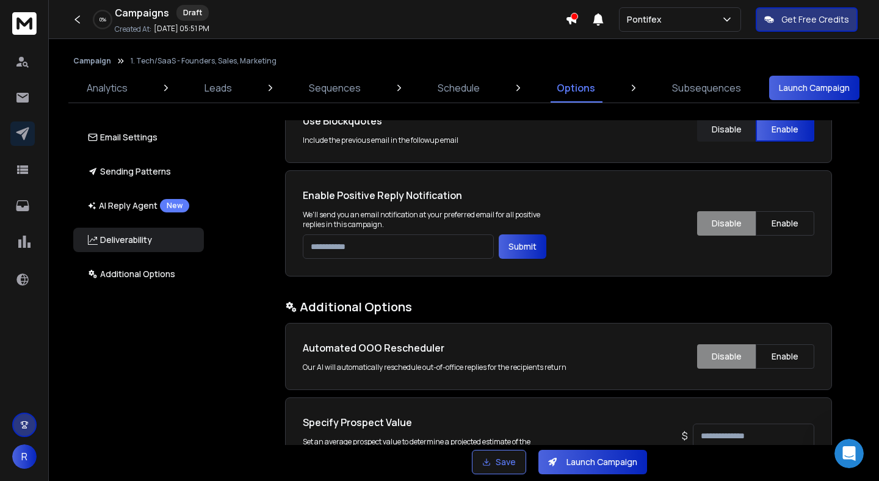
click at [435, 241] on input "email" at bounding box center [398, 246] width 191 height 24
type input "**********"
click at [514, 252] on button "Submit" at bounding box center [523, 246] width 48 height 24
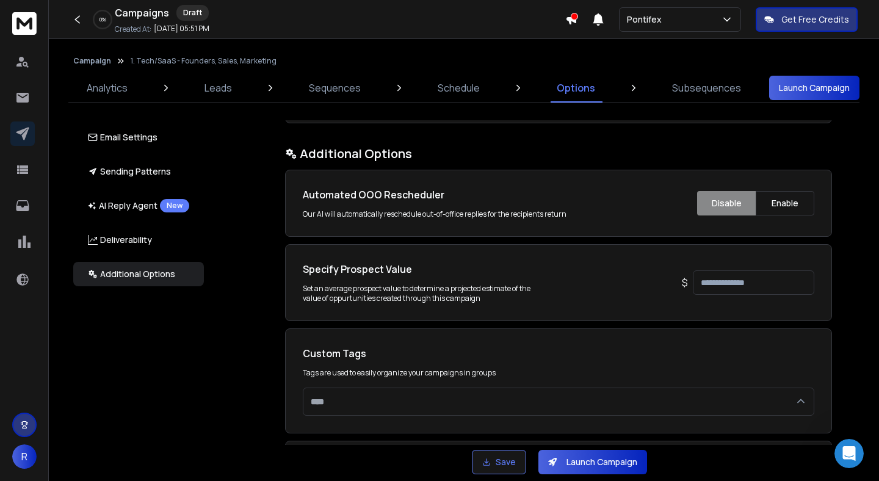
scroll to position [2181, 0]
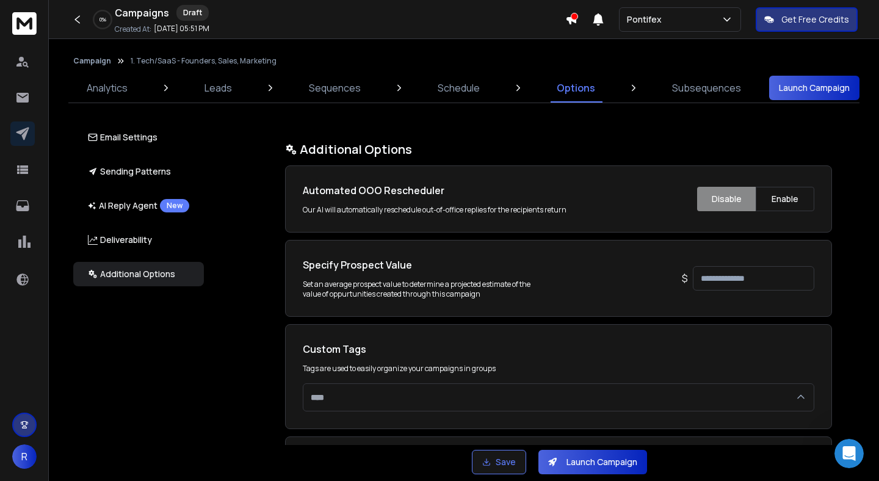
click at [788, 211] on div "Automated OOO Rescheduler Our AI will automatically reschedule out-of-office re…" at bounding box center [558, 199] width 511 height 32
click at [767, 184] on div "Automated OOO Rescheduler Our AI will automatically reschedule out-of-office re…" at bounding box center [558, 199] width 511 height 32
click at [786, 208] on button "Enable" at bounding box center [785, 199] width 59 height 24
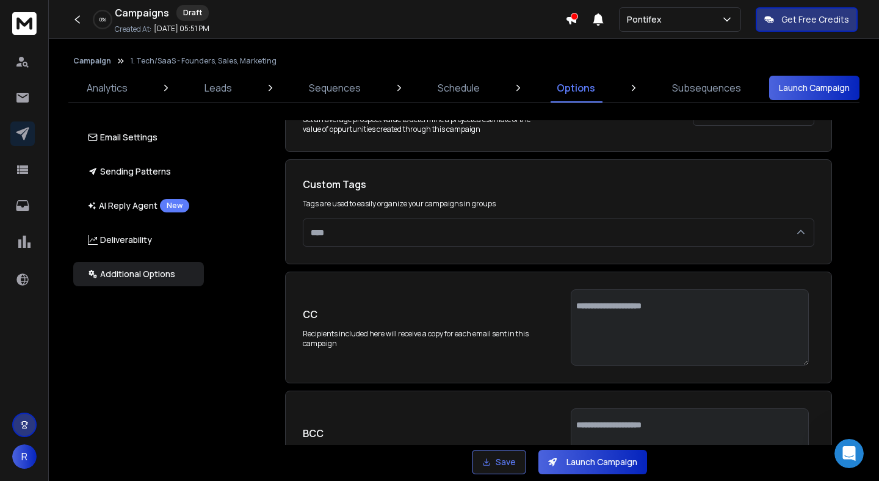
scroll to position [2526, 0]
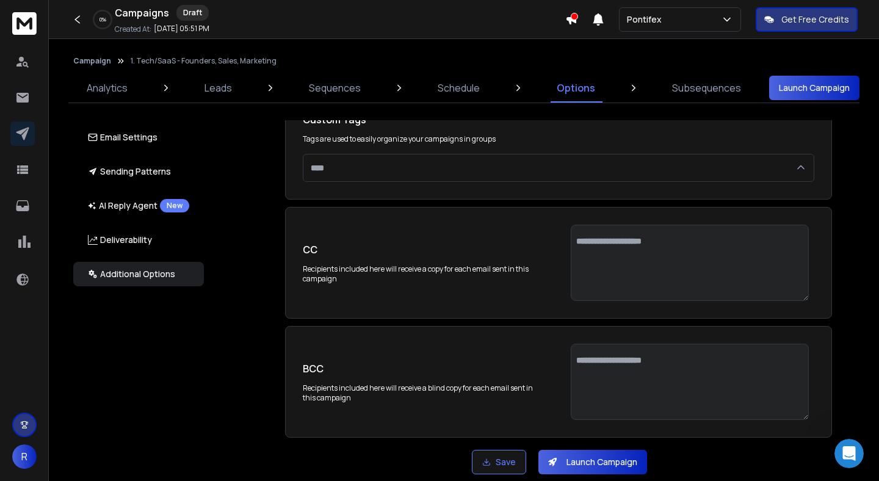
click at [593, 461] on button "Launch Campaign" at bounding box center [592, 462] width 109 height 24
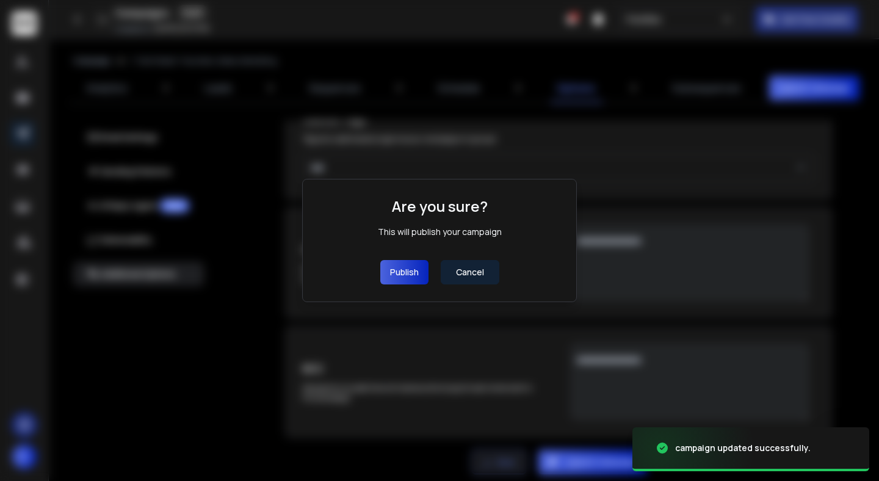
click at [411, 277] on button "Publish" at bounding box center [404, 272] width 48 height 24
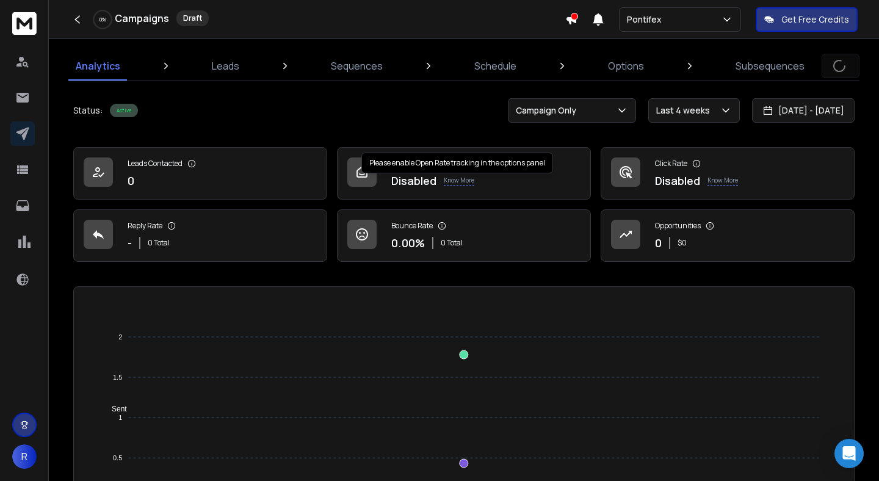
click at [449, 185] on p "Know More" at bounding box center [459, 181] width 31 height 10
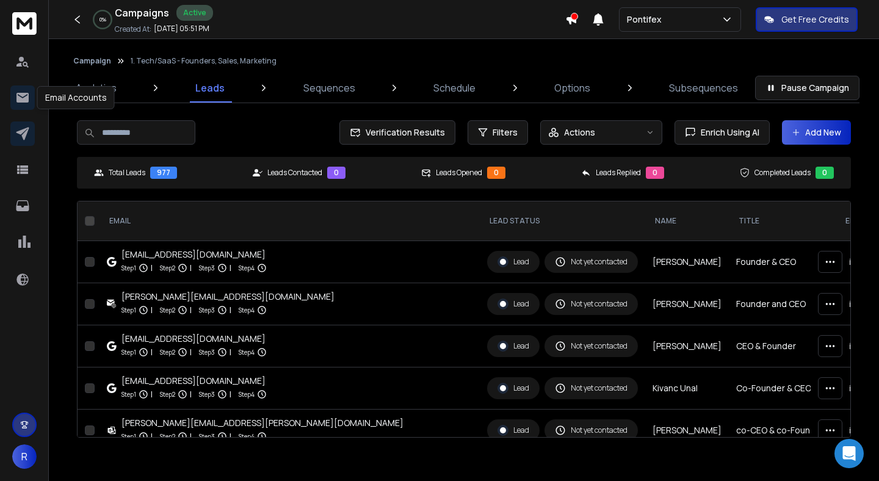
click at [26, 95] on icon at bounding box center [22, 97] width 15 height 15
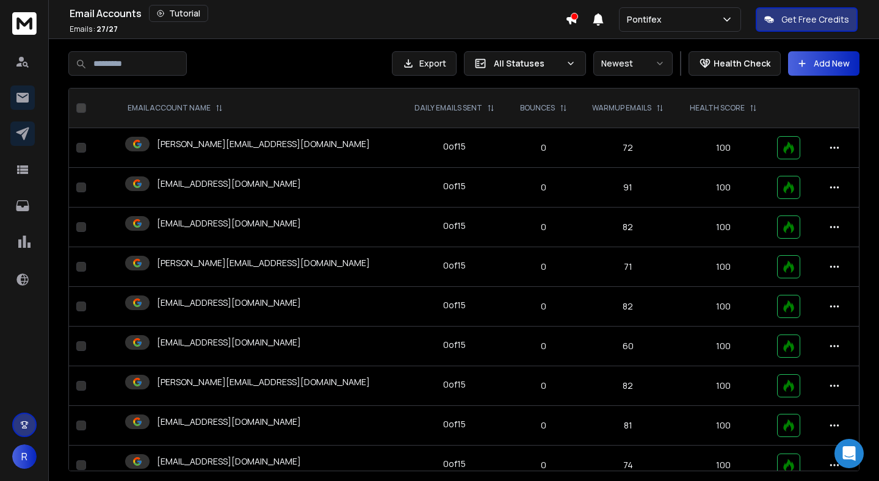
click at [24, 144] on link at bounding box center [22, 133] width 24 height 24
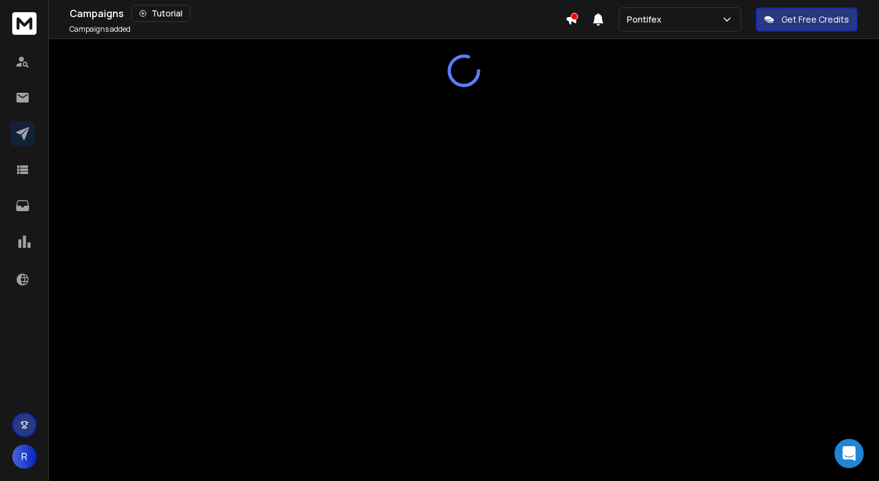
drag, startPoint x: 424, startPoint y: 134, endPoint x: 397, endPoint y: 126, distance: 27.6
click at [397, 126] on div "ReferralStack Unlock AI-powered affiliate growth Lifetime Deals available! Clai…" at bounding box center [439, 240] width 879 height 481
click at [20, 102] on icon at bounding box center [22, 98] width 12 height 10
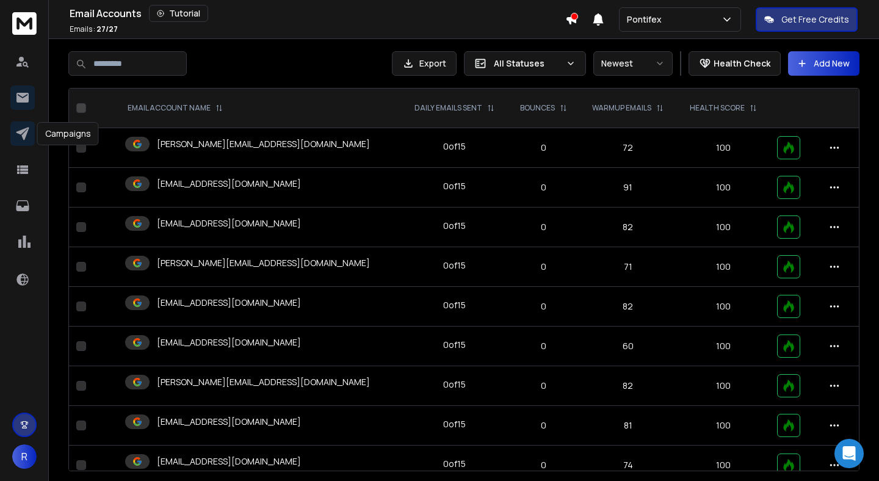
click at [25, 138] on icon at bounding box center [22, 133] width 15 height 15
click at [638, 15] on p "Pontifex" at bounding box center [647, 19] width 40 height 12
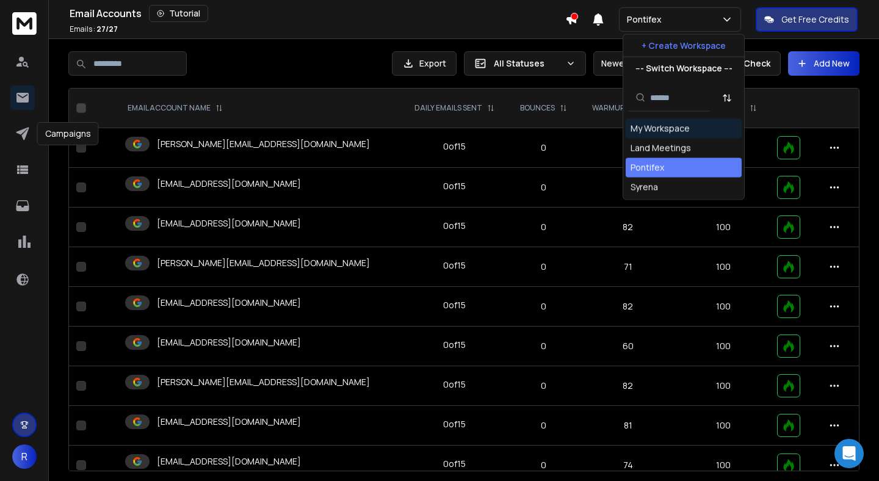
click at [34, 156] on div at bounding box center [24, 172] width 28 height 247
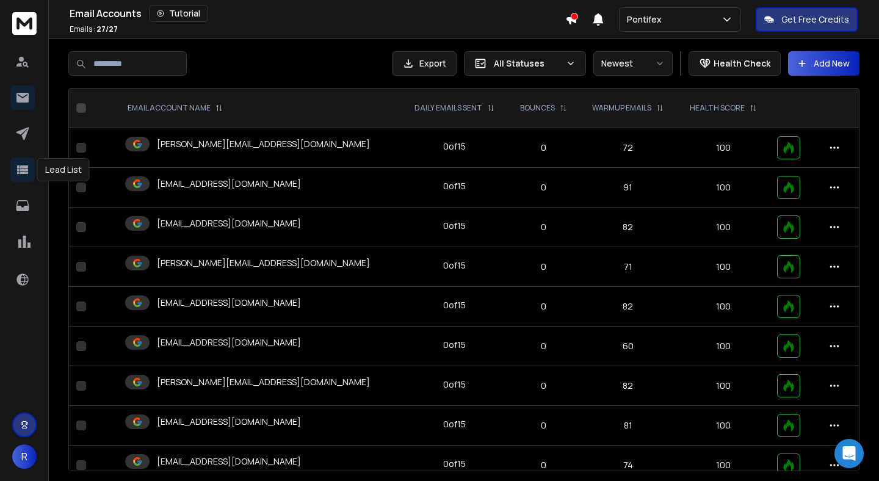
click at [31, 161] on link at bounding box center [22, 169] width 24 height 24
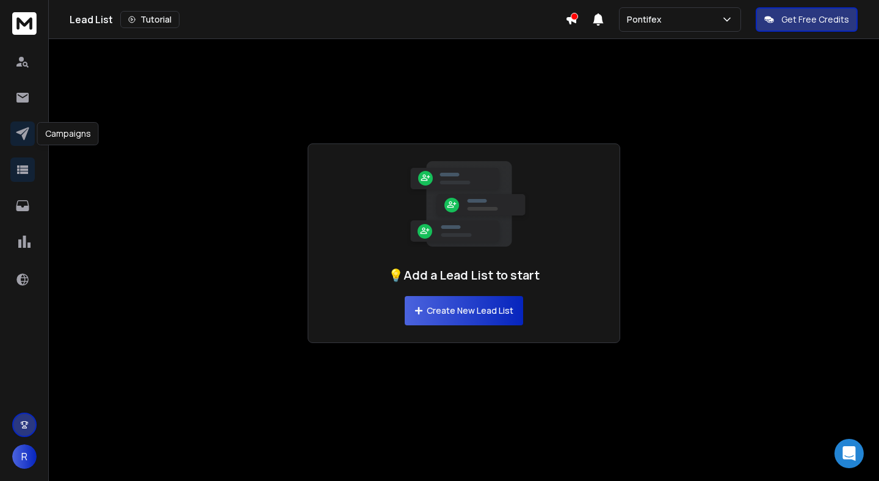
click at [27, 129] on icon at bounding box center [22, 134] width 13 height 13
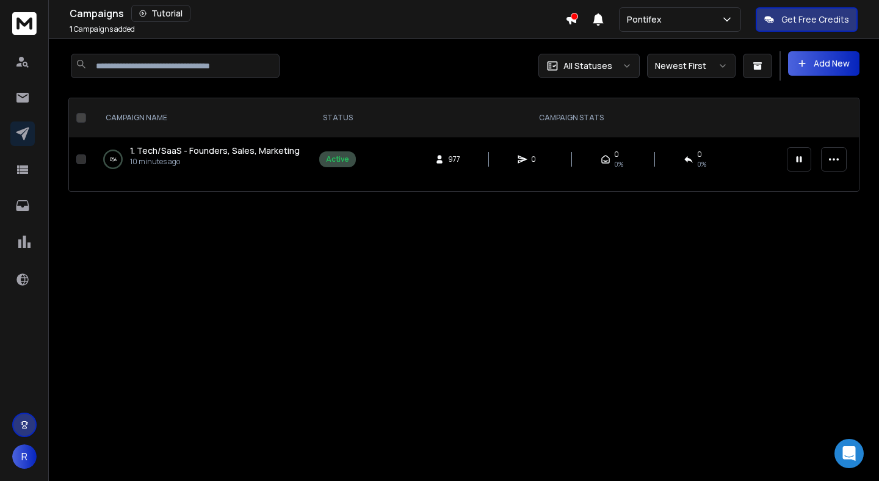
click at [220, 149] on span "1. Tech/SaaS - Founders, Sales, Marketing" at bounding box center [215, 151] width 170 height 12
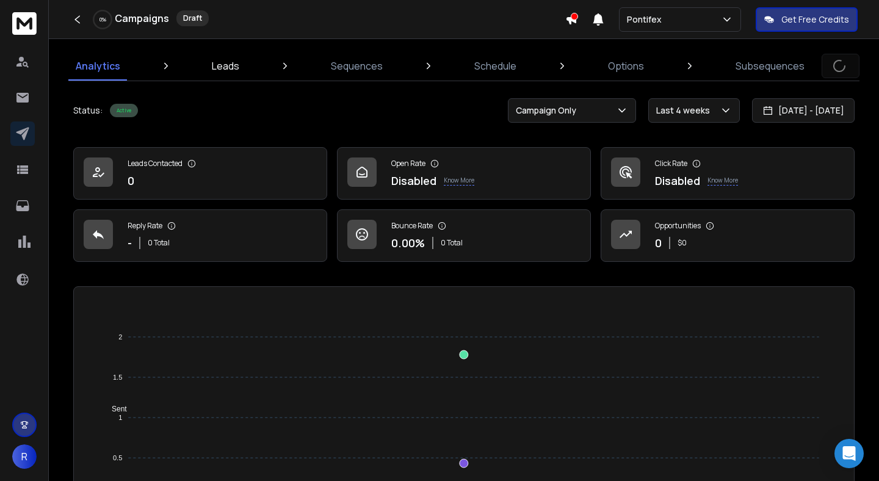
click at [242, 78] on link "Leads" at bounding box center [225, 65] width 42 height 29
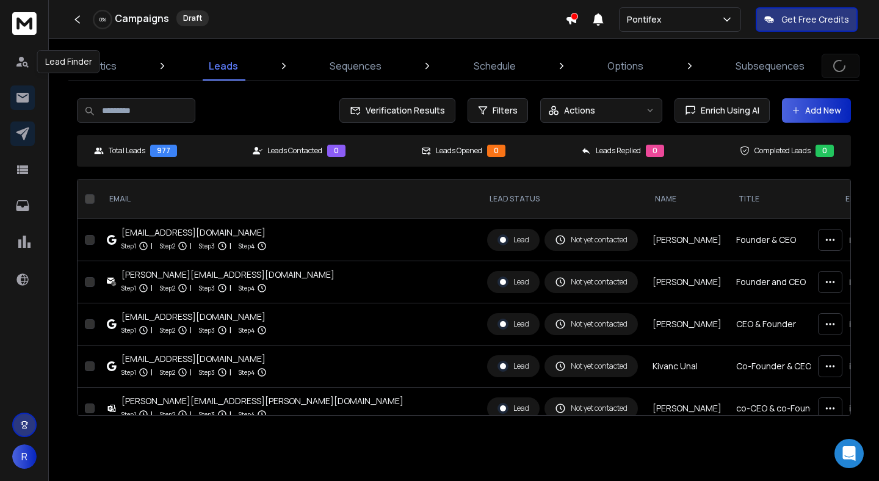
click at [22, 107] on link at bounding box center [22, 97] width 24 height 24
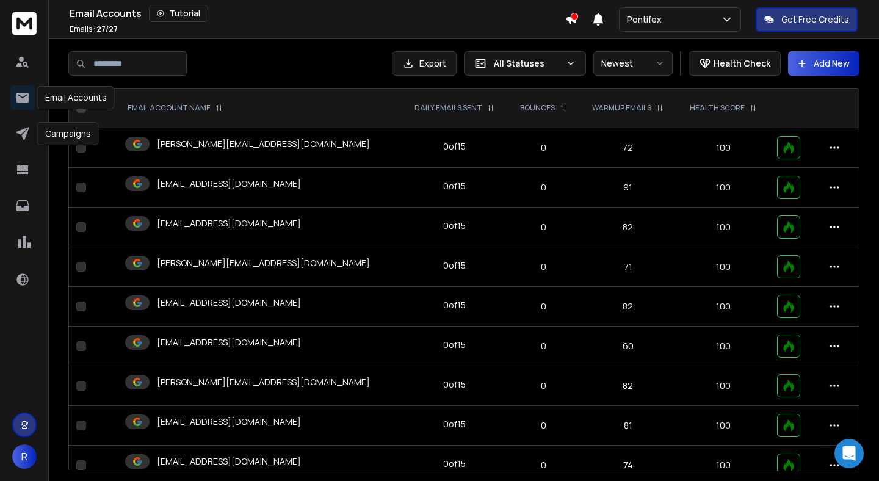
click at [18, 97] on icon at bounding box center [22, 98] width 12 height 10
click at [18, 128] on icon at bounding box center [22, 133] width 15 height 15
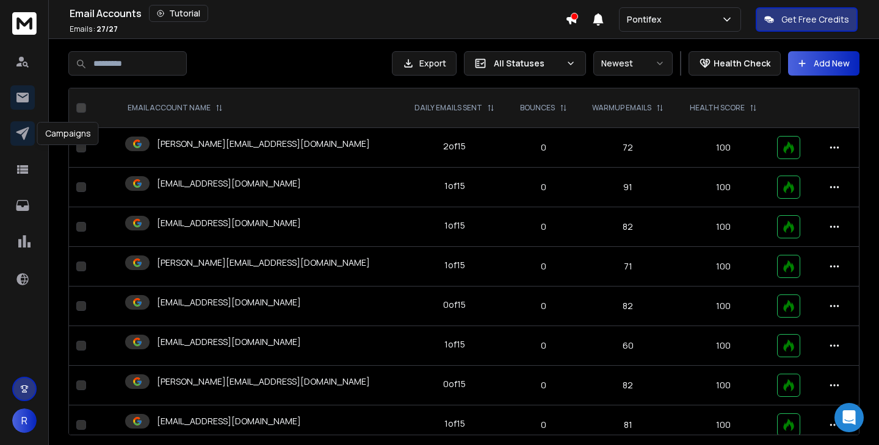
click at [10, 130] on link at bounding box center [22, 133] width 24 height 24
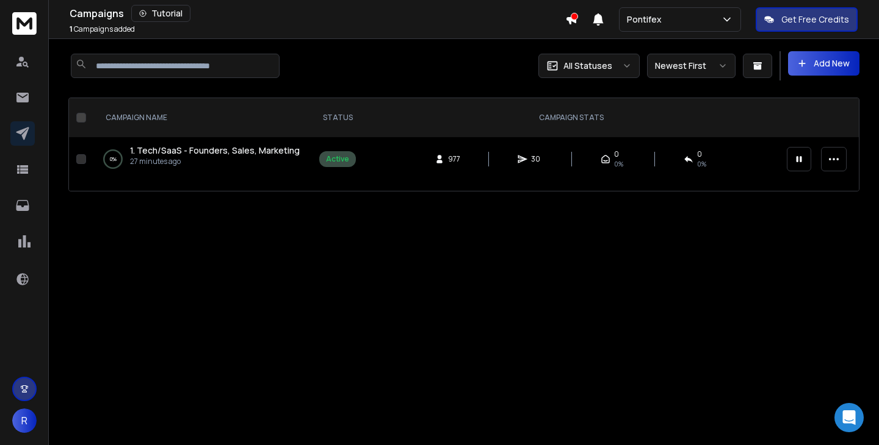
click at [157, 151] on span "1. Tech/SaaS - Founders, Sales, Marketing" at bounding box center [215, 151] width 170 height 12
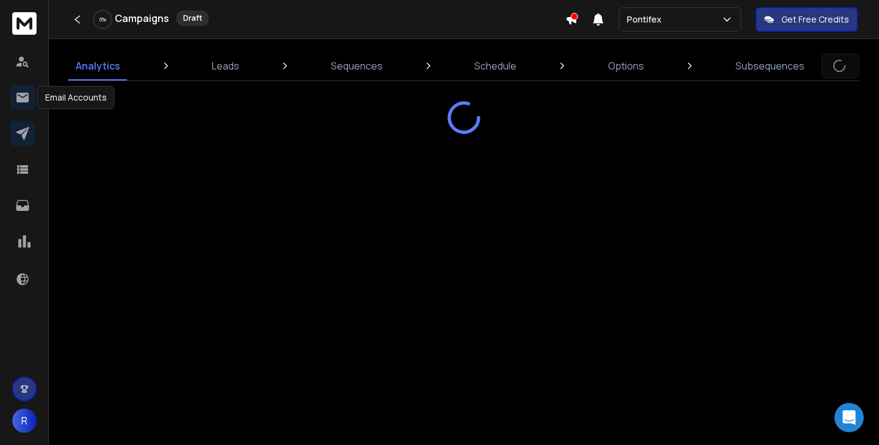
click at [23, 102] on icon at bounding box center [22, 98] width 12 height 10
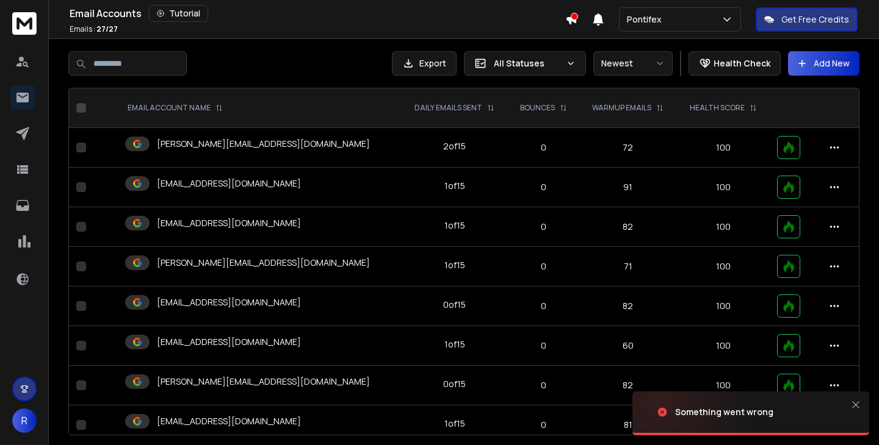
click at [680, 412] on div "Something went wrong" at bounding box center [724, 412] width 98 height 12
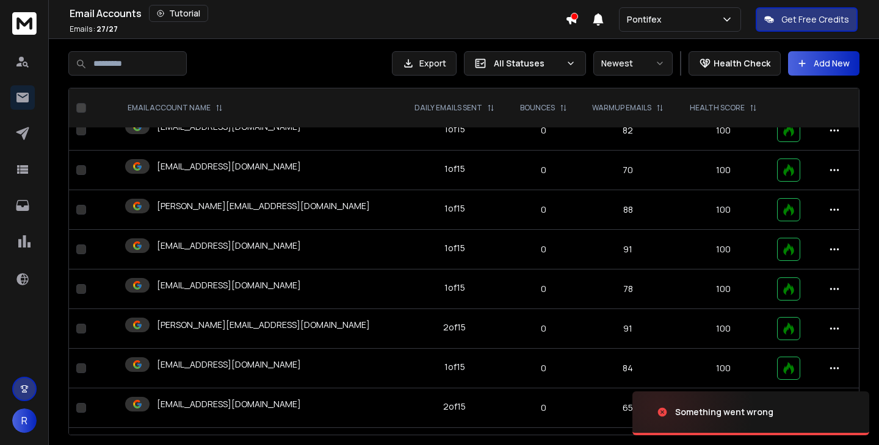
scroll to position [773, 0]
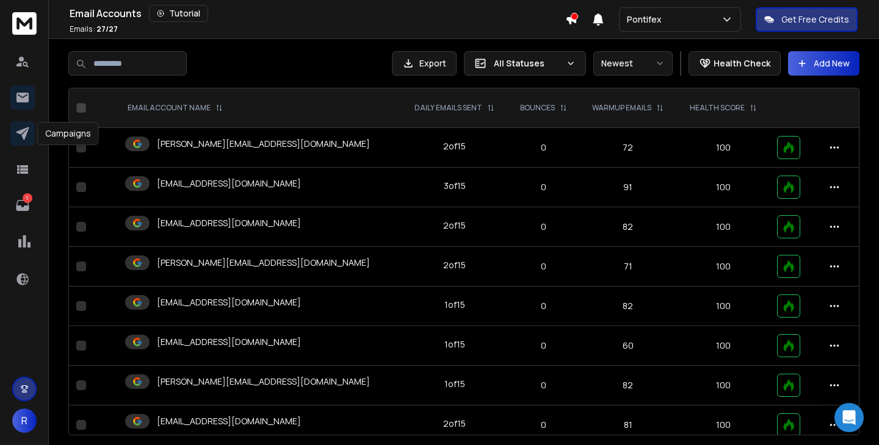
click at [22, 132] on icon at bounding box center [22, 133] width 15 height 15
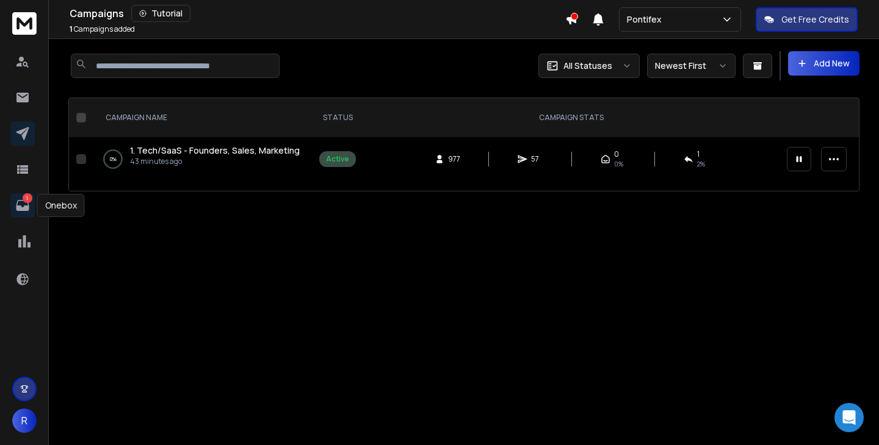
click at [26, 206] on icon at bounding box center [22, 205] width 13 height 11
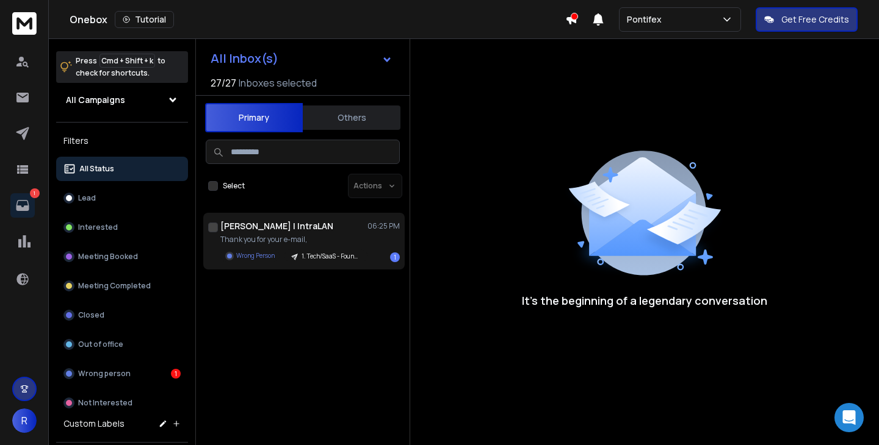
click at [286, 236] on p "Thank you for your e-mail," at bounding box center [293, 240] width 146 height 10
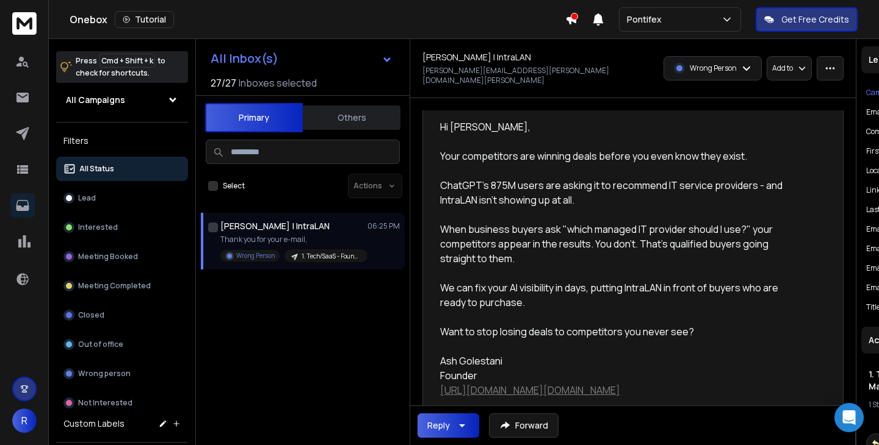
scroll to position [957, 0]
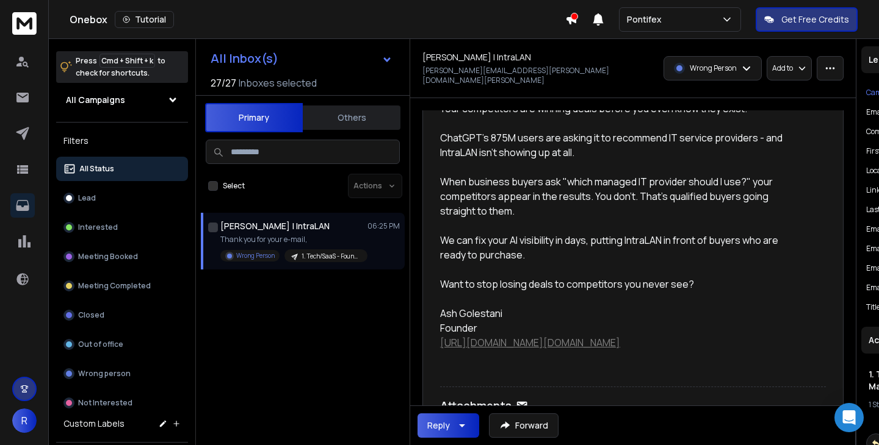
drag, startPoint x: 443, startPoint y: 185, endPoint x: 478, endPoint y: 182, distance: 35.5
drag, startPoint x: 461, startPoint y: 188, endPoint x: 546, endPoint y: 186, distance: 85.5
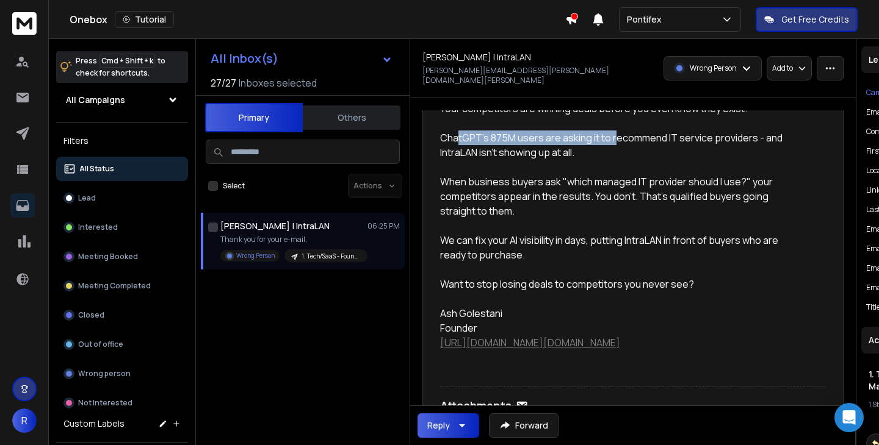
drag, startPoint x: 486, startPoint y: 187, endPoint x: 606, endPoint y: 184, distance: 119.7
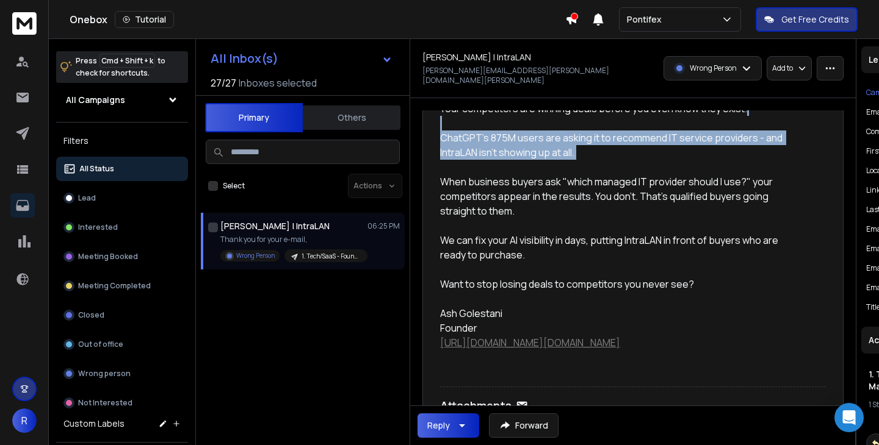
drag, startPoint x: 606, startPoint y: 210, endPoint x: 528, endPoint y: 172, distance: 86.2
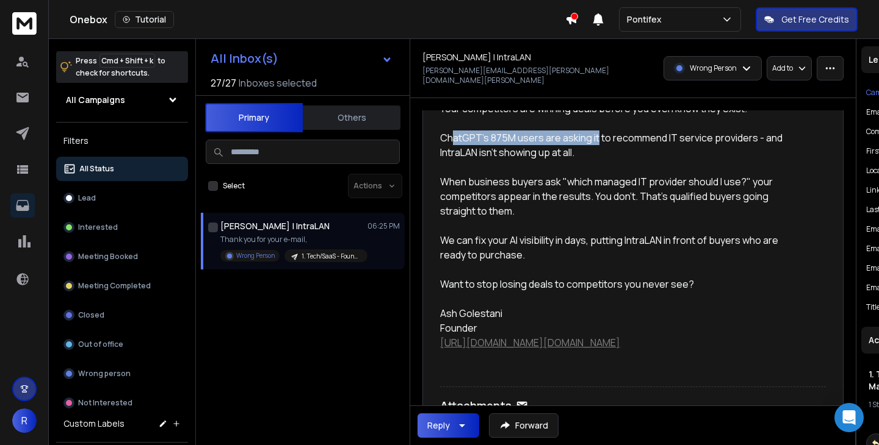
drag, startPoint x: 453, startPoint y: 186, endPoint x: 596, endPoint y: 190, distance: 142.3
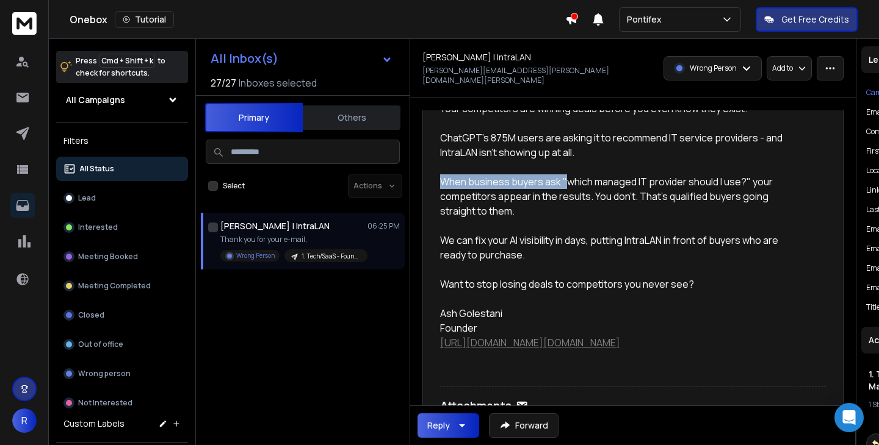
drag, startPoint x: 499, startPoint y: 225, endPoint x: 569, endPoint y: 224, distance: 70.2
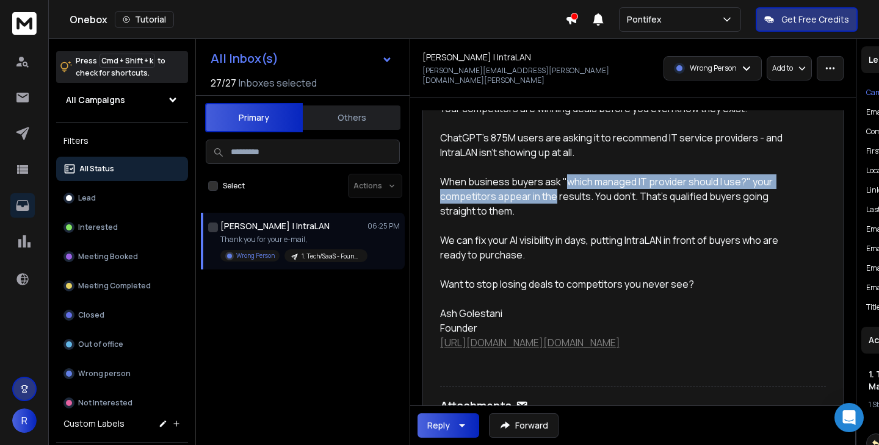
drag, startPoint x: 569, startPoint y: 224, endPoint x: 545, endPoint y: 237, distance: 27.9
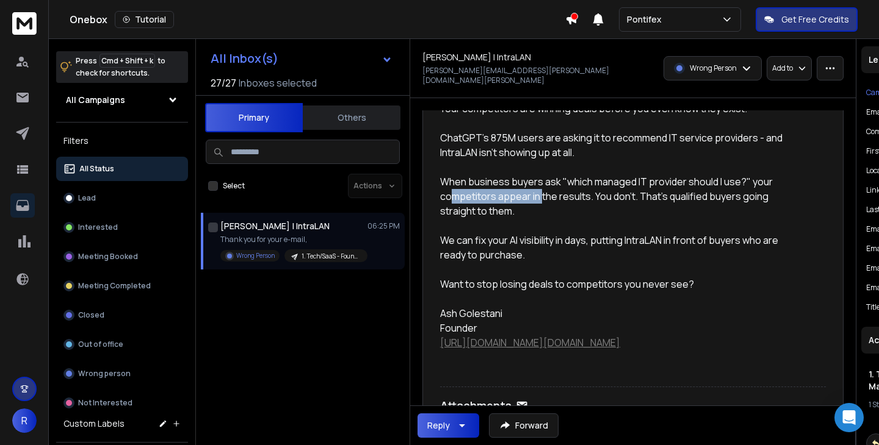
drag, startPoint x: 455, startPoint y: 241, endPoint x: 542, endPoint y: 239, distance: 87.3
drag, startPoint x: 595, startPoint y: 243, endPoint x: 616, endPoint y: 242, distance: 20.8
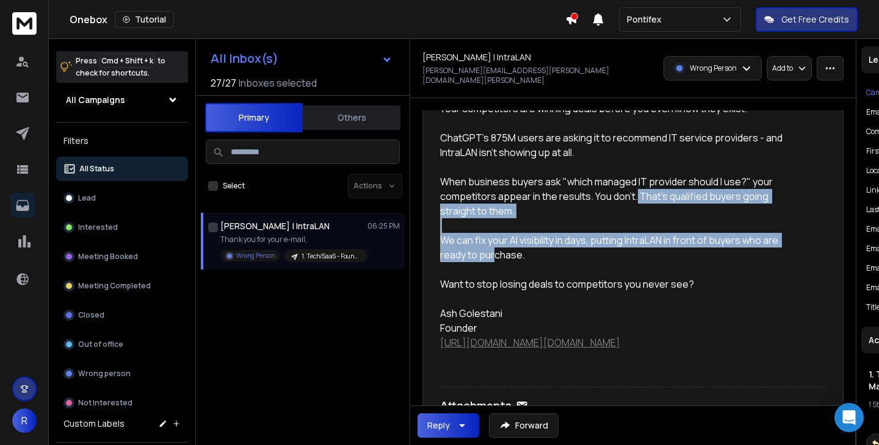
drag, startPoint x: 637, startPoint y: 244, endPoint x: 494, endPoint y: 301, distance: 153.9
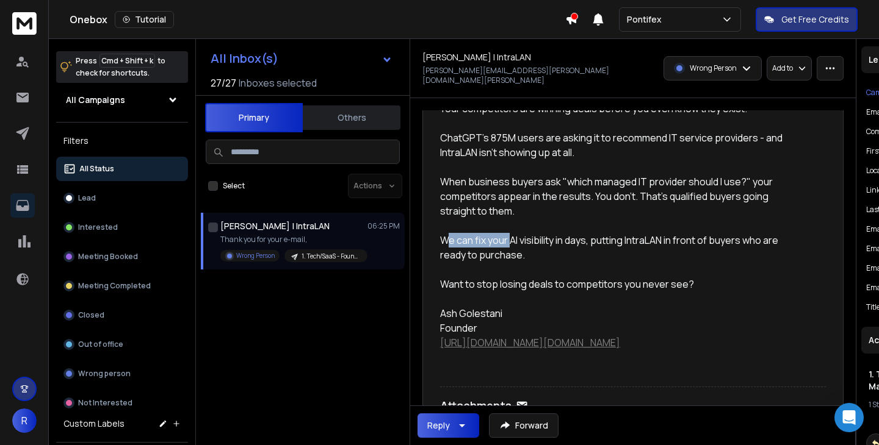
drag, startPoint x: 445, startPoint y: 290, endPoint x: 510, endPoint y: 290, distance: 64.7
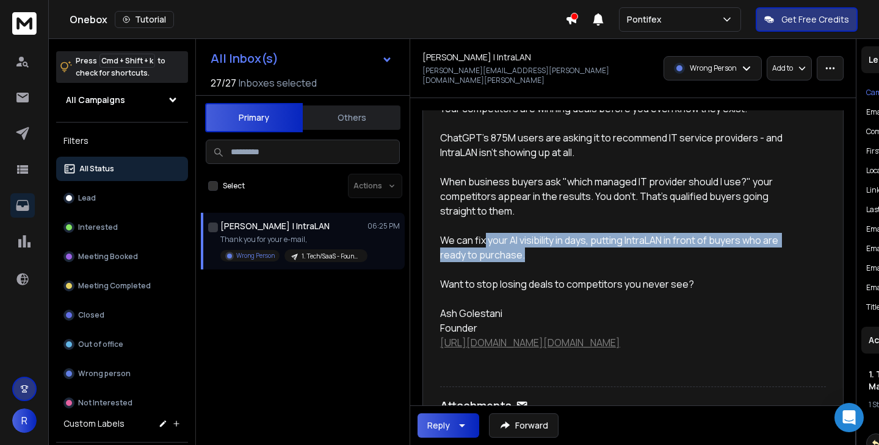
drag, startPoint x: 532, startPoint y: 298, endPoint x: 477, endPoint y: 286, distance: 56.1
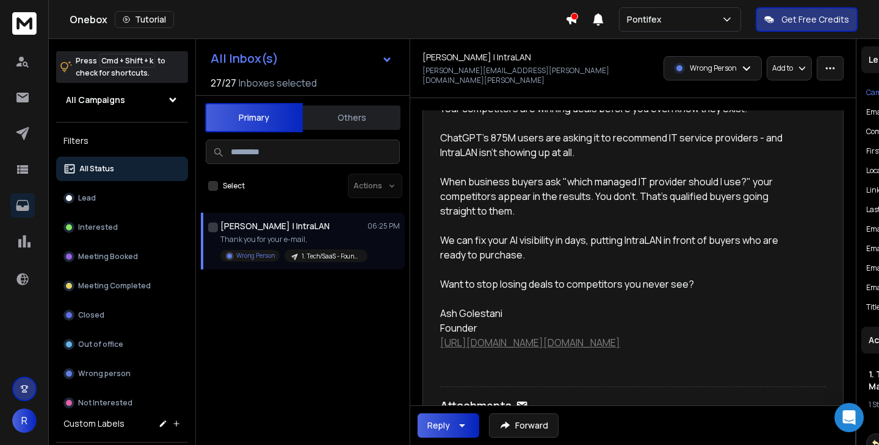
drag, startPoint x: 565, startPoint y: 311, endPoint x: 494, endPoint y: 311, distance: 70.2
drag, startPoint x: 463, startPoint y: 328, endPoint x: 576, endPoint y: 327, distance: 112.9
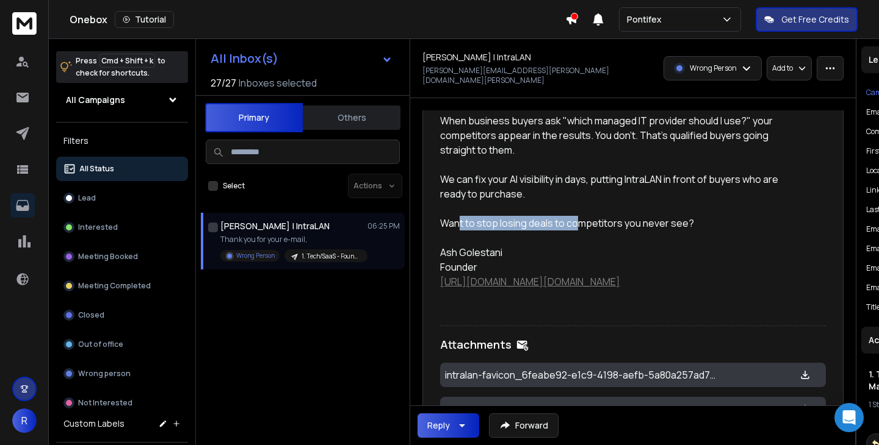
scroll to position [1031, 0]
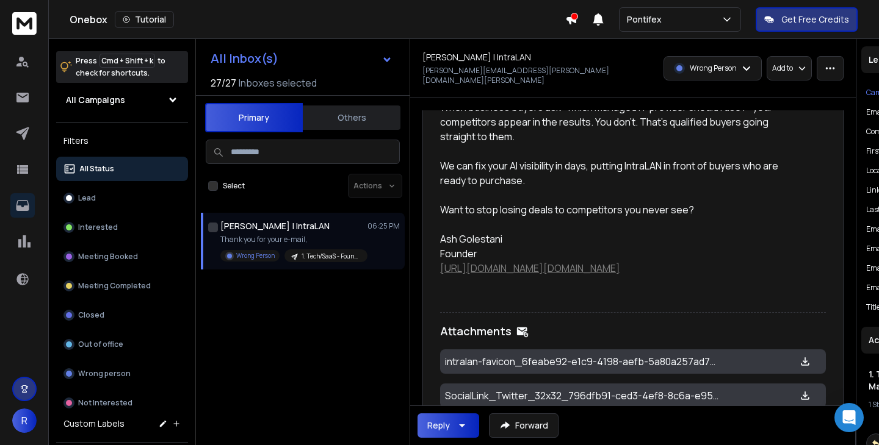
click at [545, 275] on link "[URL][DOMAIN_NAME][DOMAIN_NAME]" at bounding box center [530, 268] width 180 height 13
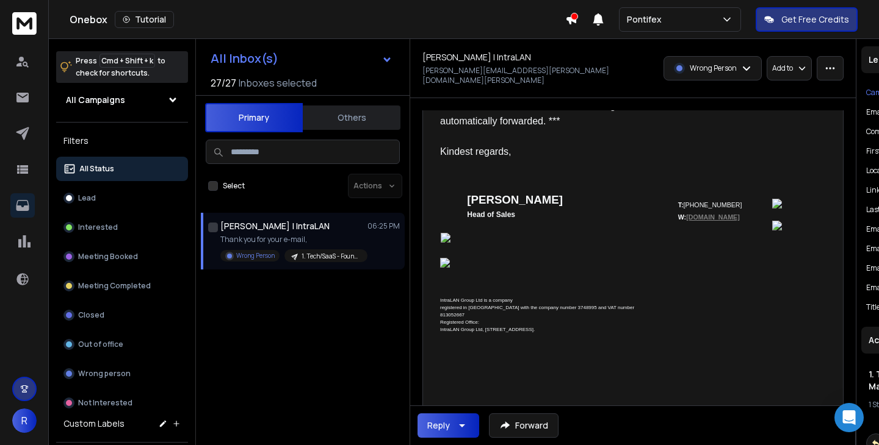
scroll to position [452, 0]
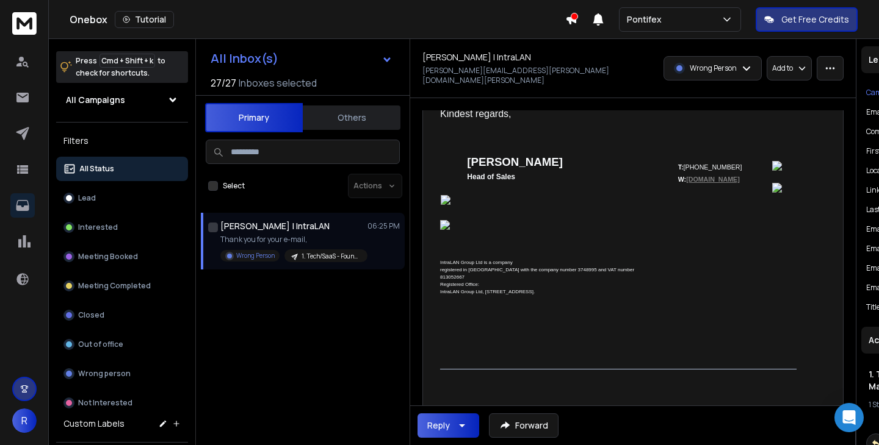
click at [275, 227] on h1 "[PERSON_NAME] | IntraLAN" at bounding box center [274, 226] width 109 height 12
